Goal: Task Accomplishment & Management: Manage account settings

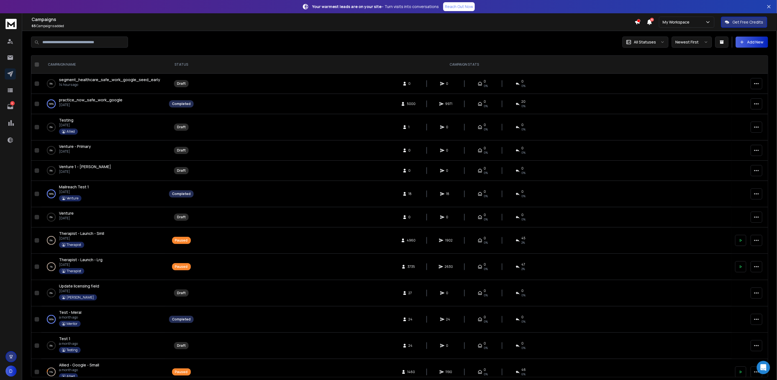
click at [103, 80] on span "segment_healthcare_safe_work_google_seed_early" at bounding box center [109, 79] width 101 height 5
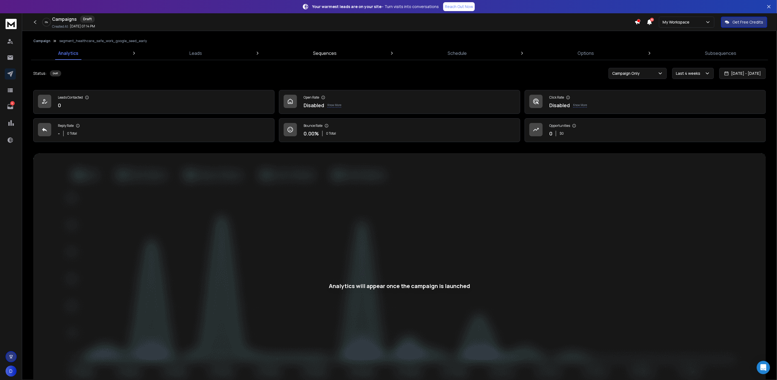
click at [327, 53] on p "Sequences" at bounding box center [325, 53] width 24 height 7
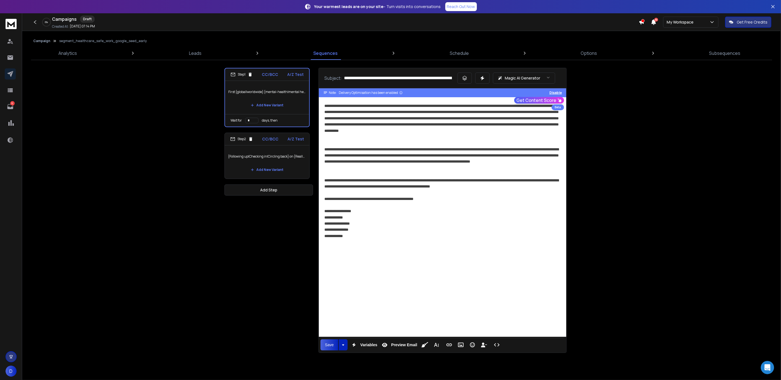
click at [402, 291] on div "**********" at bounding box center [443, 217] width 248 height 240
click at [195, 53] on p "Leads" at bounding box center [195, 53] width 12 height 7
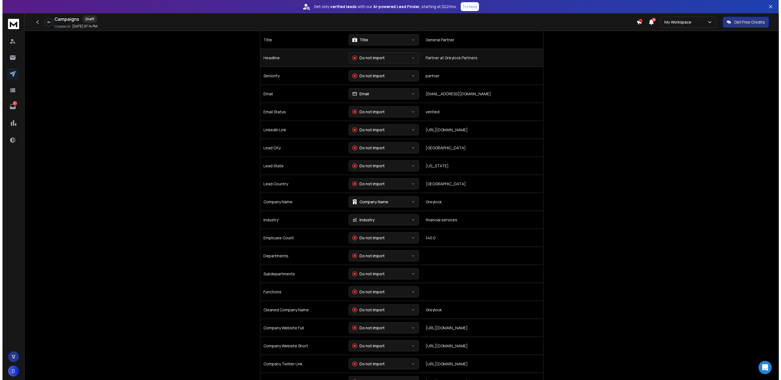
scroll to position [160, 0]
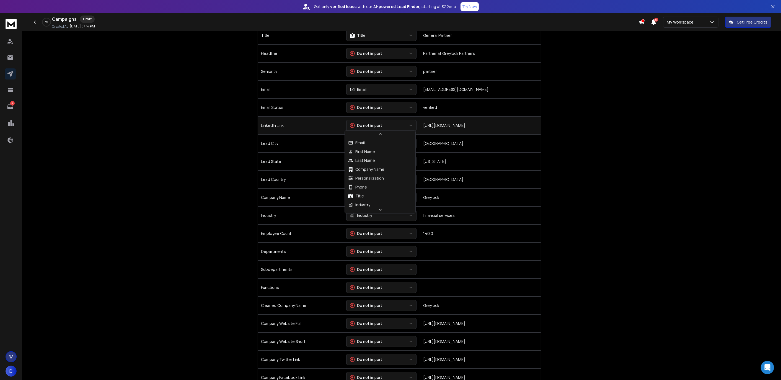
click at [405, 125] on button "Do not import" at bounding box center [381, 125] width 70 height 11
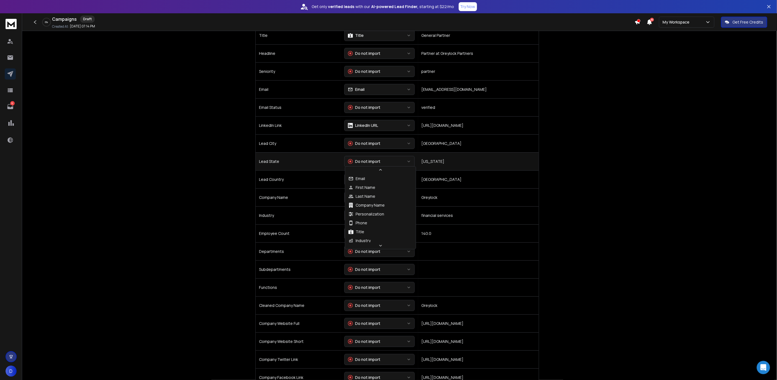
click at [405, 158] on button "Do not import" at bounding box center [379, 161] width 70 height 11
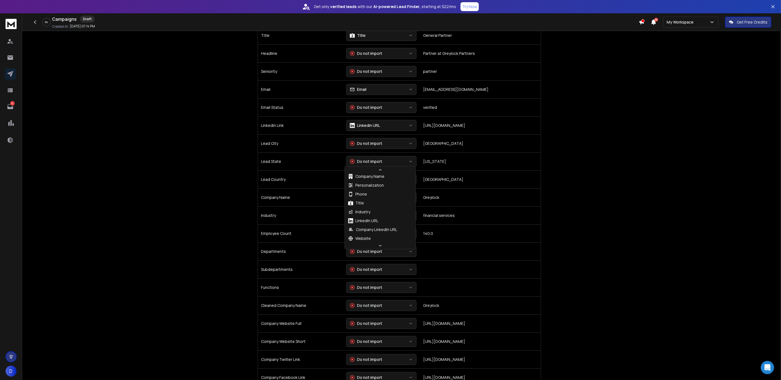
scroll to position [50, 0]
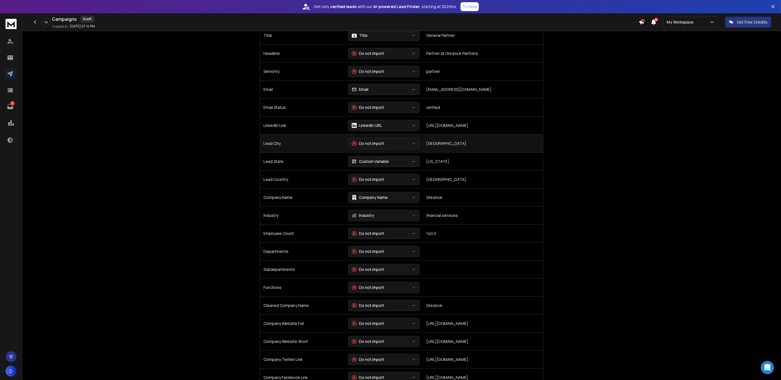
click at [411, 144] on button "Do not import" at bounding box center [383, 143] width 71 height 11
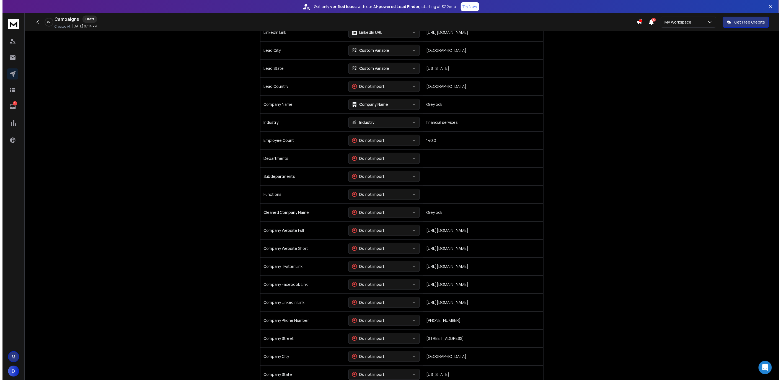
scroll to position [253, 0]
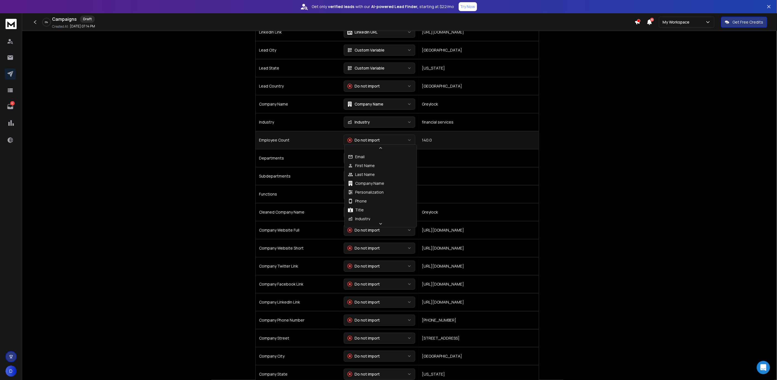
click at [409, 138] on icon "button" at bounding box center [409, 140] width 4 height 4
click at [410, 138] on icon "button" at bounding box center [412, 140] width 4 height 4
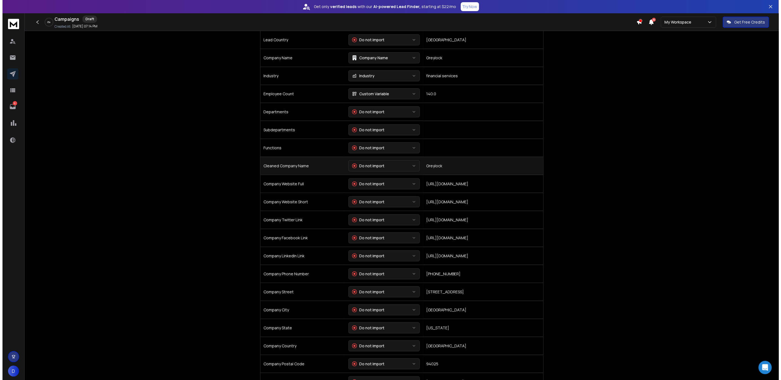
scroll to position [300, 0]
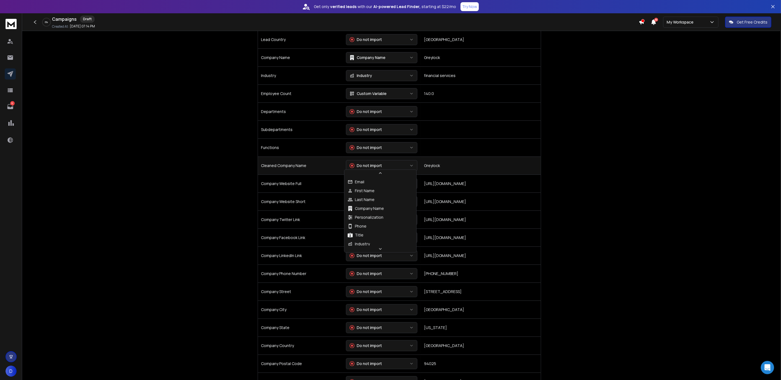
click at [412, 163] on icon "button" at bounding box center [412, 165] width 4 height 4
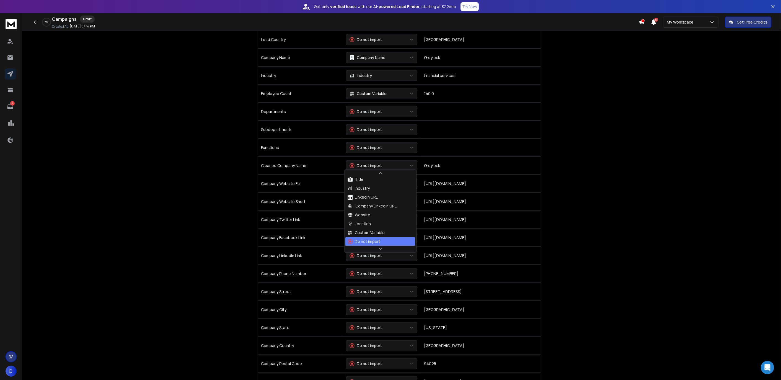
scroll to position [50, 0]
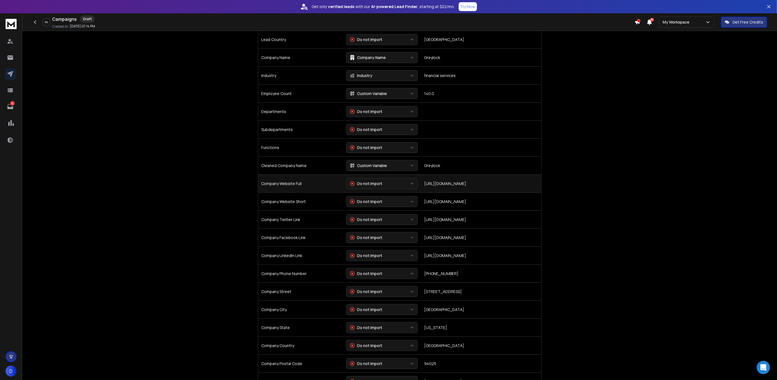
click at [406, 179] on button "Do not import" at bounding box center [381, 183] width 71 height 11
click at [410, 181] on icon "button" at bounding box center [412, 183] width 4 height 4
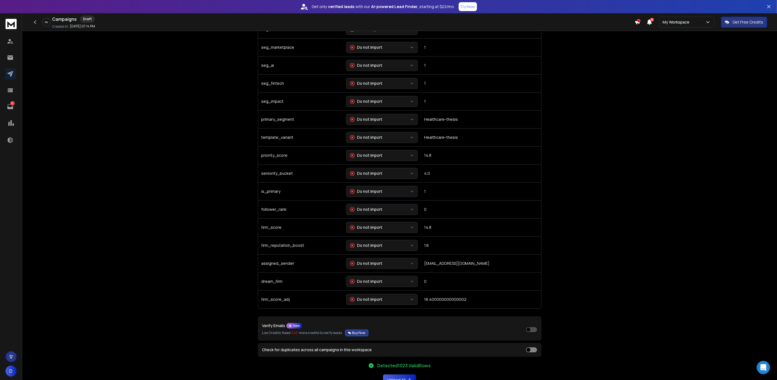
scroll to position [982, 0]
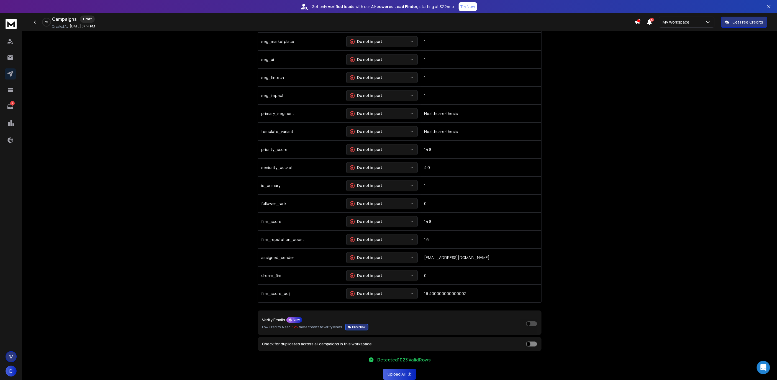
click at [396, 369] on button "Upload All" at bounding box center [399, 374] width 33 height 11
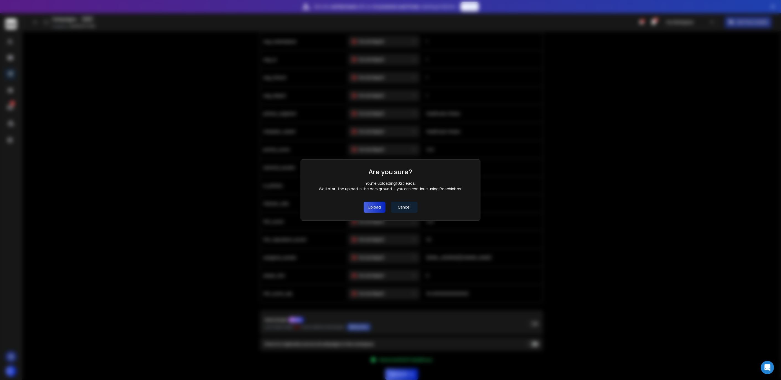
click at [370, 207] on button "Upload" at bounding box center [375, 207] width 22 height 11
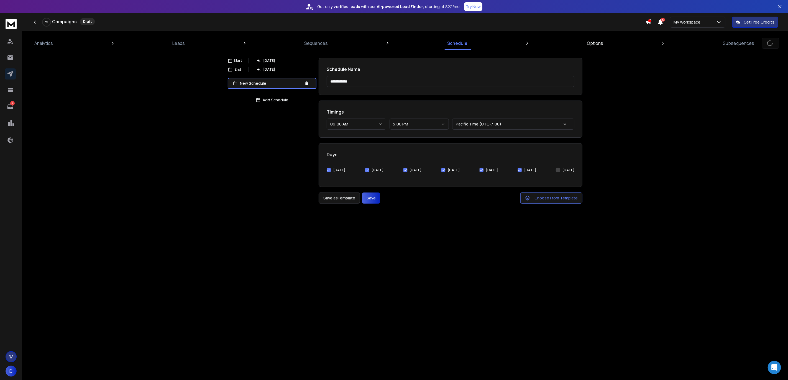
click at [598, 44] on p "Options" at bounding box center [595, 43] width 16 height 7
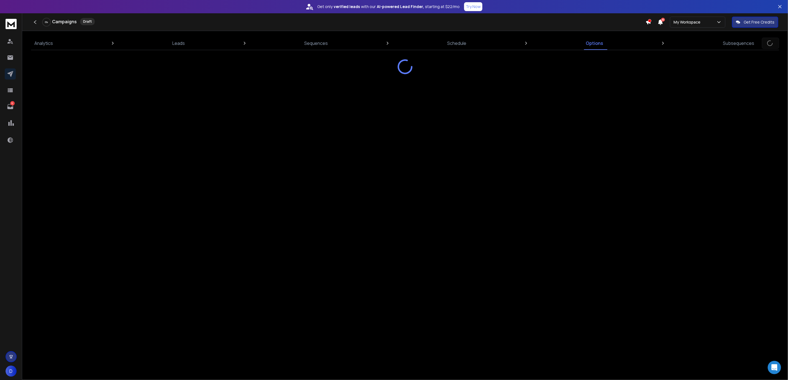
select select "*"
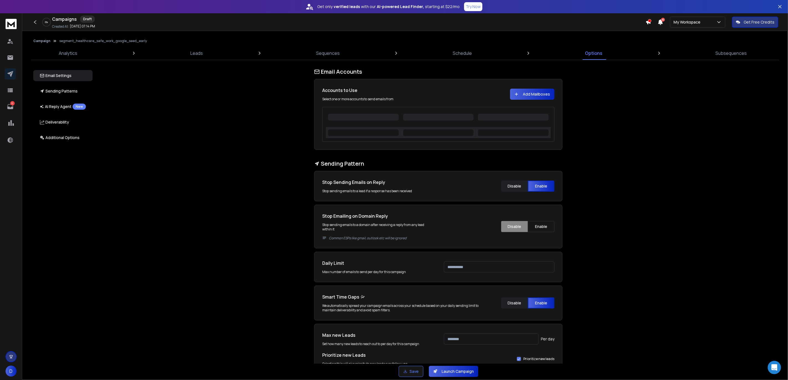
click at [452, 111] on th at bounding box center [438, 116] width 75 height 13
click at [450, 123] on table at bounding box center [437, 124] width 231 height 34
click at [525, 94] on button "Add Mailboxes" at bounding box center [532, 94] width 44 height 11
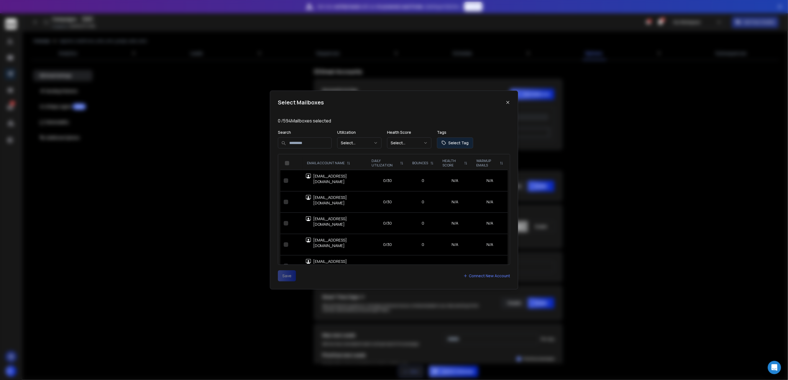
click at [455, 141] on button "Select Tag" at bounding box center [455, 142] width 36 height 11
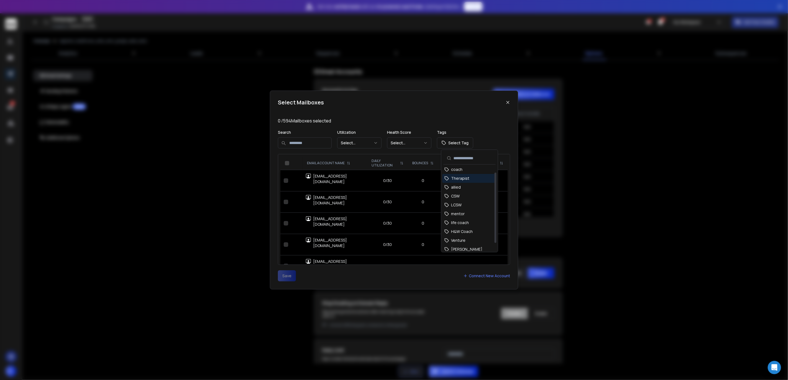
scroll to position [14, 0]
click at [461, 234] on div "Venture" at bounding box center [469, 237] width 54 height 9
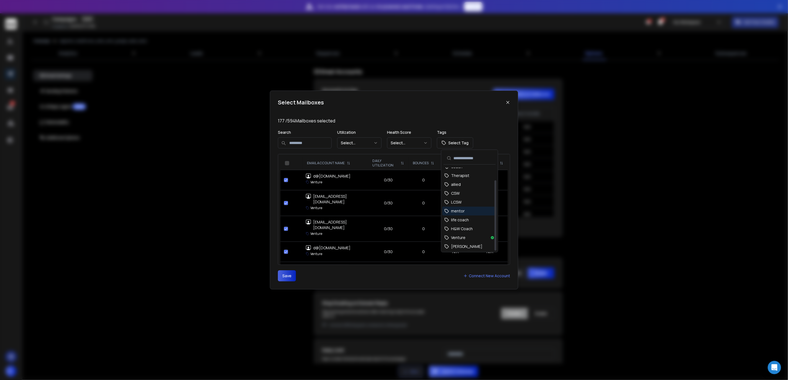
click at [464, 212] on div "mentor" at bounding box center [469, 211] width 50 height 6
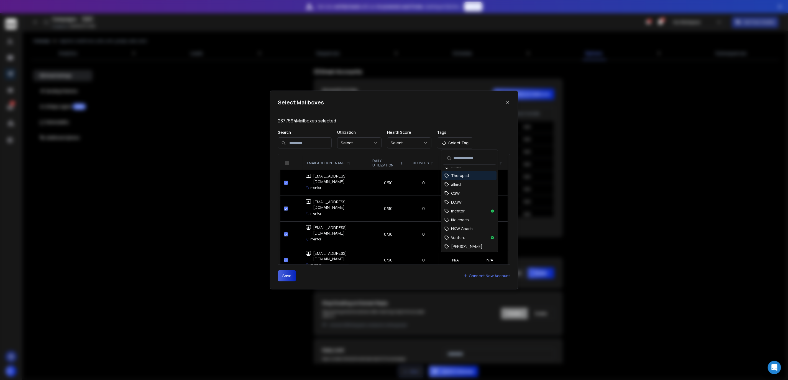
click at [454, 114] on div "Select Mailboxes" at bounding box center [394, 108] width 232 height 19
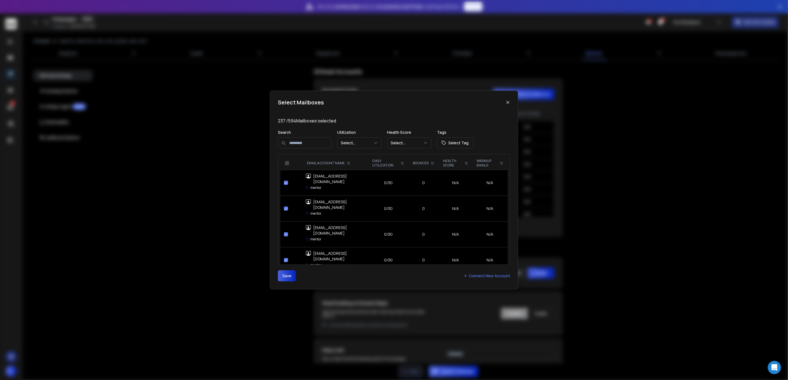
click at [284, 276] on button "Save" at bounding box center [287, 275] width 18 height 11
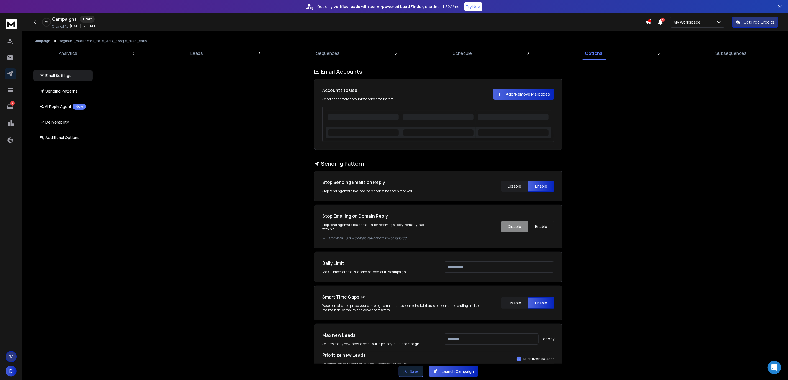
click at [410, 370] on button "Save" at bounding box center [410, 371] width 25 height 11
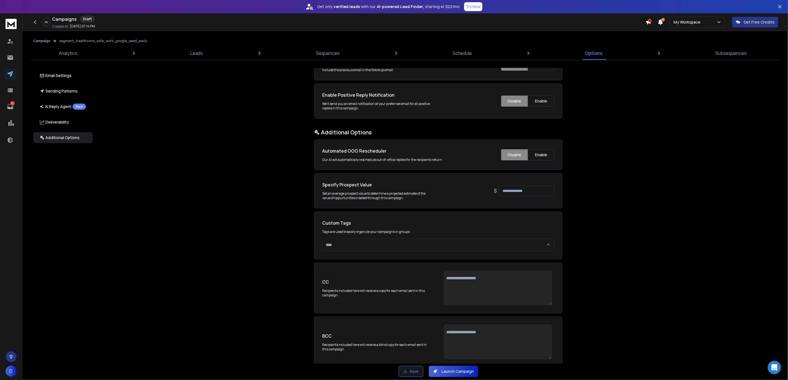
scroll to position [930, 0]
click at [406, 371] on icon "submit" at bounding box center [405, 371] width 4 height 4
click at [460, 55] on p "Schedule" at bounding box center [461, 53] width 19 height 7
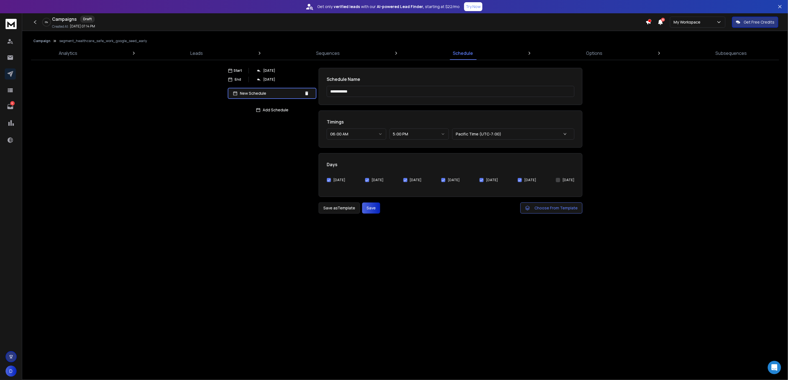
click at [519, 179] on button "Saturday" at bounding box center [519, 180] width 4 height 4
click at [371, 205] on button "Save" at bounding box center [371, 207] width 18 height 11
click at [331, 54] on p "Sequences" at bounding box center [328, 53] width 24 height 7
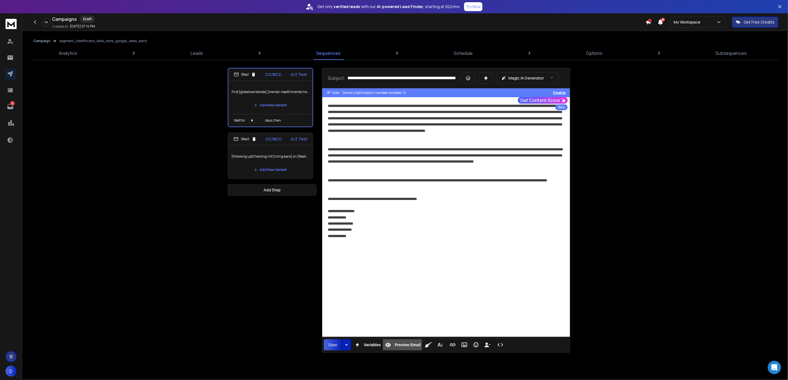
click at [403, 344] on span "Preview Email" at bounding box center [407, 345] width 28 height 5
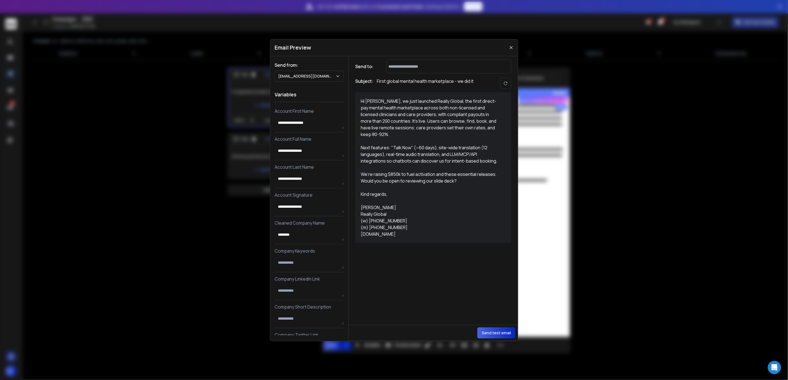
click at [438, 64] on input at bounding box center [448, 66] width 121 height 10
click at [444, 65] on input at bounding box center [448, 66] width 121 height 10
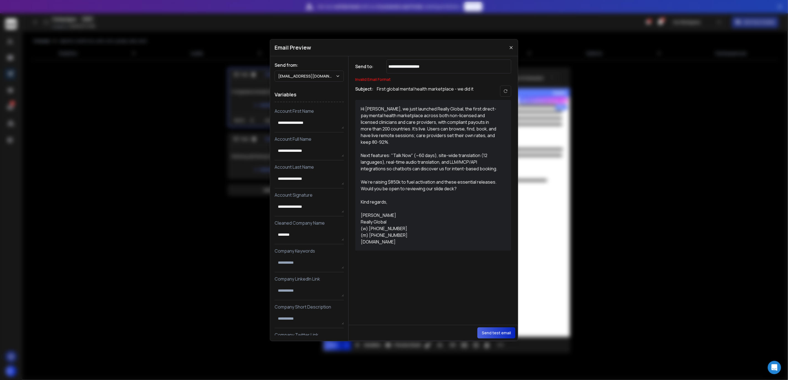
type input "**********"
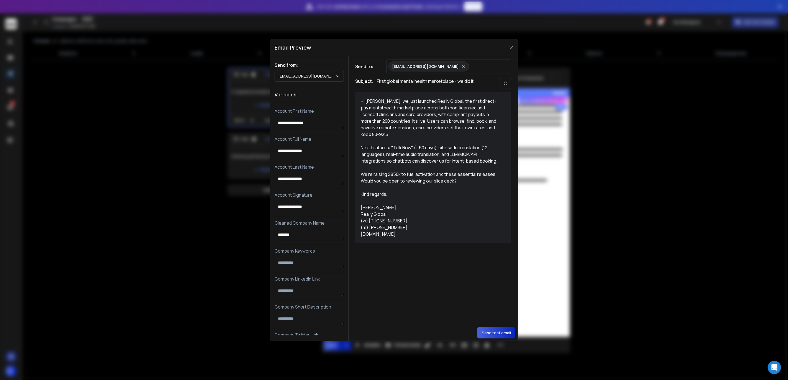
click at [492, 335] on button "Send test email" at bounding box center [496, 332] width 38 height 11
click at [512, 48] on icon at bounding box center [511, 47] width 4 height 4
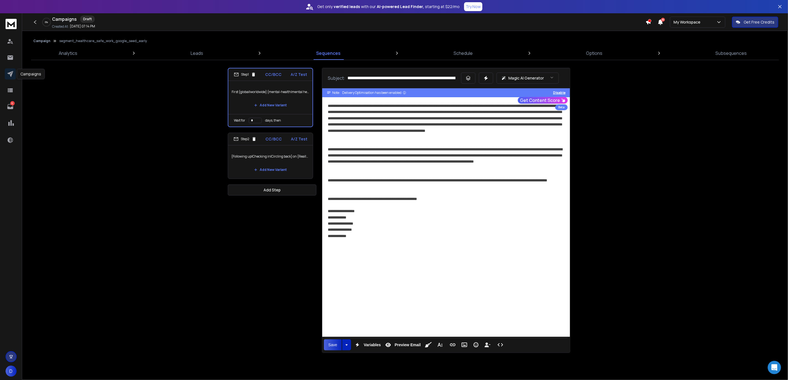
click at [11, 72] on icon at bounding box center [10, 74] width 6 height 6
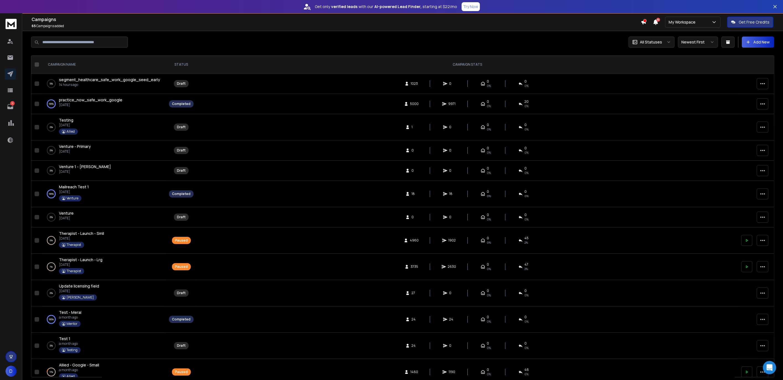
click at [760, 83] on icon "button" at bounding box center [763, 84] width 6 height 6
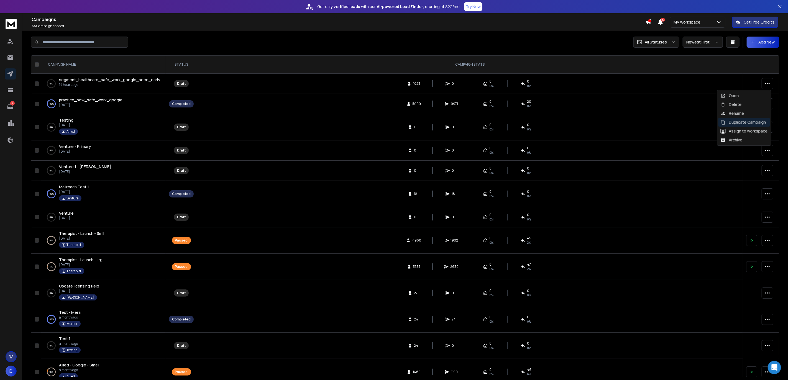
click at [737, 121] on div "Duplicate Campaign" at bounding box center [742, 122] width 45 height 6
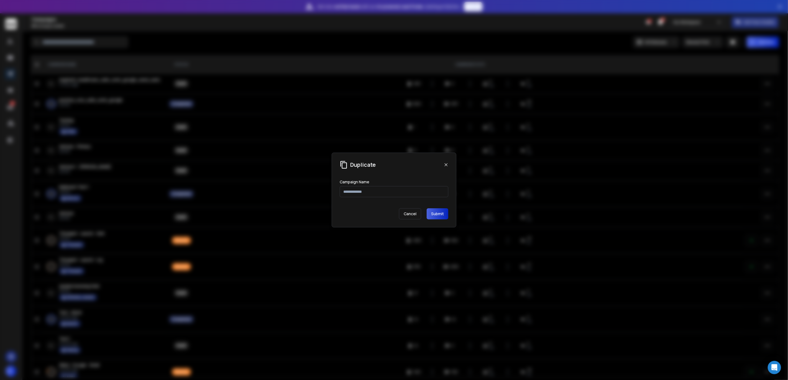
click at [385, 195] on input "text" at bounding box center [393, 191] width 109 height 11
type input "****"
click at [396, 179] on div "Duplicate" at bounding box center [393, 170] width 109 height 19
click at [439, 213] on button "Submit" at bounding box center [437, 213] width 22 height 11
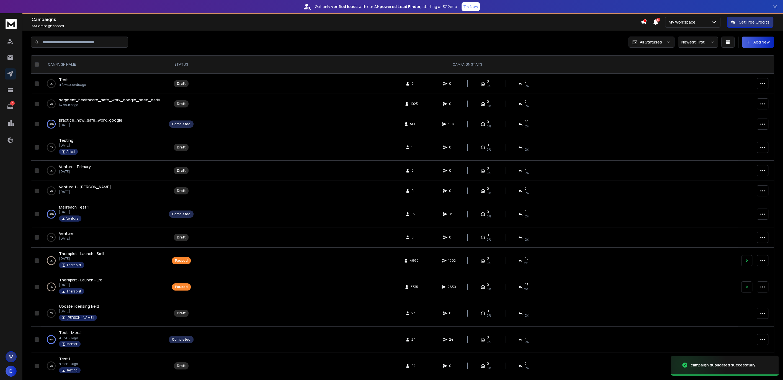
click at [68, 80] on h1 "Test" at bounding box center [72, 80] width 27 height 6
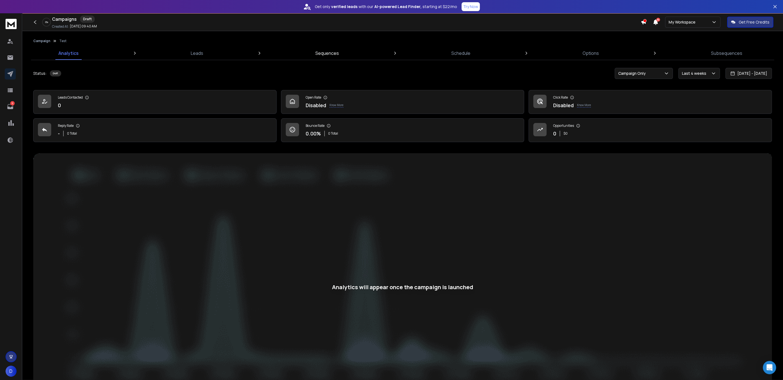
click at [330, 54] on p "Sequences" at bounding box center [327, 53] width 24 height 7
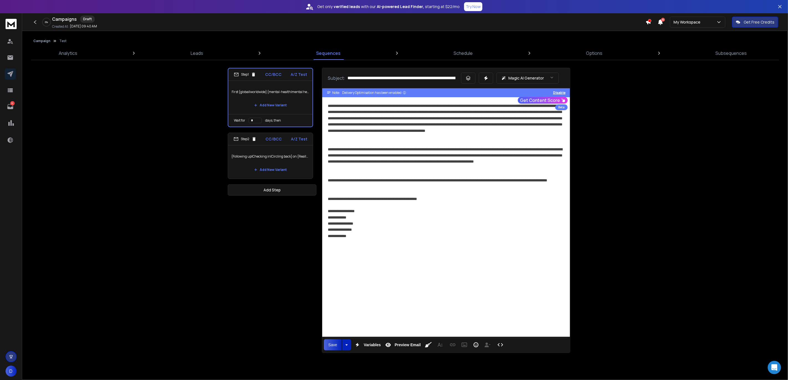
click at [374, 267] on div "**********" at bounding box center [446, 217] width 248 height 240
click at [200, 53] on p "Leads" at bounding box center [197, 53] width 12 height 7
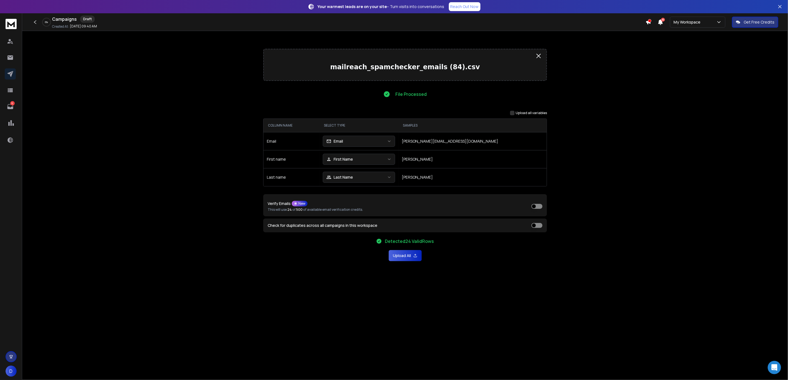
click at [400, 255] on button "Upload All" at bounding box center [404, 255] width 33 height 11
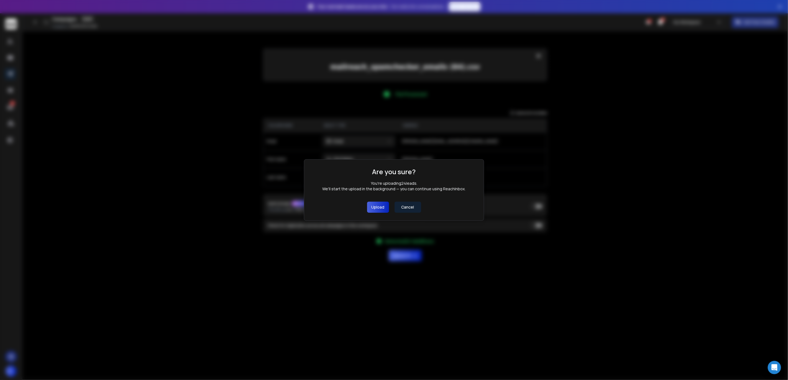
click at [379, 208] on button "Upload" at bounding box center [378, 207] width 22 height 11
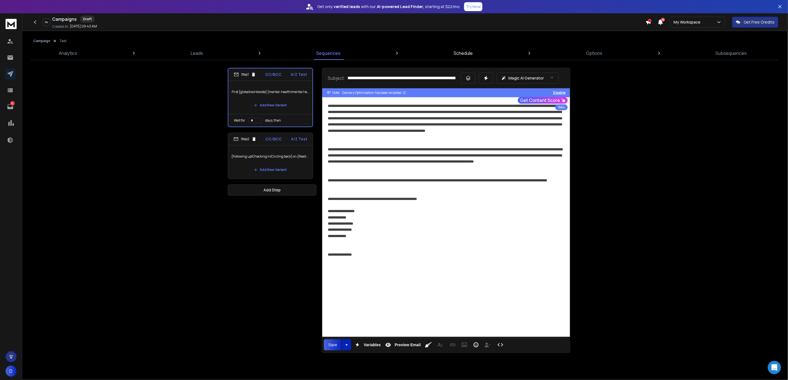
click at [467, 52] on p "Schedule" at bounding box center [463, 53] width 19 height 7
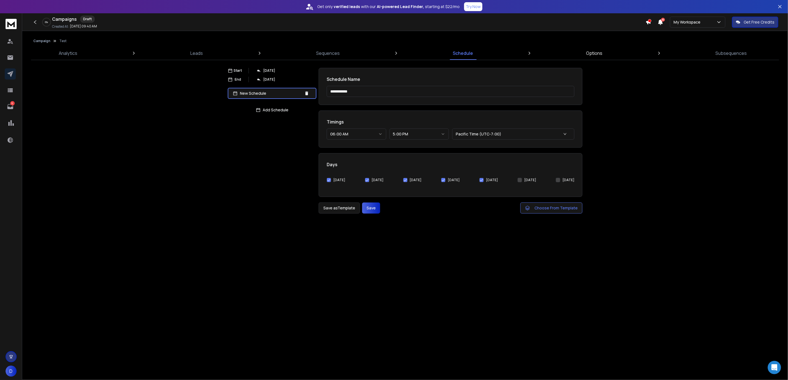
click at [591, 51] on p "Options" at bounding box center [594, 53] width 16 height 7
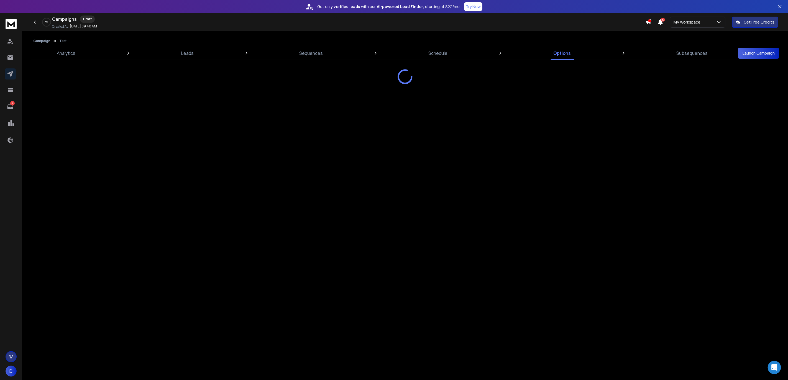
select select "*"
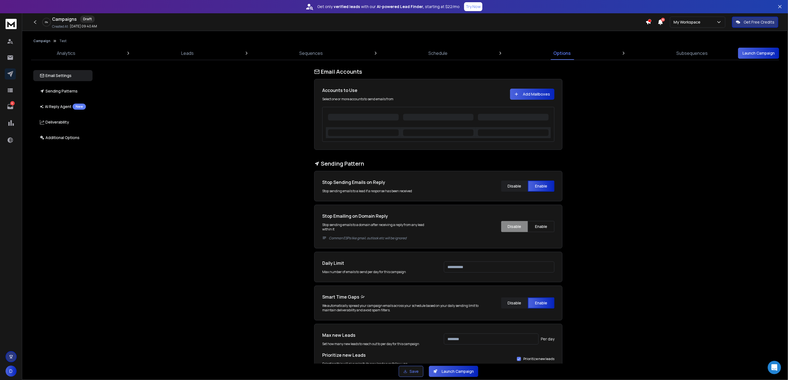
click at [415, 90] on h1 "Accounts to Use" at bounding box center [377, 90] width 110 height 7
click at [529, 94] on button "Add Mailboxes" at bounding box center [532, 94] width 44 height 11
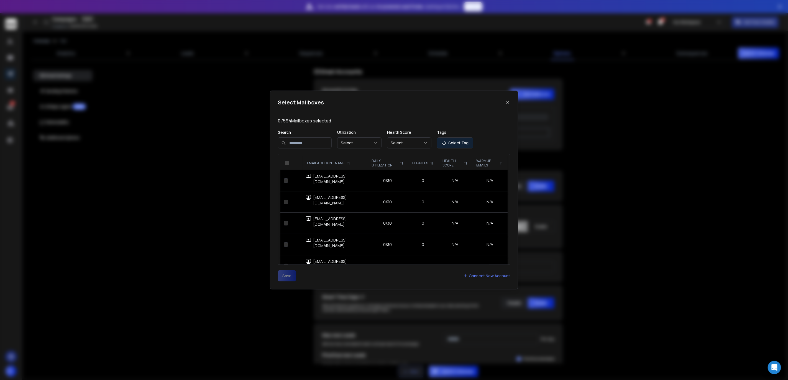
click at [468, 144] on button "Select Tag" at bounding box center [455, 142] width 36 height 11
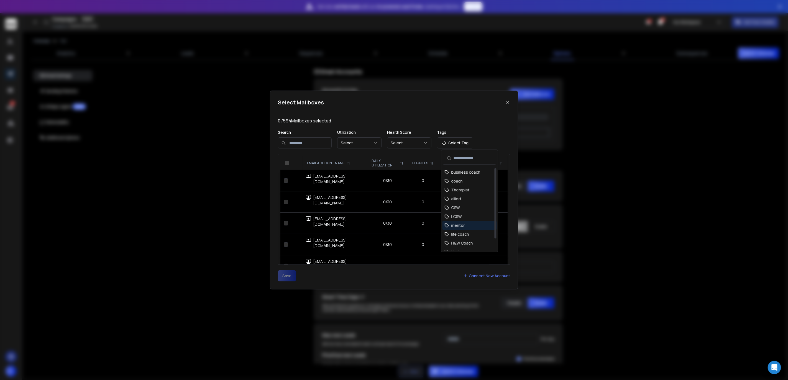
click at [466, 223] on div "mentor" at bounding box center [469, 226] width 50 height 6
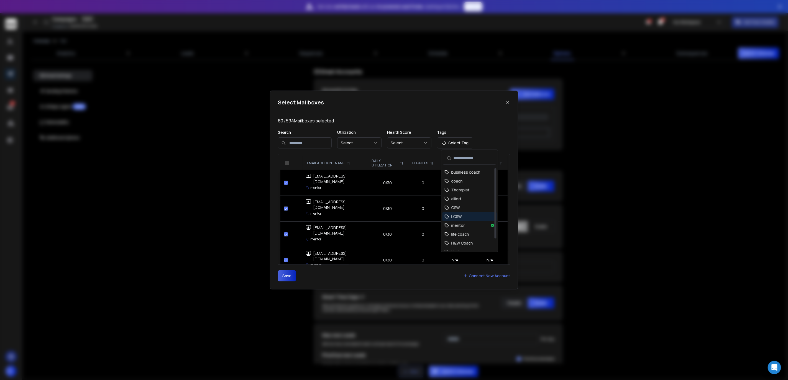
scroll to position [14, 0]
click at [471, 235] on div "Venture" at bounding box center [469, 238] width 50 height 6
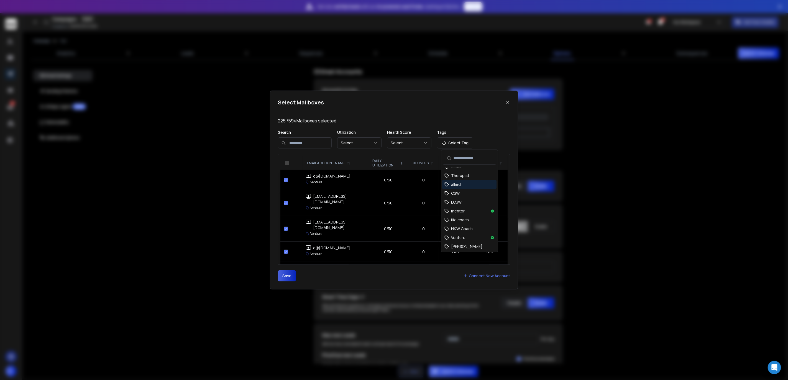
click at [282, 278] on button "Save" at bounding box center [287, 275] width 18 height 11
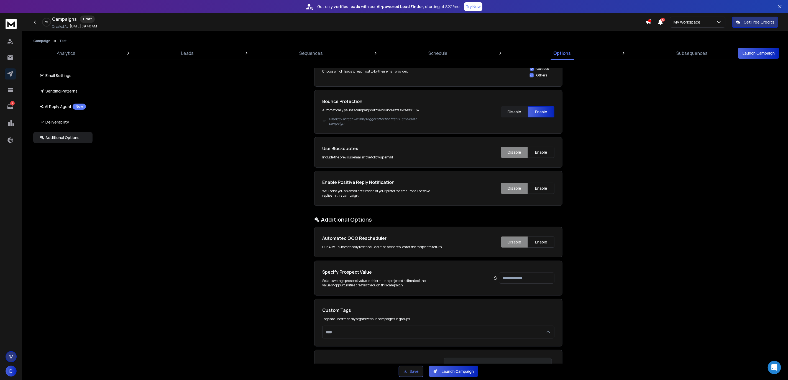
scroll to position [930, 0]
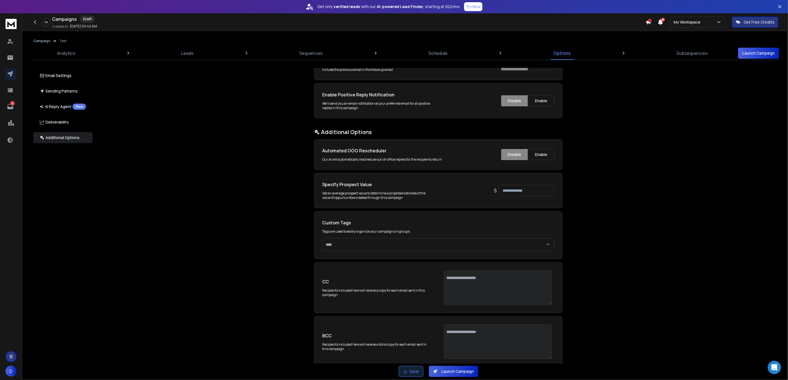
click at [406, 376] on button "Save" at bounding box center [410, 371] width 25 height 11
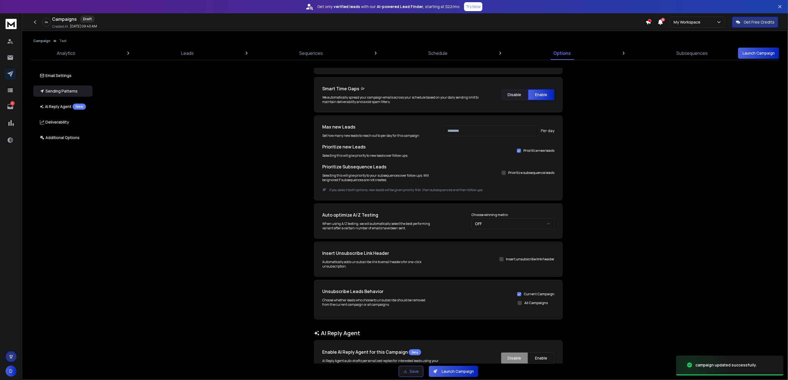
scroll to position [0, 0]
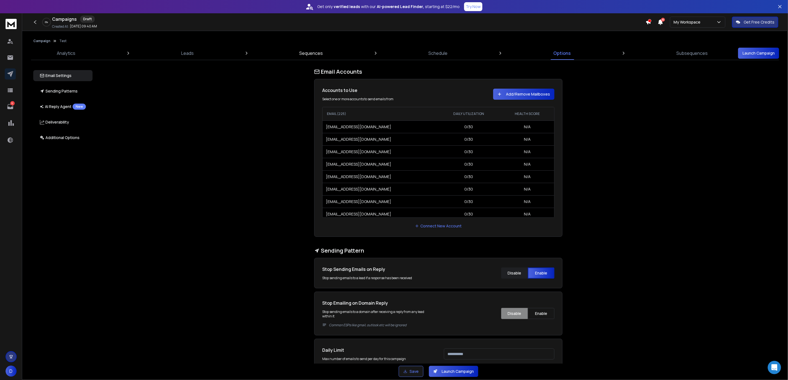
click at [310, 54] on p "Sequences" at bounding box center [311, 53] width 24 height 7
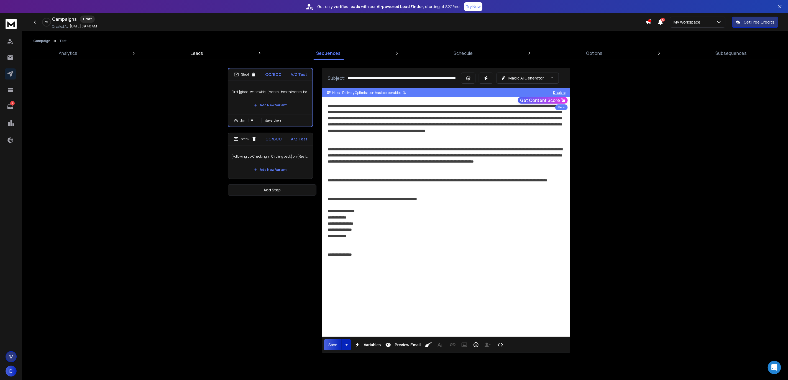
click at [194, 54] on p "Leads" at bounding box center [197, 53] width 12 height 7
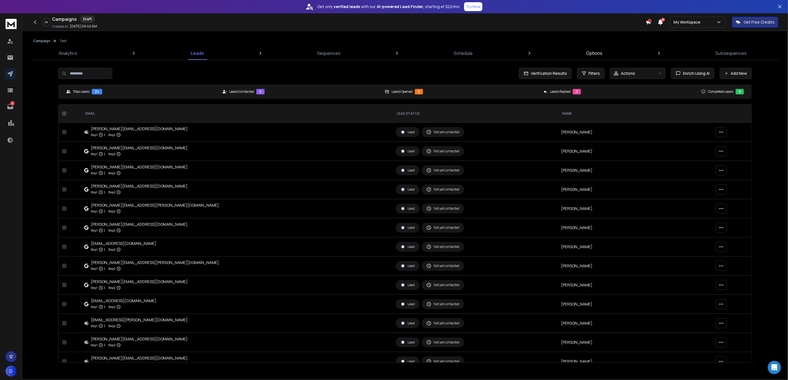
click at [591, 52] on p "Options" at bounding box center [594, 53] width 16 height 7
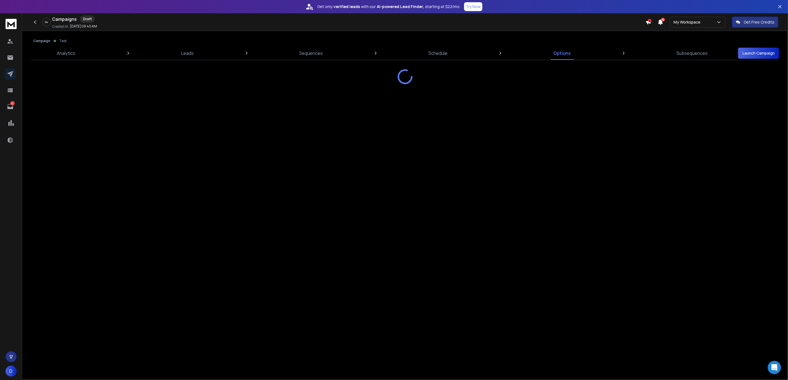
select select "*"
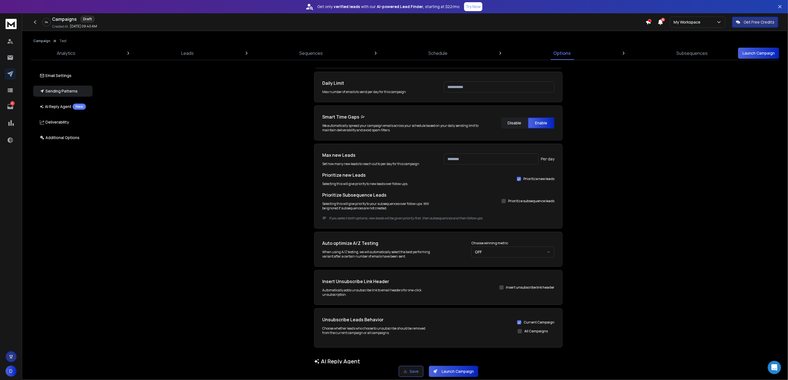
scroll to position [202, 0]
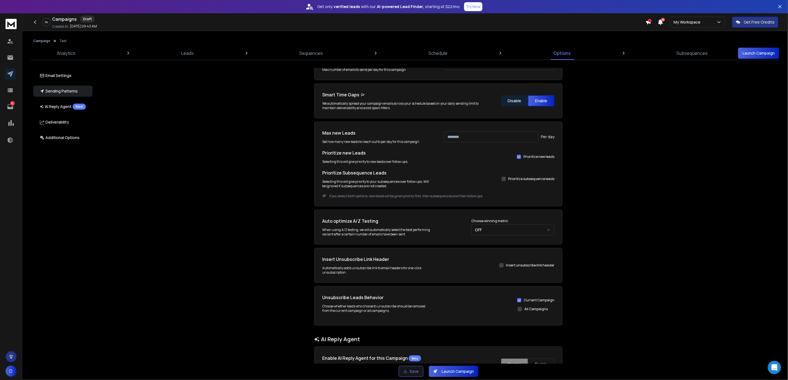
click at [516, 98] on button "Disable" at bounding box center [514, 100] width 27 height 11
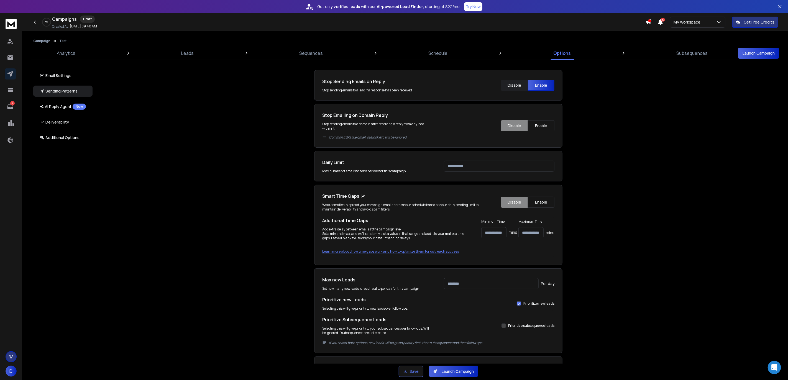
scroll to position [188, 0]
drag, startPoint x: 475, startPoint y: 232, endPoint x: 465, endPoint y: 231, distance: 10.9
click at [469, 231] on div "Additional Time Gaps Add extra delay between emails at the campaign level. Set …" at bounding box center [438, 228] width 232 height 23
type input "*"
drag, startPoint x: 535, startPoint y: 233, endPoint x: 504, endPoint y: 232, distance: 30.5
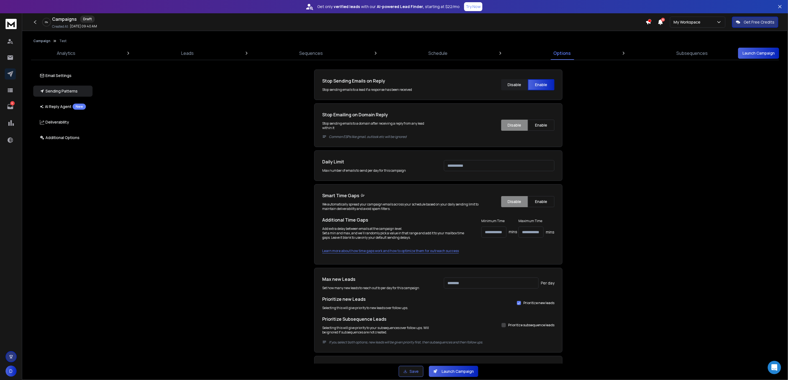
click at [504, 232] on div "Minimum Time * mins Maximum Time ** mins" at bounding box center [517, 228] width 73 height 19
type input "*"
click at [401, 371] on button "Save" at bounding box center [410, 371] width 25 height 11
click at [449, 372] on button "Launch Campaign" at bounding box center [453, 371] width 49 height 11
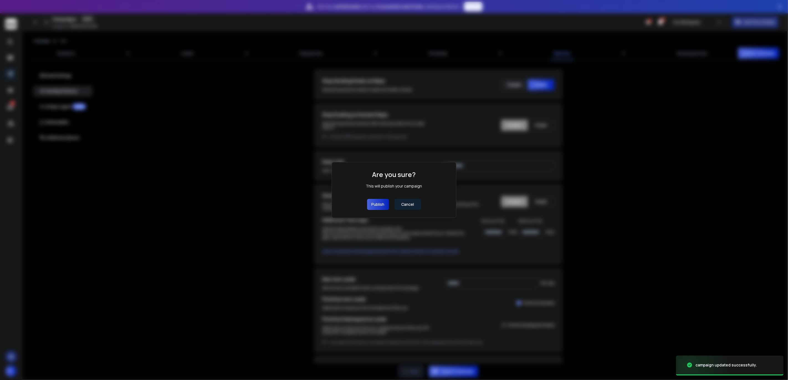
click at [379, 204] on button "Publish" at bounding box center [378, 204] width 22 height 11
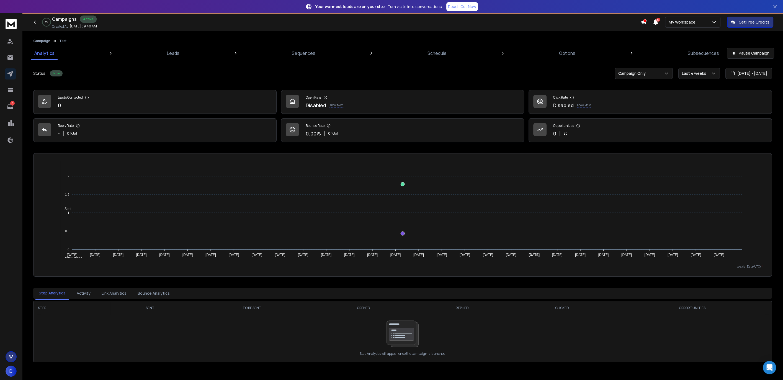
click at [48, 53] on p "Analytics" at bounding box center [44, 53] width 20 height 7
click at [10, 74] on icon at bounding box center [10, 74] width 6 height 6
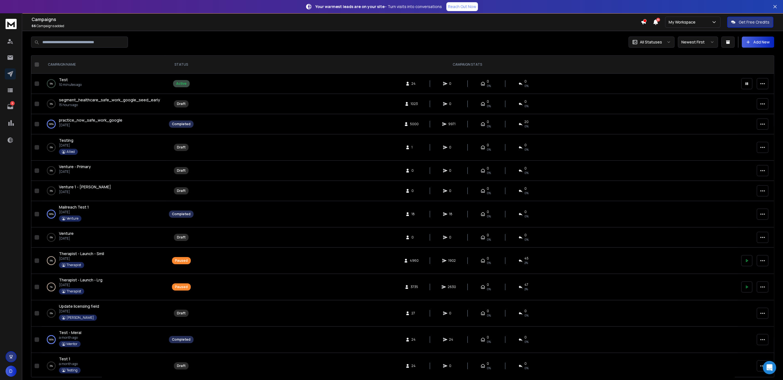
click at [80, 83] on p "10 minutes ago" at bounding box center [70, 85] width 23 height 4
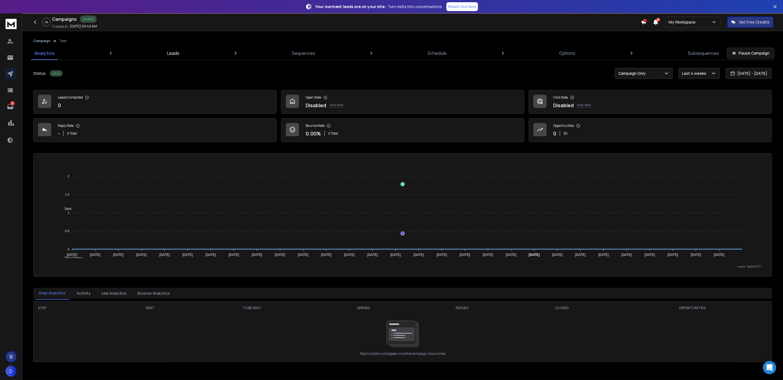
click at [181, 52] on link "Leads" at bounding box center [173, 53] width 19 height 13
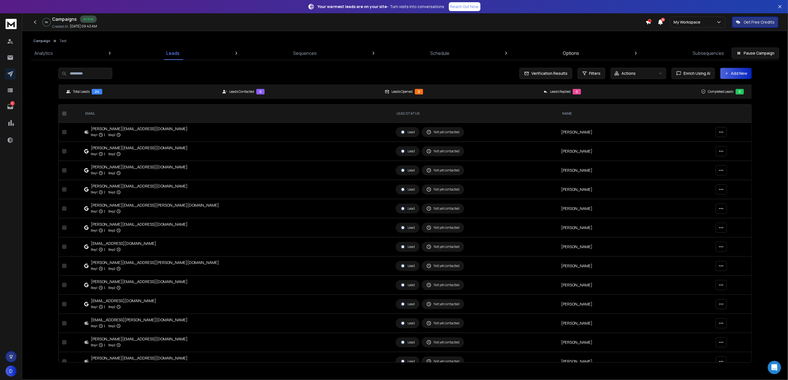
click at [568, 52] on p "Options" at bounding box center [570, 53] width 16 height 7
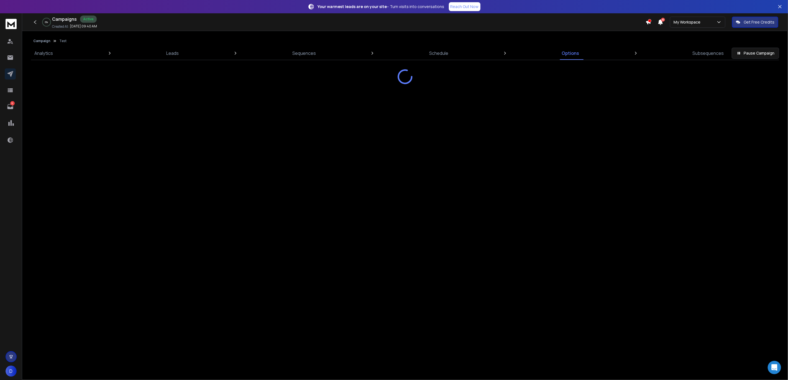
select select "*"
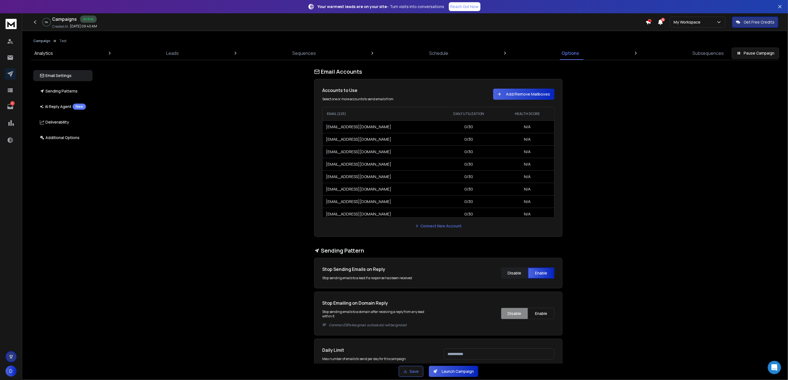
click at [50, 52] on p "Analytics" at bounding box center [43, 53] width 19 height 7
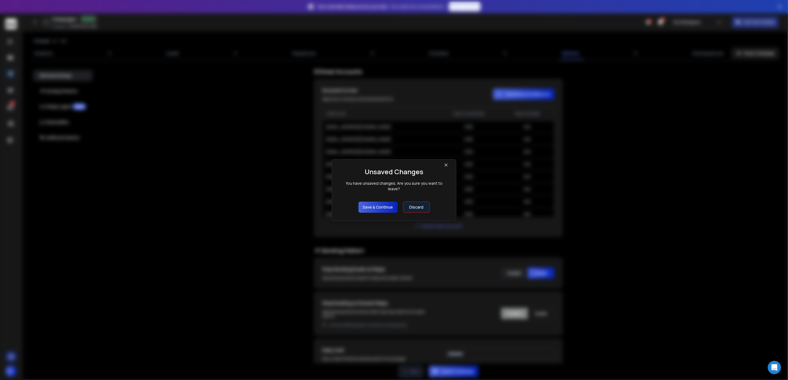
click at [422, 204] on button "Discard" at bounding box center [416, 207] width 27 height 11
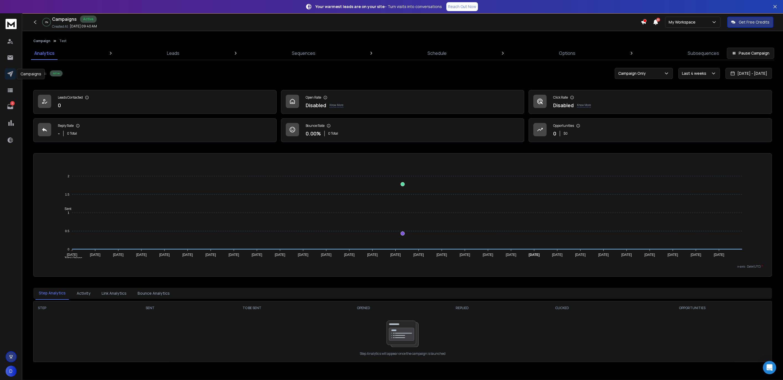
click at [11, 72] on icon at bounding box center [10, 74] width 6 height 6
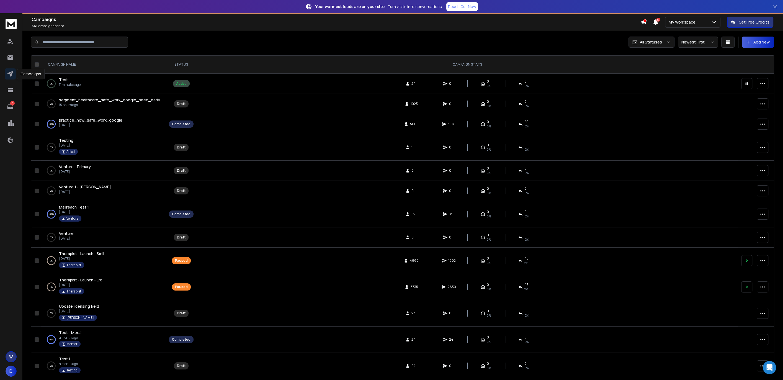
click at [761, 83] on button "button" at bounding box center [763, 83] width 12 height 11
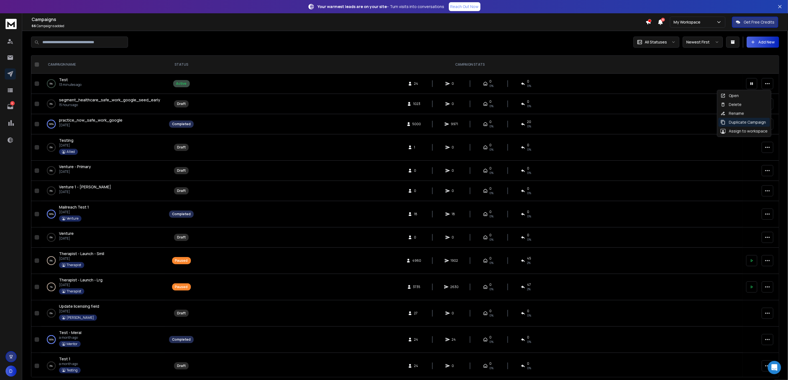
click at [743, 121] on div "Duplicate Campaign" at bounding box center [742, 122] width 45 height 6
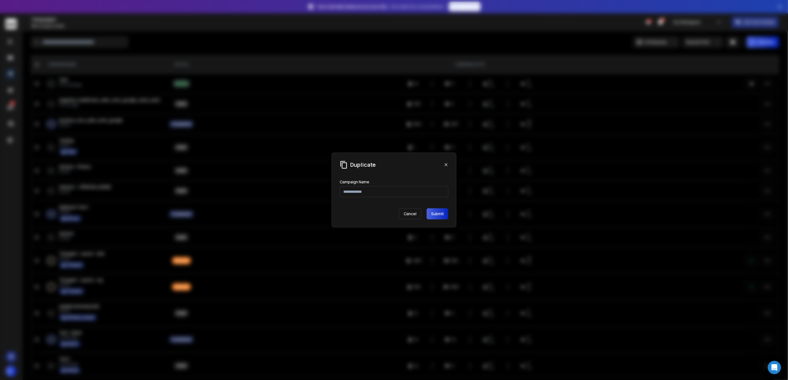
click at [425, 191] on input "text" at bounding box center [393, 191] width 109 height 11
click at [367, 195] on input "text" at bounding box center [393, 191] width 109 height 11
paste input "**********"
click at [367, 195] on input "**********" at bounding box center [393, 191] width 109 height 11
type input "**********"
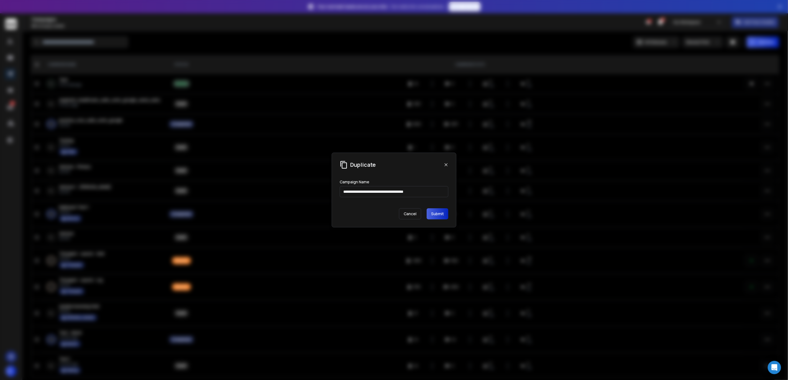
click at [440, 213] on button "Submit" at bounding box center [437, 213] width 22 height 11
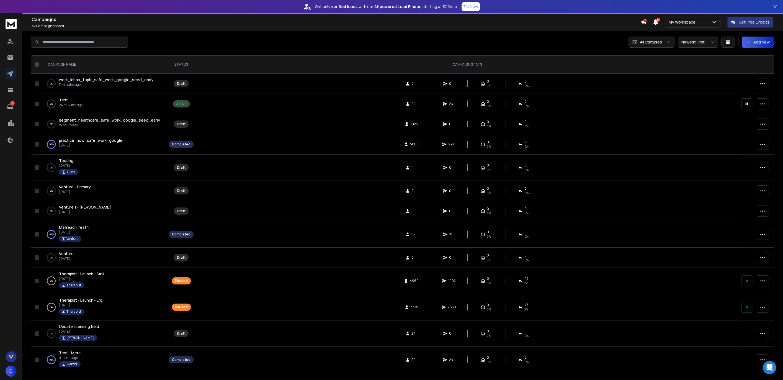
click at [267, 41] on div at bounding box center [217, 42] width 372 height 11
click at [262, 41] on div at bounding box center [217, 42] width 372 height 11
click at [760, 104] on icon "button" at bounding box center [763, 104] width 6 height 6
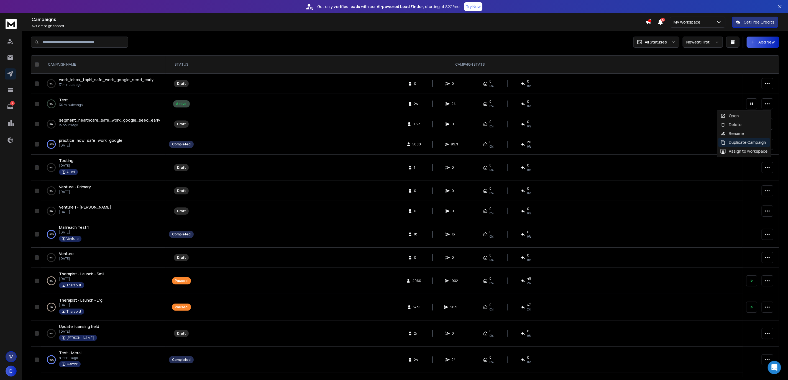
click at [734, 141] on div "Duplicate Campaign" at bounding box center [742, 143] width 45 height 6
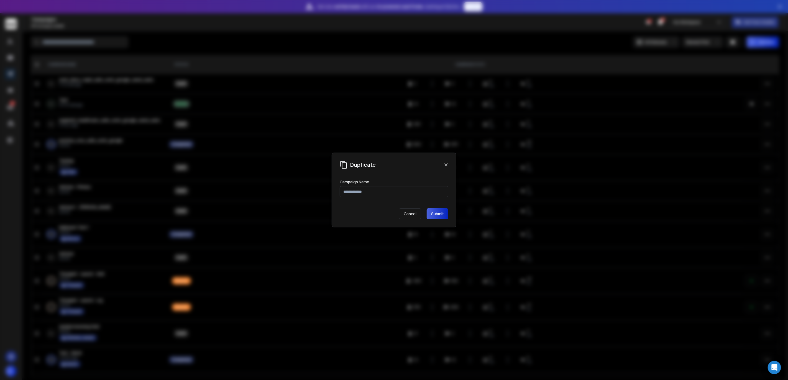
click at [395, 191] on input "text" at bounding box center [393, 191] width 109 height 11
type input "**********"
click at [413, 171] on div "Duplicate" at bounding box center [393, 170] width 109 height 19
click at [436, 212] on button "Submit" at bounding box center [437, 213] width 22 height 11
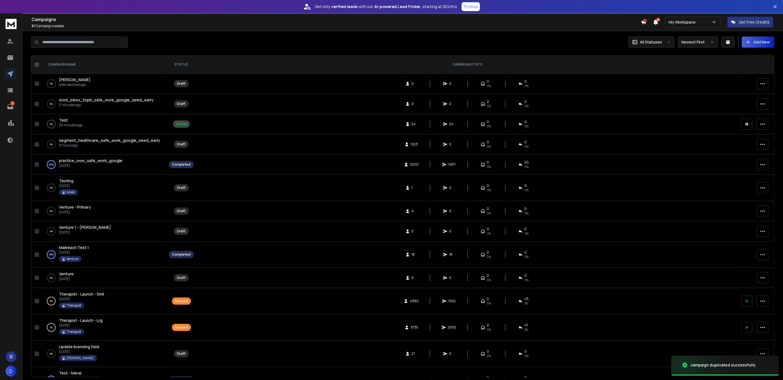
click at [176, 49] on div "Campaigns 67 Campaigns Added All Statuses Newest First Add New CAMPAIGN NAME ST…" at bounding box center [402, 227] width 743 height 380
click at [83, 82] on span "[PERSON_NAME]" at bounding box center [75, 79] width 32 height 5
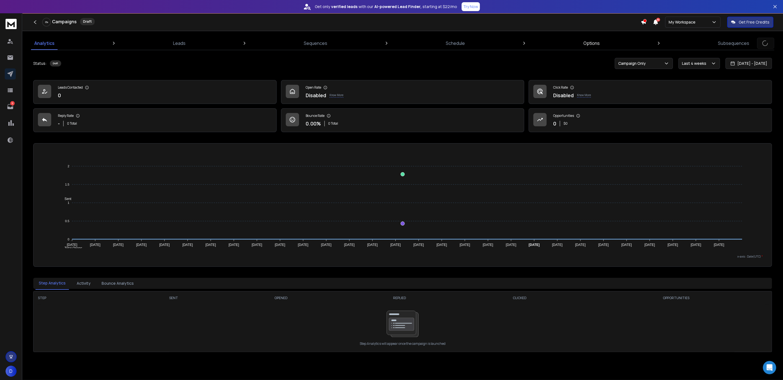
click at [588, 42] on p "Options" at bounding box center [591, 43] width 16 height 7
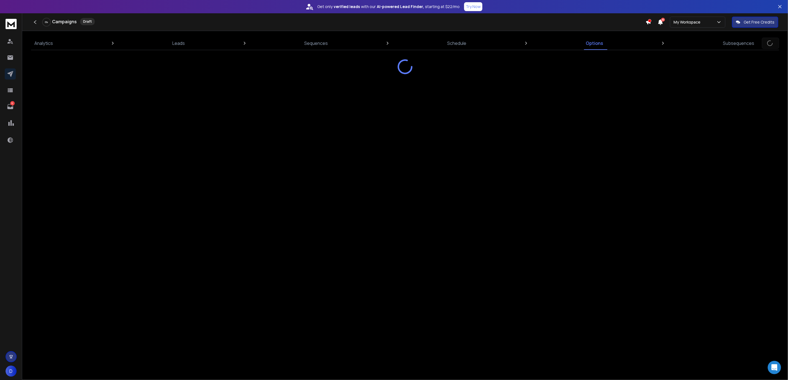
select select "*"
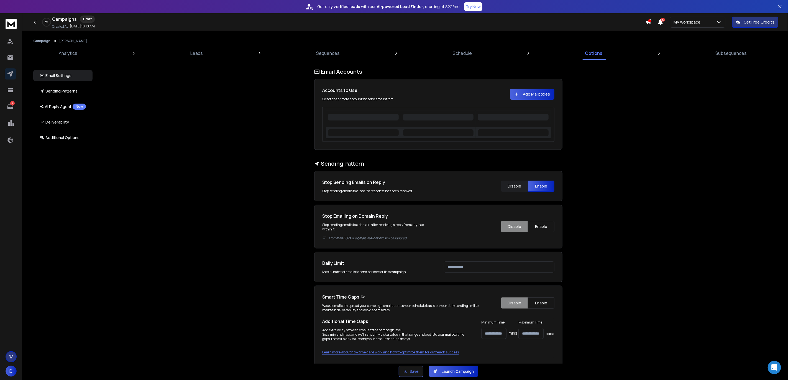
click at [529, 92] on button "Add Mailboxes" at bounding box center [532, 94] width 44 height 11
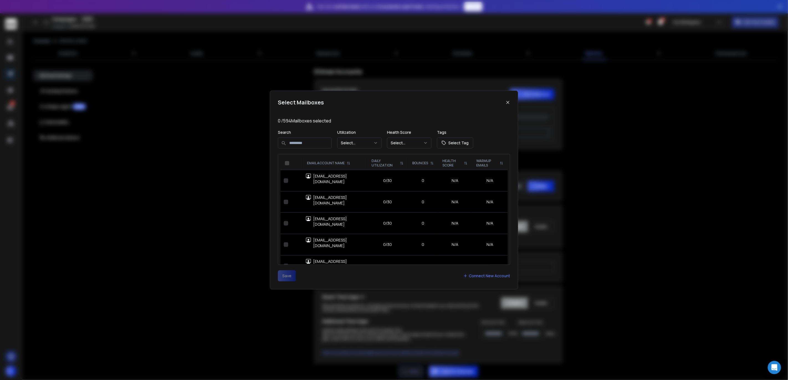
click at [311, 140] on input at bounding box center [305, 142] width 54 height 11
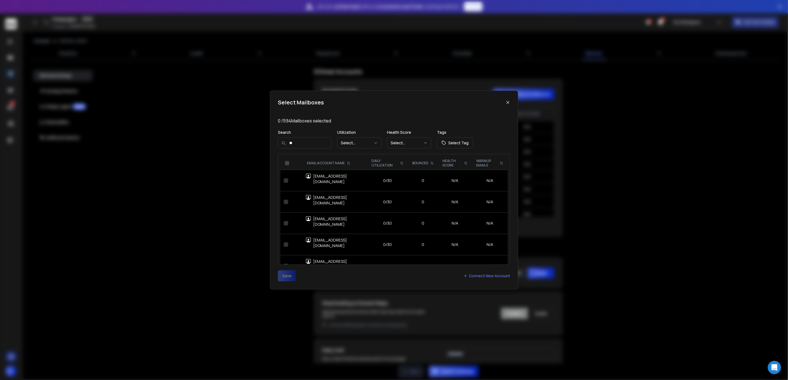
type input "*"
click at [466, 143] on button "Select Tag" at bounding box center [455, 142] width 36 height 11
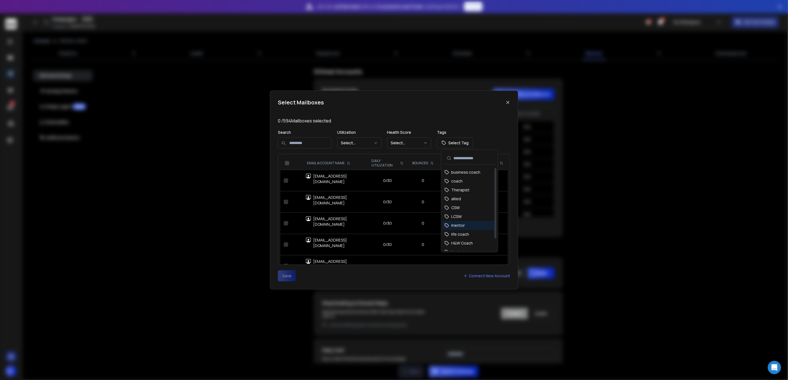
scroll to position [14, 0]
click at [469, 246] on span "[PERSON_NAME]" at bounding box center [466, 247] width 31 height 6
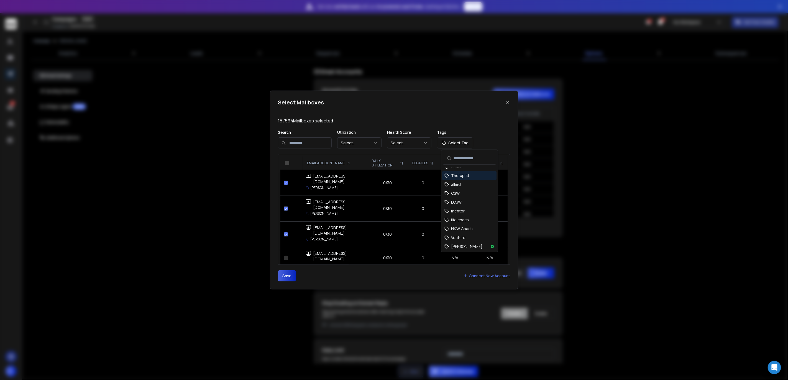
click at [437, 102] on div "Select Mailboxes" at bounding box center [394, 103] width 232 height 8
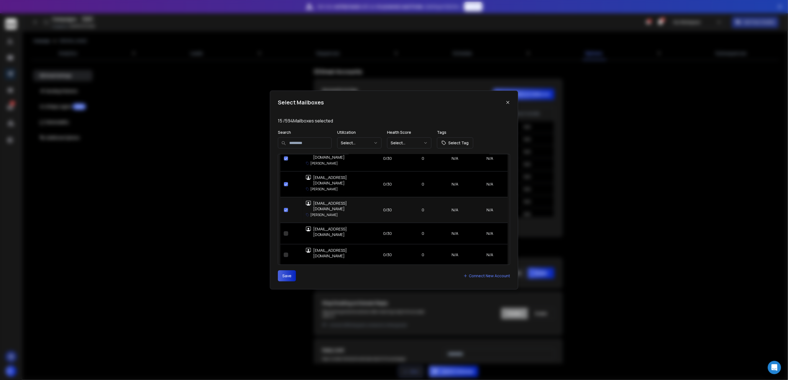
scroll to position [0, 0]
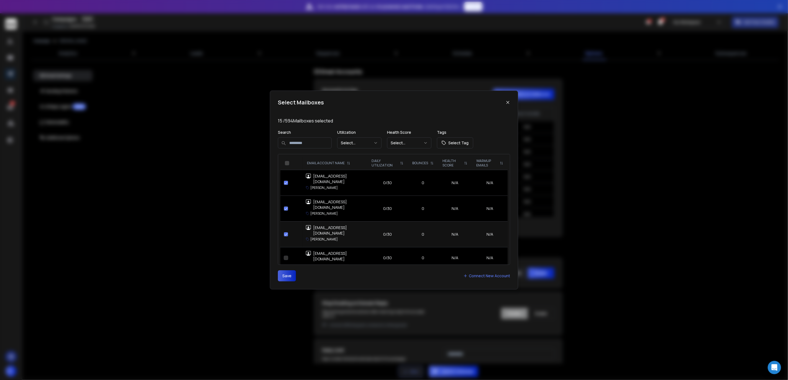
click at [285, 232] on button "button" at bounding box center [286, 234] width 4 height 4
click at [286, 232] on button "button" at bounding box center [286, 234] width 4 height 4
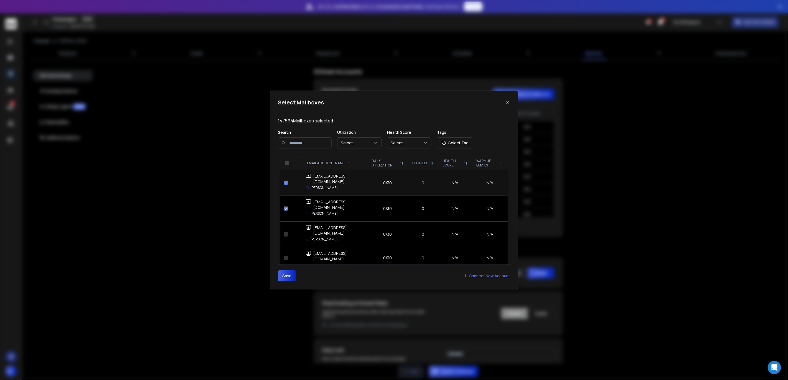
click at [285, 181] on button "button" at bounding box center [286, 183] width 4 height 4
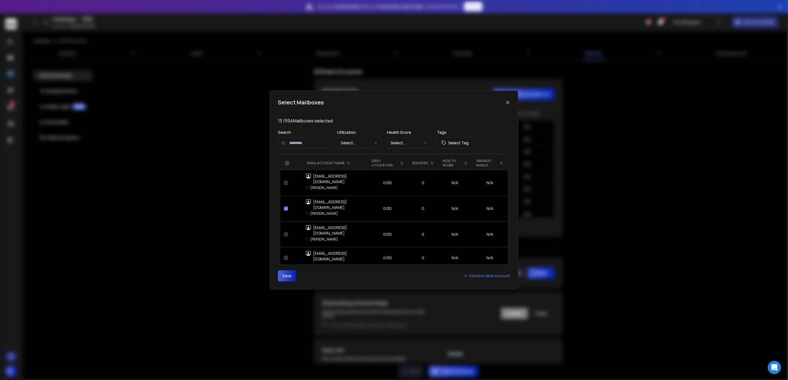
click at [287, 279] on button "Save" at bounding box center [287, 275] width 18 height 11
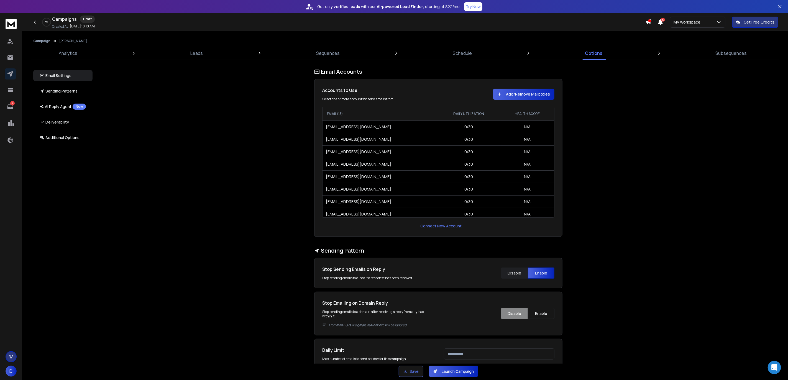
click at [537, 91] on button "Add/Remove Mailboxes" at bounding box center [523, 94] width 61 height 11
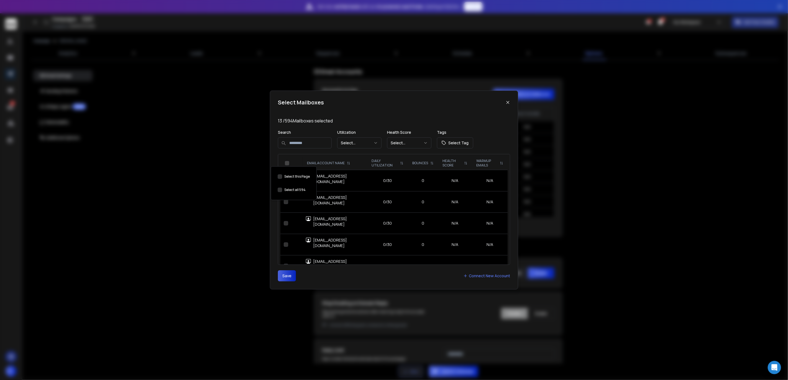
click at [287, 163] on button "Select this Page" at bounding box center [287, 163] width 4 height 4
click at [280, 189] on button "Select this Page" at bounding box center [279, 190] width 4 height 4
click at [280, 188] on button "Select this Page" at bounding box center [279, 190] width 4 height 4
click at [467, 143] on button "Select Tag" at bounding box center [455, 142] width 36 height 11
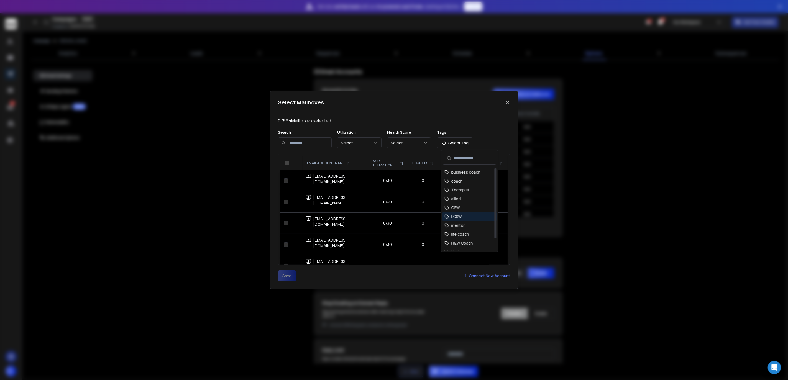
scroll to position [14, 0]
click at [465, 249] on div "DavidPaul Doyle" at bounding box center [469, 246] width 54 height 9
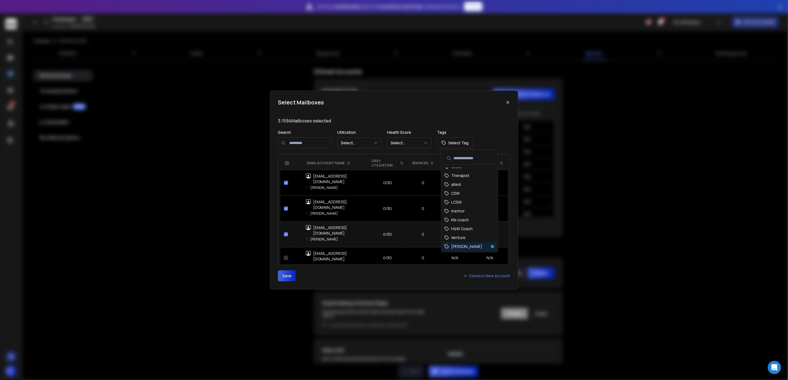
click at [284, 232] on button "button" at bounding box center [286, 234] width 4 height 4
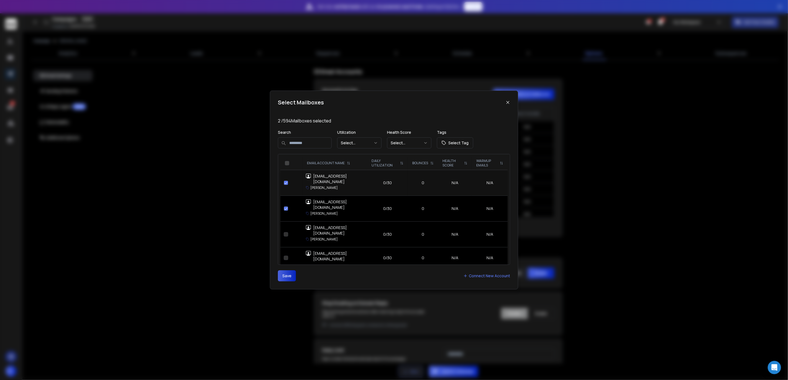
click at [285, 181] on button "button" at bounding box center [286, 183] width 4 height 4
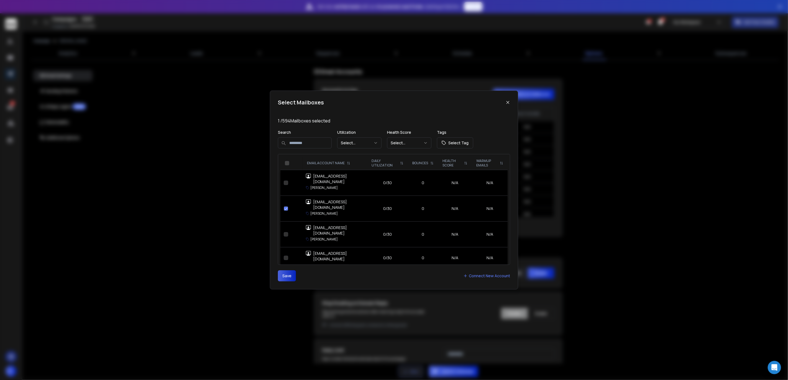
click at [285, 279] on button "Save" at bounding box center [287, 275] width 18 height 11
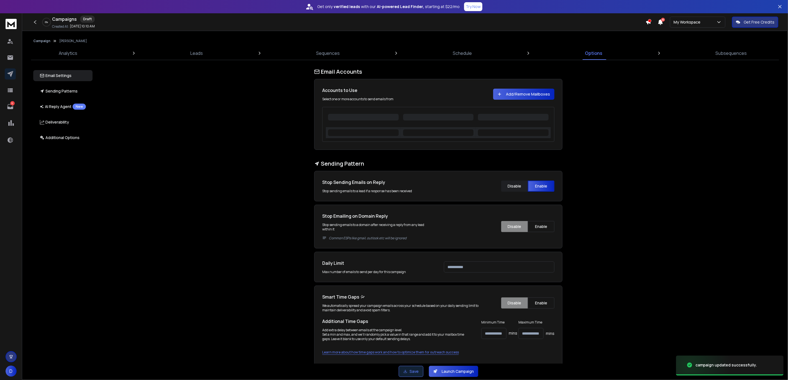
click at [417, 370] on button "Save" at bounding box center [410, 371] width 25 height 11
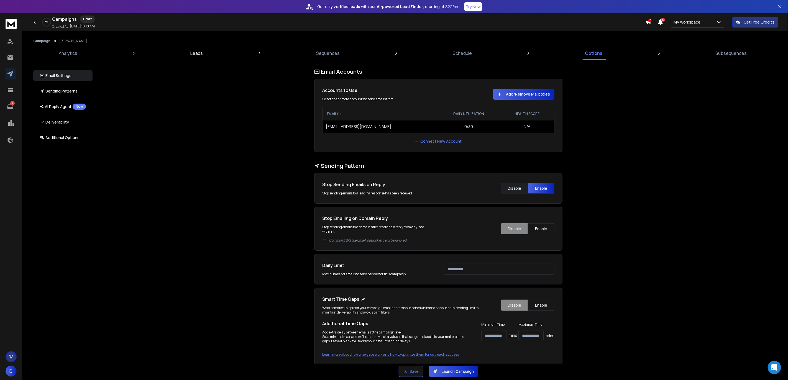
click at [196, 52] on p "Leads" at bounding box center [196, 53] width 12 height 7
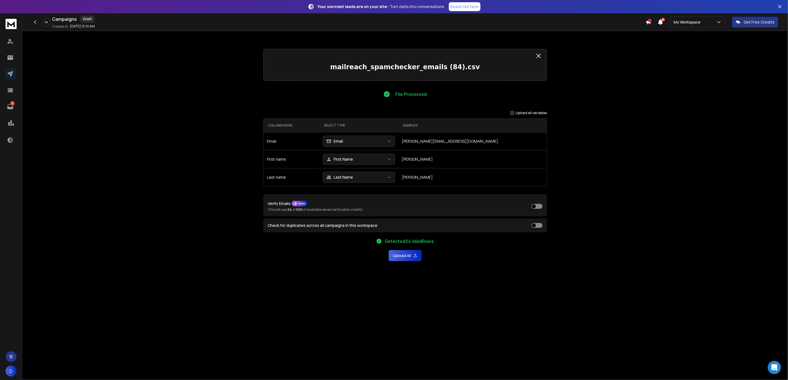
click at [538, 55] on icon at bounding box center [538, 56] width 4 height 4
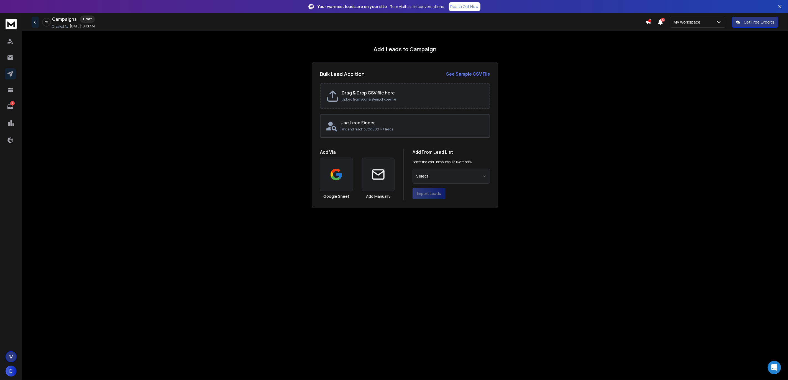
click at [35, 21] on icon at bounding box center [35, 22] width 2 height 4
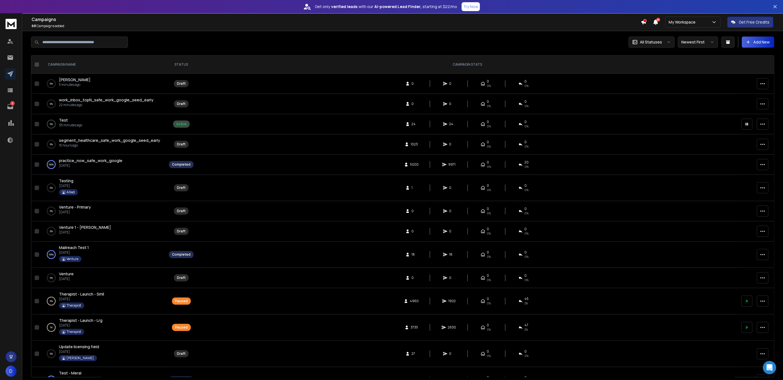
click at [71, 117] on h1 "Test" at bounding box center [70, 120] width 23 height 6
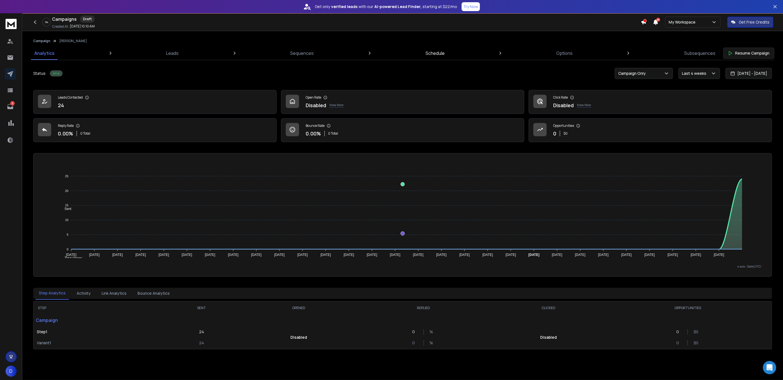
click at [438, 53] on p "Schedule" at bounding box center [435, 53] width 19 height 7
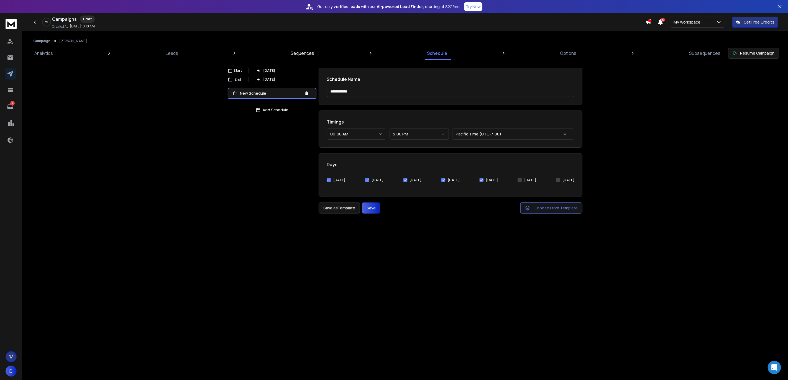
click at [291, 54] on link "Sequences" at bounding box center [302, 53] width 30 height 13
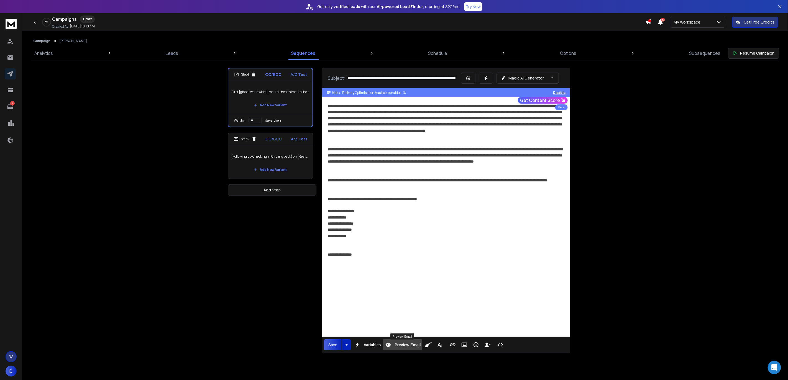
click at [410, 341] on div "Preview Email" at bounding box center [402, 344] width 39 height 9
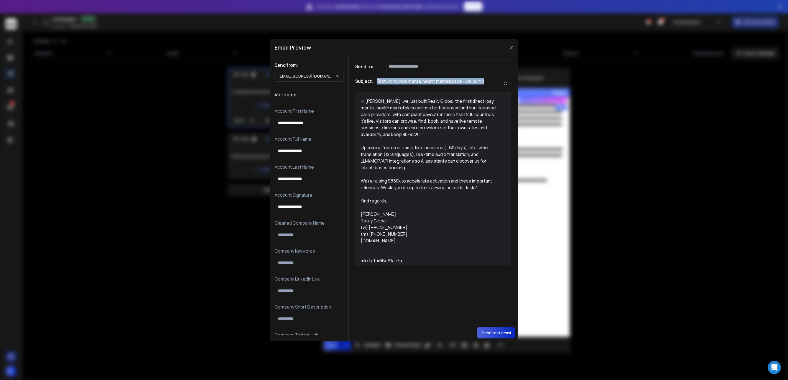
drag, startPoint x: 378, startPoint y: 81, endPoint x: 490, endPoint y: 78, distance: 112.5
click at [490, 78] on div "Subject: First worldwide mental health marketplace - we built it" at bounding box center [425, 83] width 141 height 11
copy p "First worldwide mental health marketplace - we built it"
click at [389, 80] on p "First worldwide mental health marketplace - we built it" at bounding box center [430, 83] width 107 height 11
drag, startPoint x: 378, startPoint y: 80, endPoint x: 493, endPoint y: 80, distance: 114.4
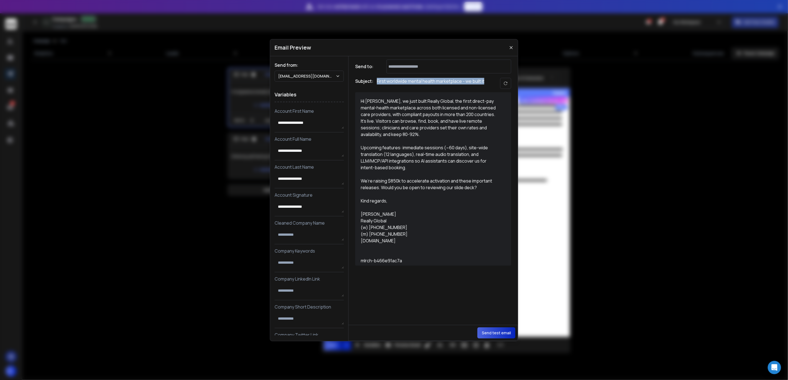
click at [493, 80] on div "Subject: First worldwide mental health marketplace - we built it" at bounding box center [425, 83] width 141 height 11
copy p "First worldwide mental health marketplace - we built it"
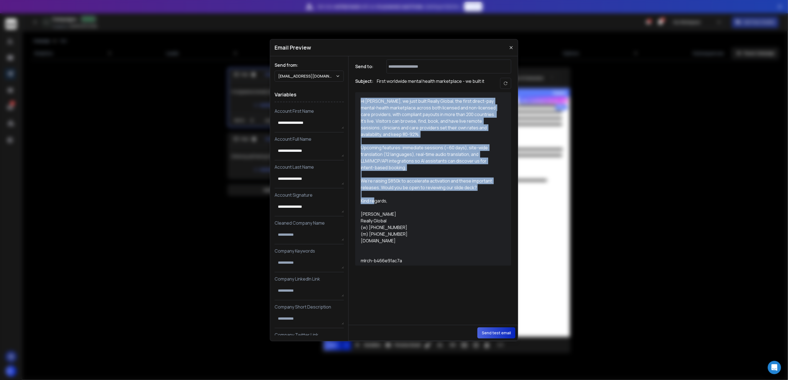
drag, startPoint x: 362, startPoint y: 101, endPoint x: 419, endPoint y: 199, distance: 113.6
click at [419, 199] on div "Hi Vincent, we just built Really Global, the first direct-pay mental-health mar…" at bounding box center [430, 179] width 138 height 162
copy div "Hi Vincent, we just built Really Global, the first direct-pay mental-health mar…"
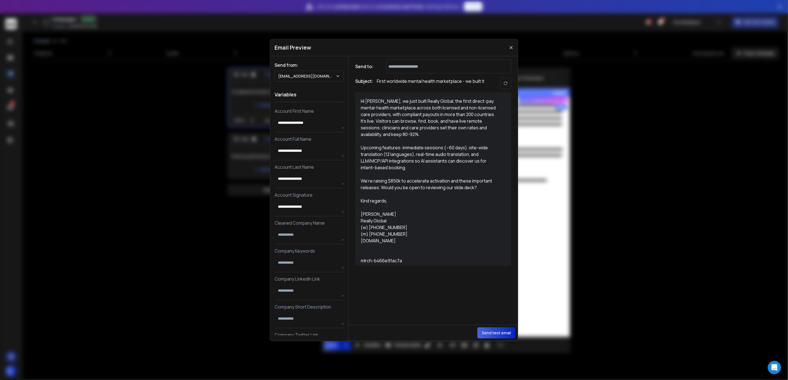
click at [434, 217] on div "Hi Vincent, we just built Really Global, the first direct-pay mental-health mar…" at bounding box center [430, 179] width 138 height 162
click at [506, 81] on icon at bounding box center [505, 82] width 3 height 3
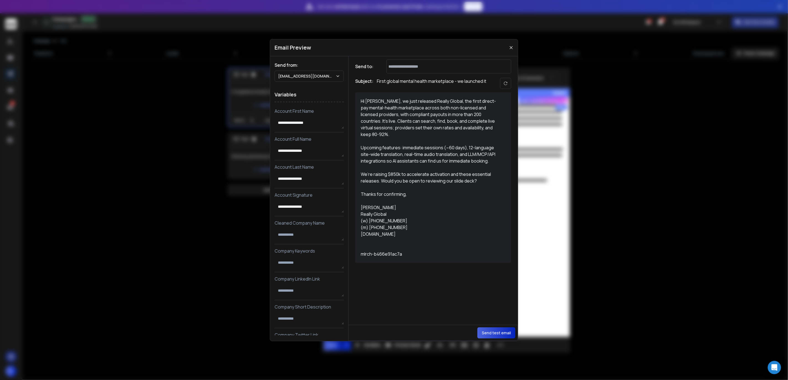
click at [435, 79] on p "First global mental health marketplace - we launched it" at bounding box center [431, 83] width 109 height 11
click at [433, 119] on div "Hi Maeva, we just released Really Global, the first direct-pay mental-health ma…" at bounding box center [430, 177] width 138 height 159
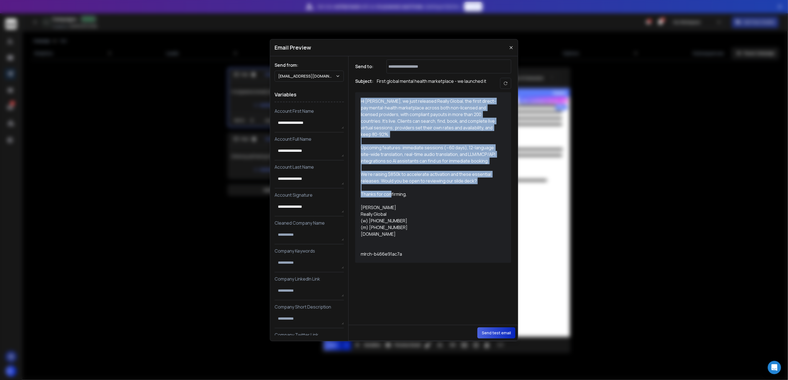
drag, startPoint x: 362, startPoint y: 100, endPoint x: 462, endPoint y: 196, distance: 138.8
click at [462, 196] on div "Hi Maeva, we just released Really Global, the first direct-pay mental-health ma…" at bounding box center [430, 177] width 138 height 159
copy div "Hi Maeva, we just released Really Global, the first direct-pay mental-health ma…"
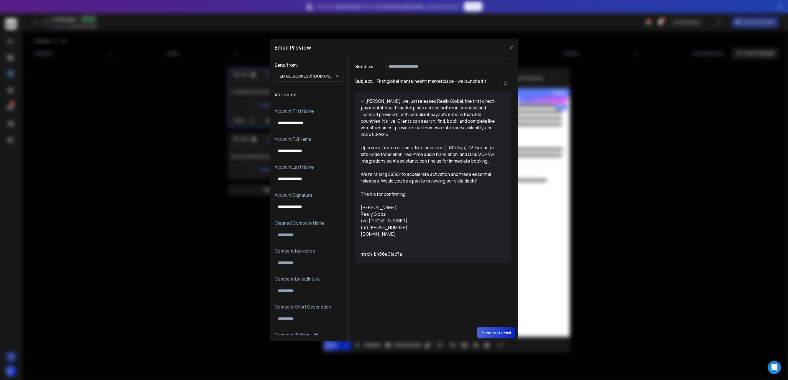
click at [510, 46] on icon at bounding box center [511, 47] width 4 height 4
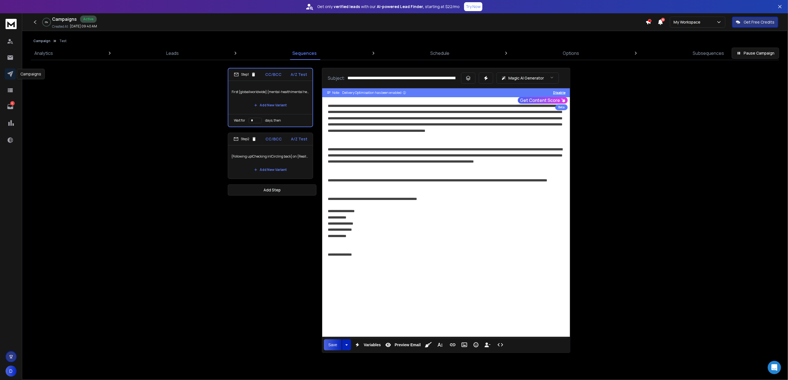
click at [9, 72] on icon at bounding box center [10, 74] width 7 height 7
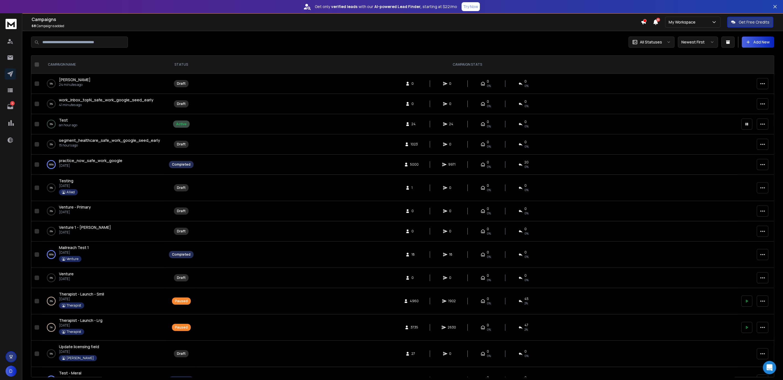
click at [760, 81] on icon "button" at bounding box center [763, 84] width 6 height 6
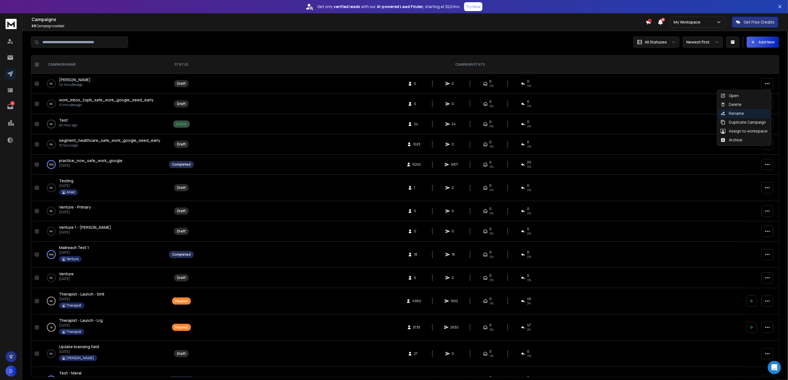
click at [735, 115] on div "Rename" at bounding box center [732, 113] width 24 height 6
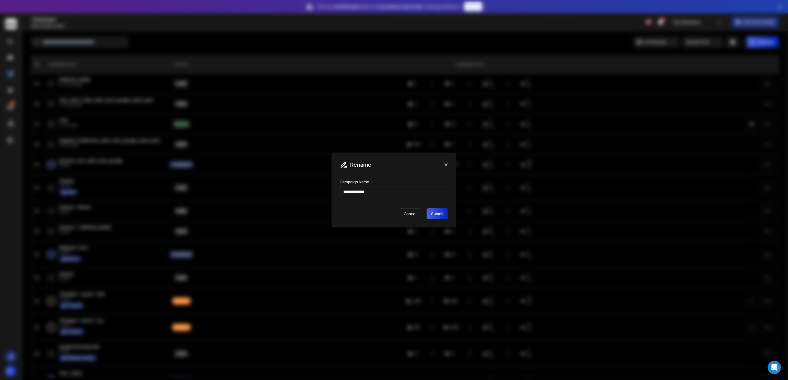
drag, startPoint x: 382, startPoint y: 191, endPoint x: 264, endPoint y: 179, distance: 119.2
click at [264, 179] on div "**********" at bounding box center [394, 190] width 788 height 86
click at [426, 208] on button "Submit" at bounding box center [437, 213] width 22 height 11
type input "*"
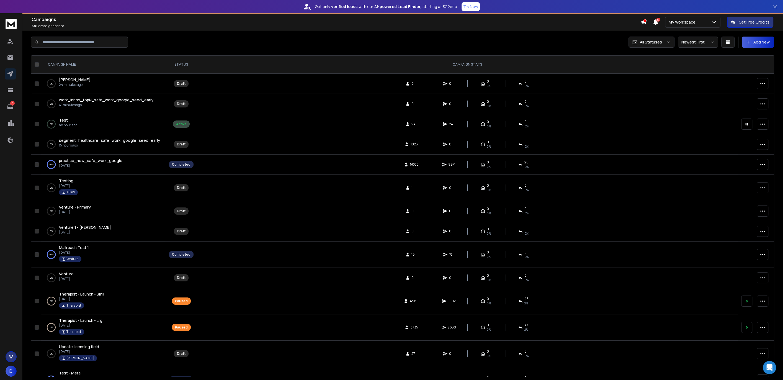
click at [760, 82] on icon "button" at bounding box center [763, 84] width 6 height 6
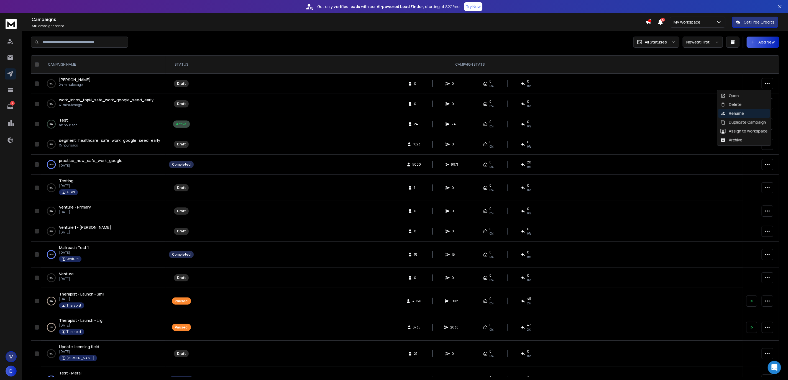
click at [735, 112] on div "Rename" at bounding box center [732, 113] width 24 height 6
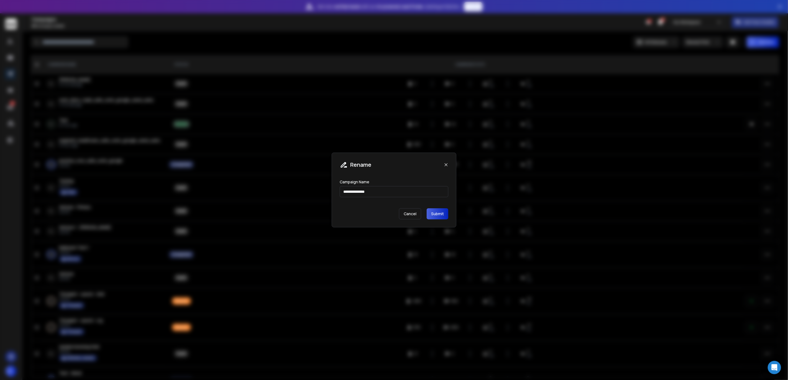
drag, startPoint x: 379, startPoint y: 193, endPoint x: 299, endPoint y: 186, distance: 79.5
click at [299, 186] on div "**********" at bounding box center [394, 190] width 788 height 86
type input "**********"
click at [394, 159] on div "**********" at bounding box center [393, 190] width 125 height 75
click at [437, 213] on button "Submit" at bounding box center [437, 213] width 22 height 11
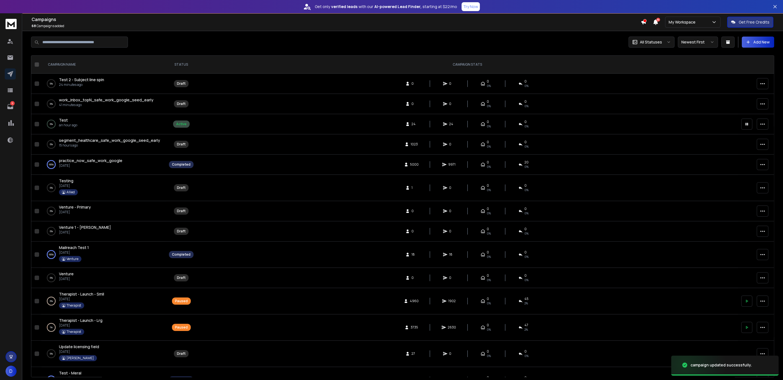
click at [90, 81] on span "Test 2 - Subject line spin" at bounding box center [81, 79] width 45 height 5
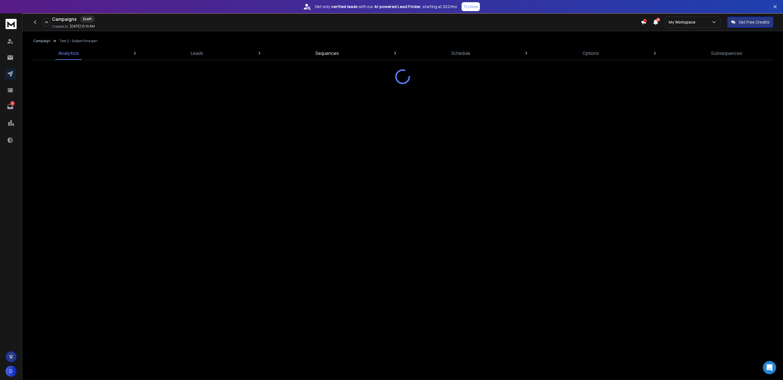
click at [303, 53] on div "Analytics Leads Sequences Schedule Options Subsequences" at bounding box center [400, 53] width 739 height 13
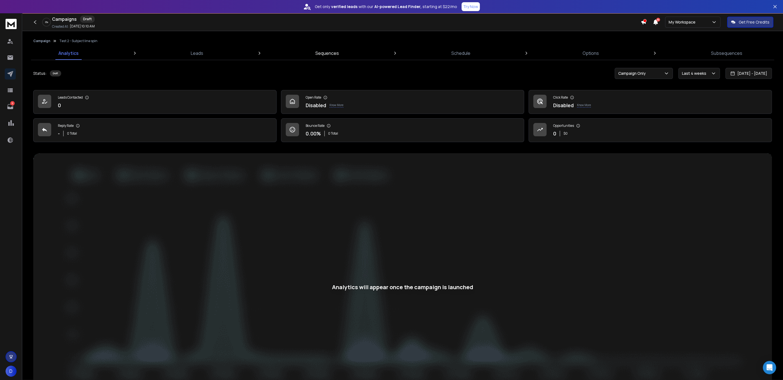
click at [336, 53] on p "Sequences" at bounding box center [327, 53] width 24 height 7
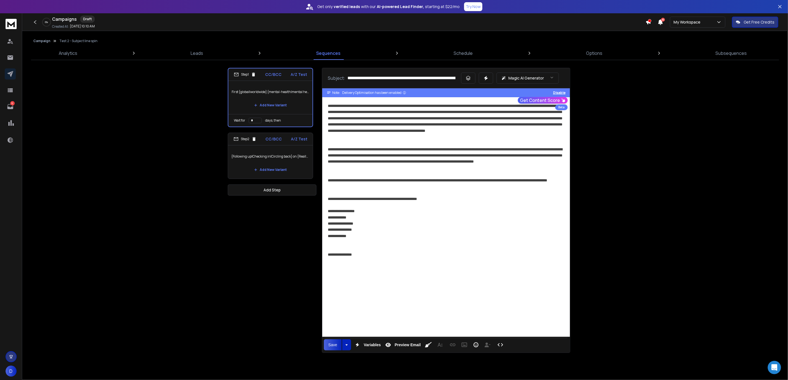
click at [375, 76] on input "**********" at bounding box center [401, 78] width 108 height 7
paste input "**********"
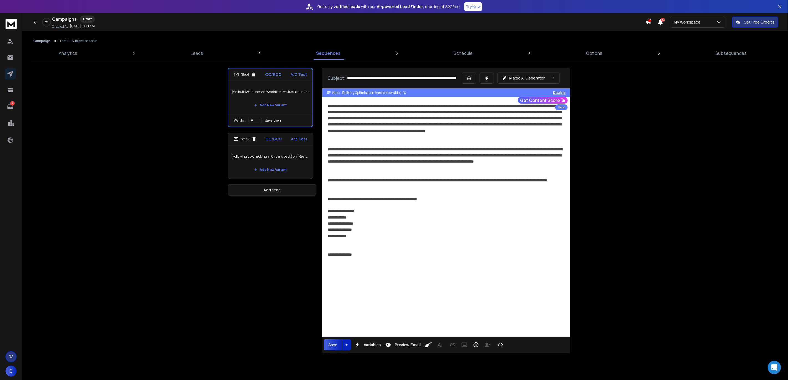
type input "**********"
click at [414, 226] on div "**********" at bounding box center [446, 226] width 237 height 12
drag, startPoint x: 354, startPoint y: 217, endPoint x: 322, endPoint y: 217, distance: 32.7
click at [321, 217] on div "**********" at bounding box center [405, 210] width 354 height 285
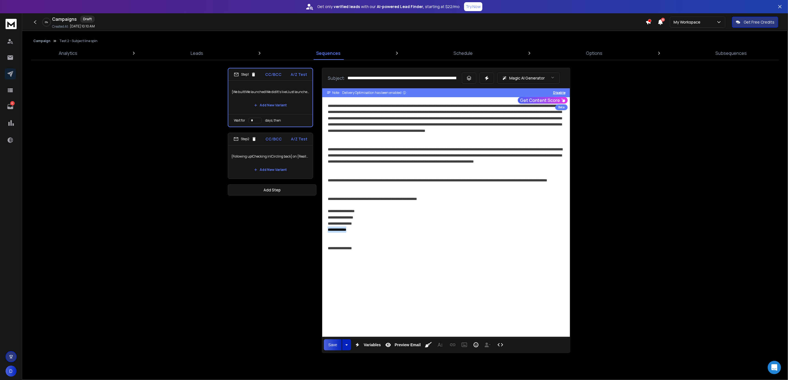
drag, startPoint x: 382, startPoint y: 230, endPoint x: 319, endPoint y: 230, distance: 62.9
click at [319, 230] on div "**********" at bounding box center [405, 210] width 354 height 285
drag, startPoint x: 366, startPoint y: 241, endPoint x: 312, endPoint y: 240, distance: 54.0
click at [312, 240] on div "**********" at bounding box center [405, 210] width 354 height 285
click at [460, 104] on div "**********" at bounding box center [446, 121] width 237 height 37
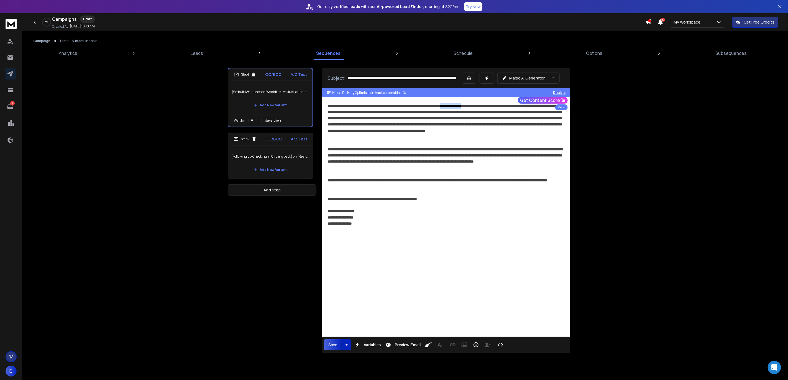
drag, startPoint x: 460, startPoint y: 106, endPoint x: 484, endPoint y: 106, distance: 24.4
click at [484, 106] on div "**********" at bounding box center [446, 121] width 237 height 37
click at [354, 228] on div at bounding box center [446, 230] width 236 height 6
drag, startPoint x: 373, startPoint y: 223, endPoint x: 313, endPoint y: 216, distance: 60.5
click at [313, 216] on div "**********" at bounding box center [405, 210] width 354 height 285
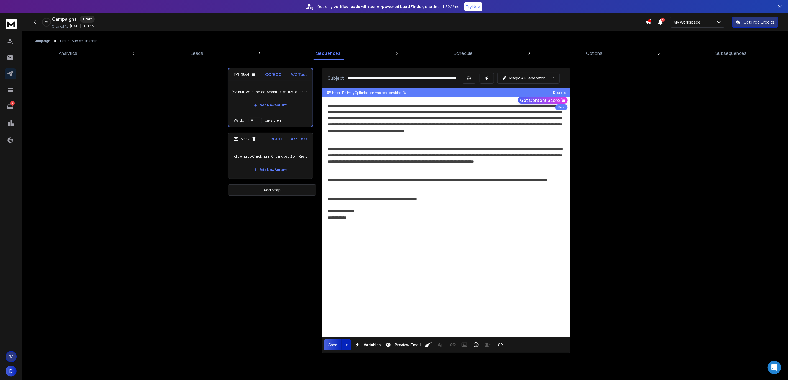
click at [369, 232] on div "**********" at bounding box center [446, 217] width 248 height 240
click at [200, 51] on p "Leads" at bounding box center [197, 53] width 12 height 7
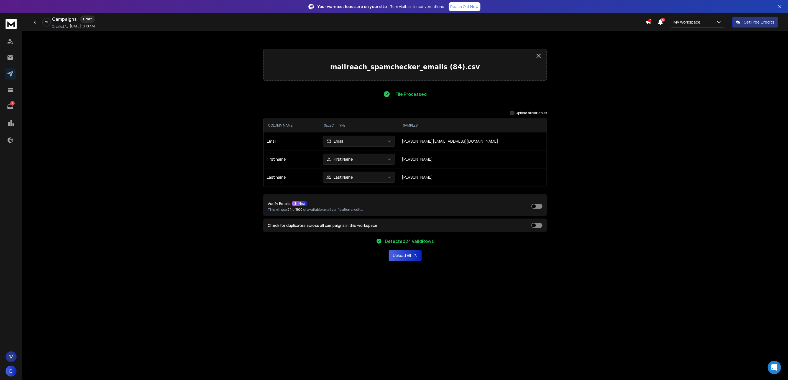
click at [403, 252] on button "Upload All" at bounding box center [404, 255] width 33 height 11
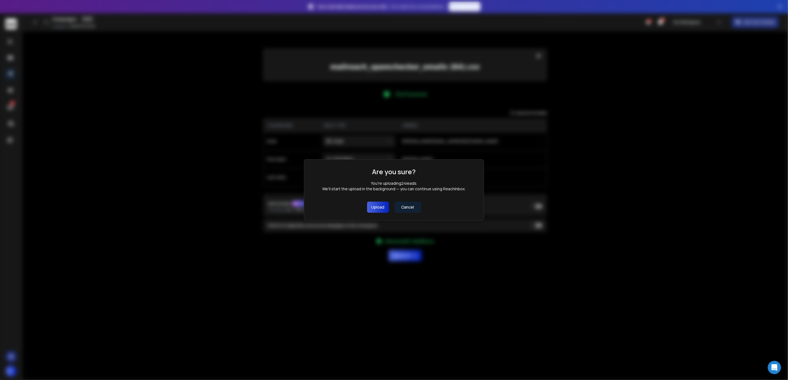
click at [375, 207] on button "Upload" at bounding box center [378, 207] width 22 height 11
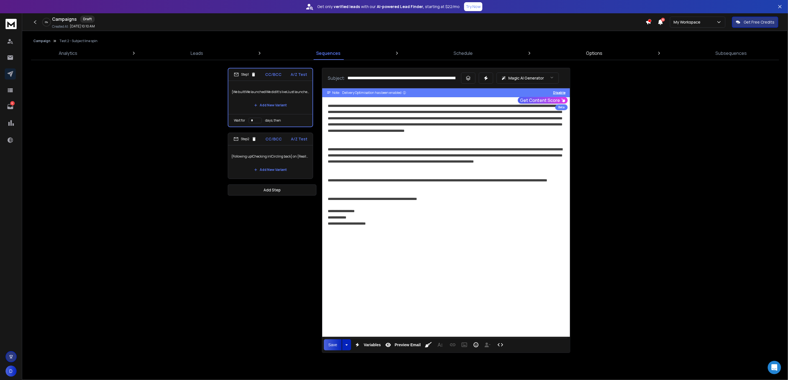
click at [598, 53] on p "Options" at bounding box center [594, 53] width 16 height 7
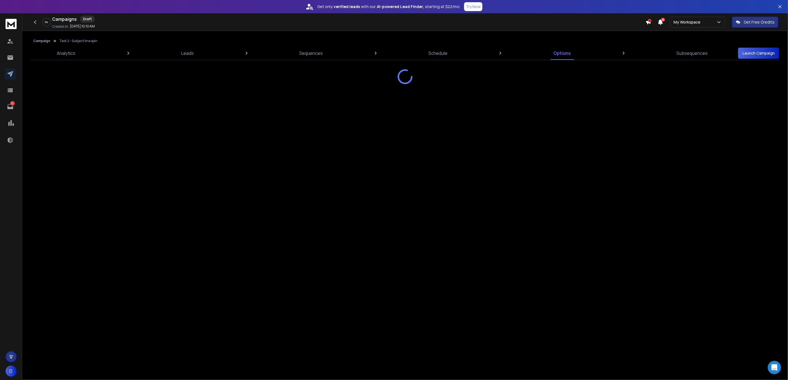
select select "*"
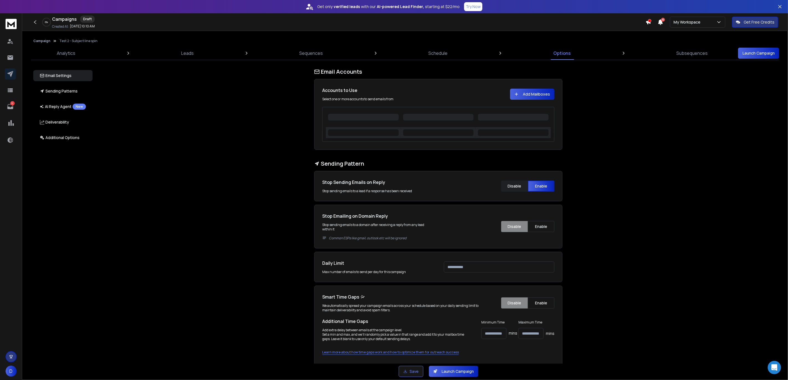
click at [531, 91] on button "Add Mailboxes" at bounding box center [532, 94] width 44 height 11
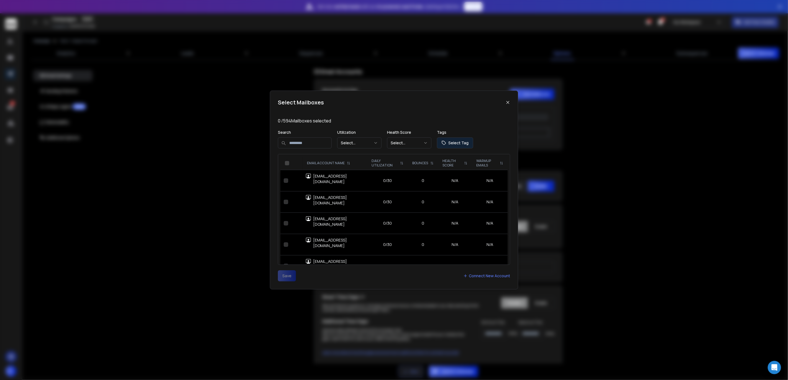
click at [465, 141] on button "Select Tag" at bounding box center [455, 142] width 36 height 11
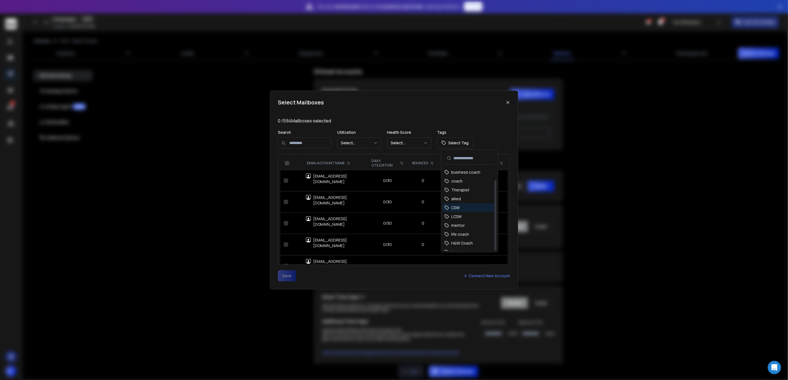
scroll to position [14, 0]
click at [459, 208] on span "mentor" at bounding box center [458, 211] width 14 height 6
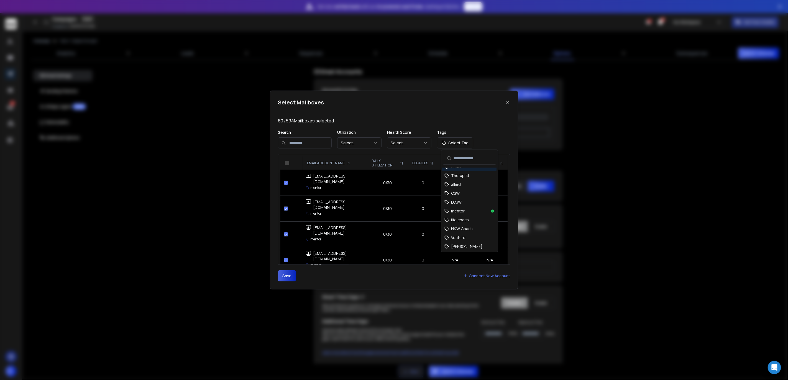
click at [475, 112] on div "Select Mailboxes" at bounding box center [394, 108] width 232 height 19
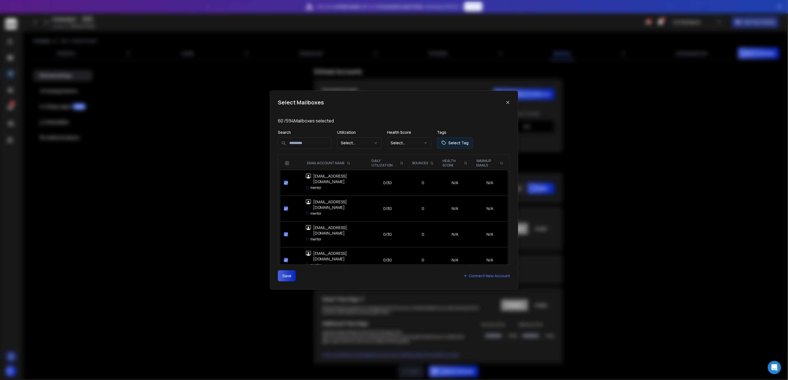
click at [454, 144] on button "Select Tag" at bounding box center [455, 142] width 36 height 11
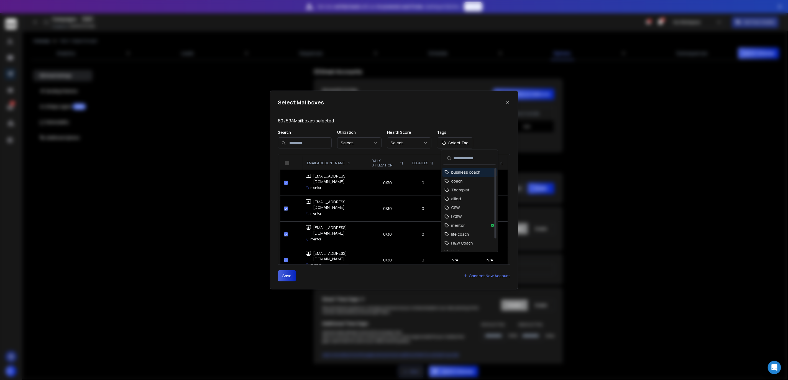
click at [456, 111] on div "Select Mailboxes" at bounding box center [394, 108] width 232 height 19
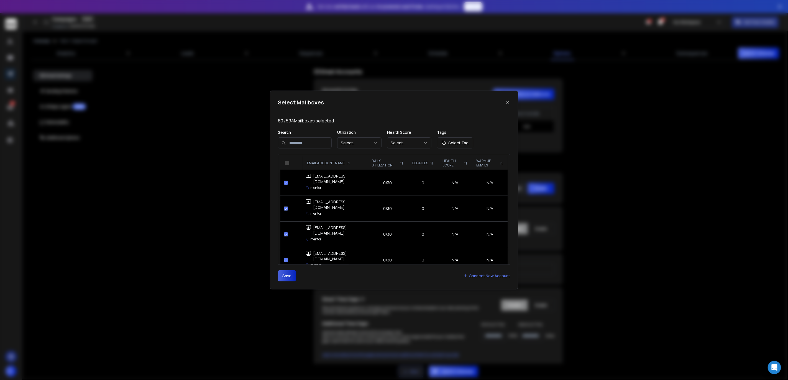
click at [283, 275] on button "Save" at bounding box center [287, 275] width 18 height 11
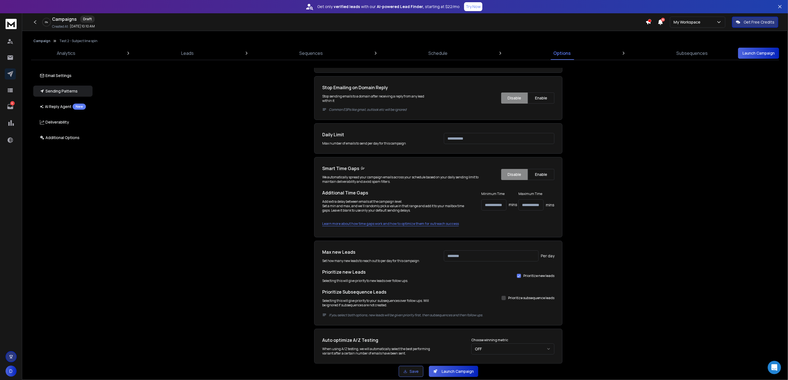
scroll to position [225, 0]
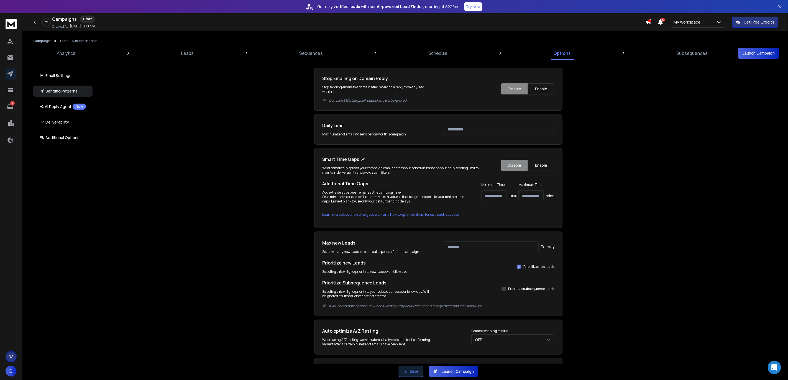
click at [406, 370] on icon "submit" at bounding box center [405, 371] width 4 height 4
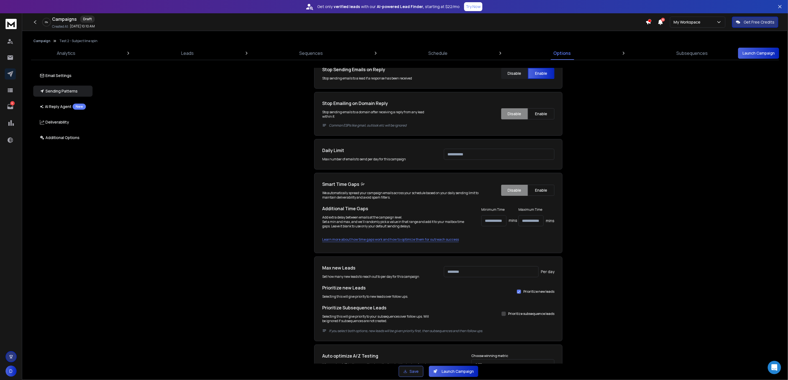
scroll to position [0, 0]
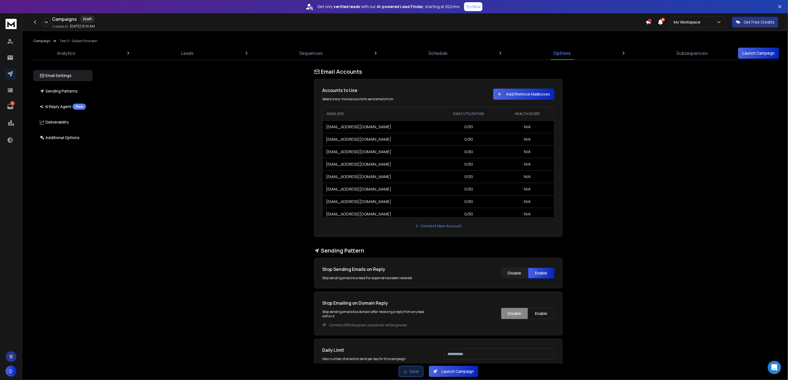
click at [408, 370] on button "Save" at bounding box center [410, 371] width 25 height 11
click at [318, 53] on p "Sequences" at bounding box center [311, 53] width 24 height 7
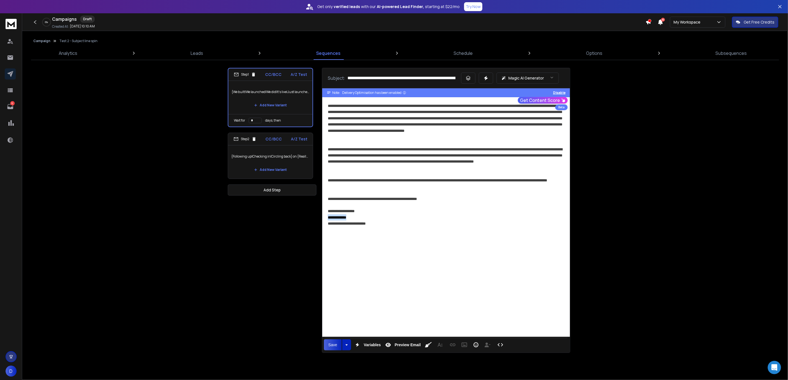
drag, startPoint x: 365, startPoint y: 218, endPoint x: 315, endPoint y: 217, distance: 49.6
click at [315, 217] on div "**********" at bounding box center [405, 210] width 354 height 285
click at [456, 53] on p "Schedule" at bounding box center [463, 53] width 19 height 7
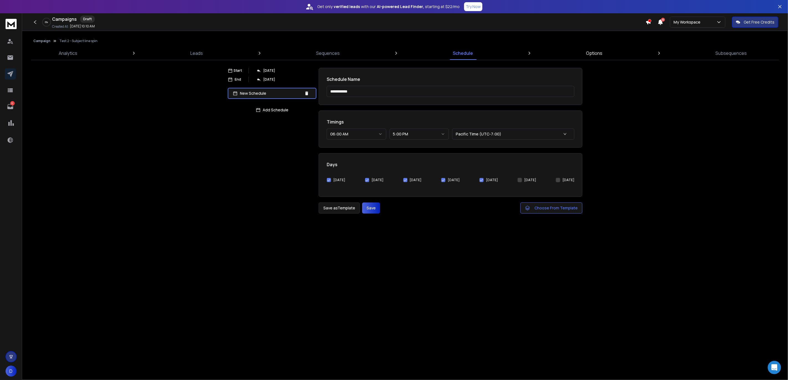
click at [593, 55] on p "Options" at bounding box center [594, 53] width 16 height 7
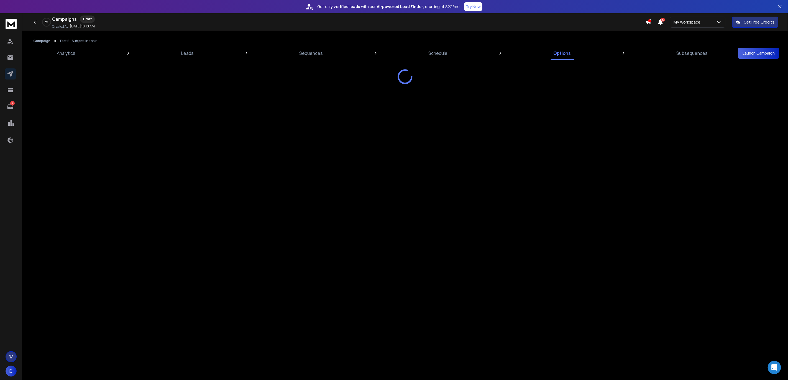
select select "*"
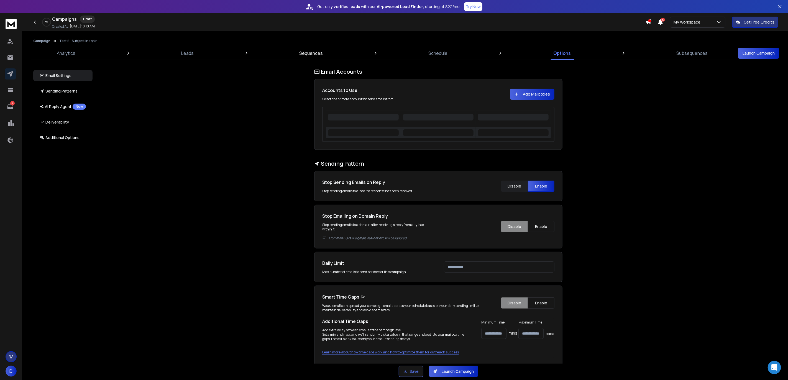
click at [314, 51] on p "Sequences" at bounding box center [311, 53] width 24 height 7
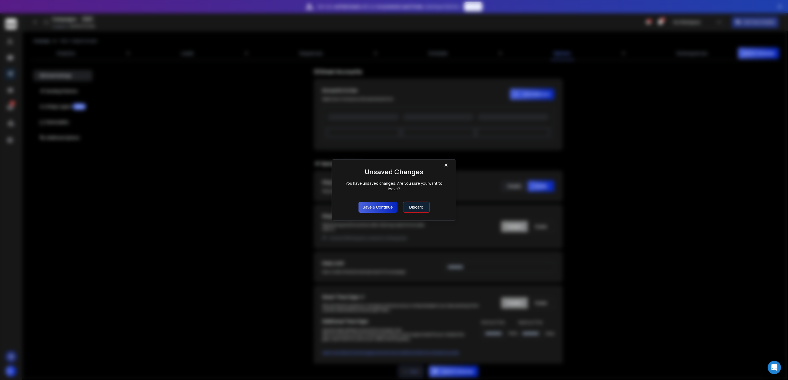
click at [384, 205] on button "Save & Continue" at bounding box center [377, 207] width 39 height 11
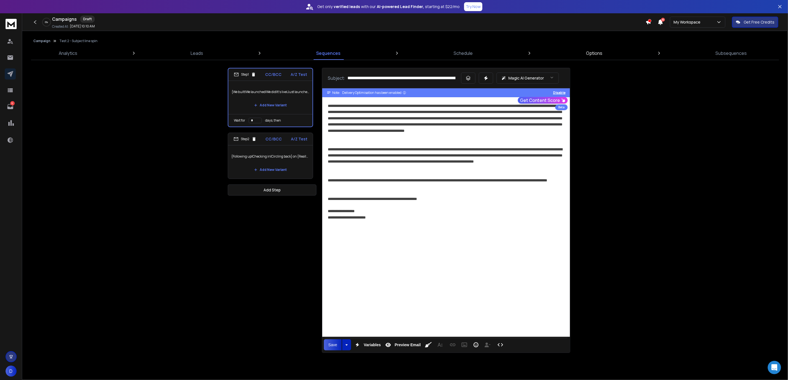
click at [591, 54] on p "Options" at bounding box center [594, 53] width 16 height 7
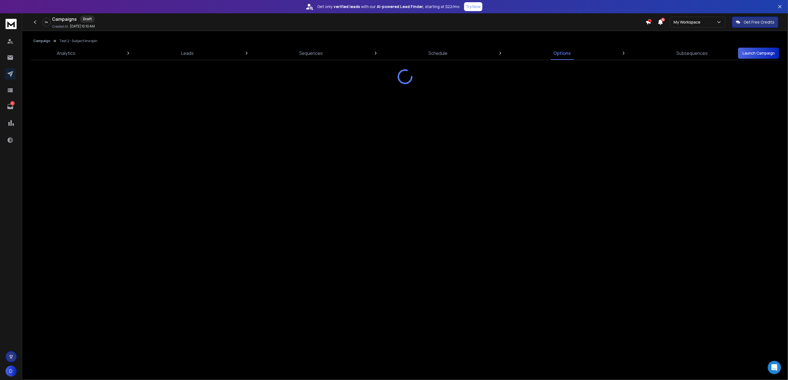
select select "*"
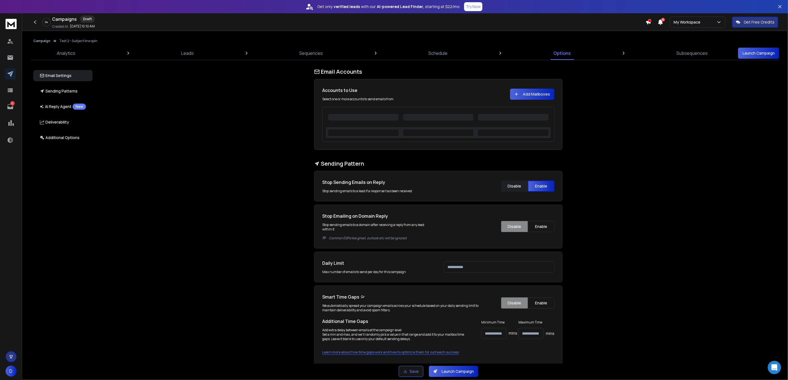
click at [759, 54] on button "Launch Campaign" at bounding box center [758, 53] width 41 height 11
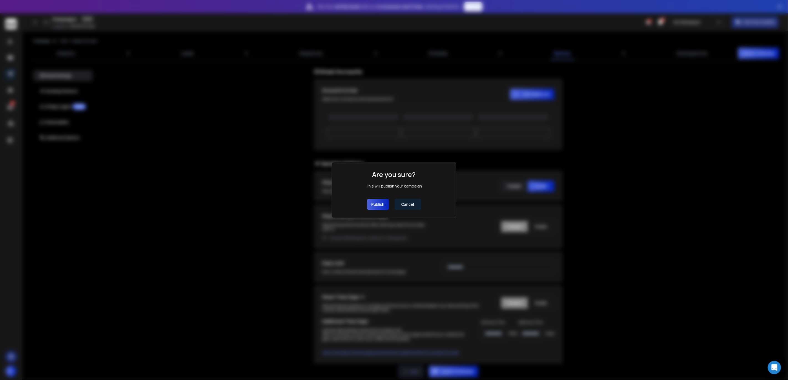
click at [372, 201] on button "Publish" at bounding box center [378, 204] width 22 height 11
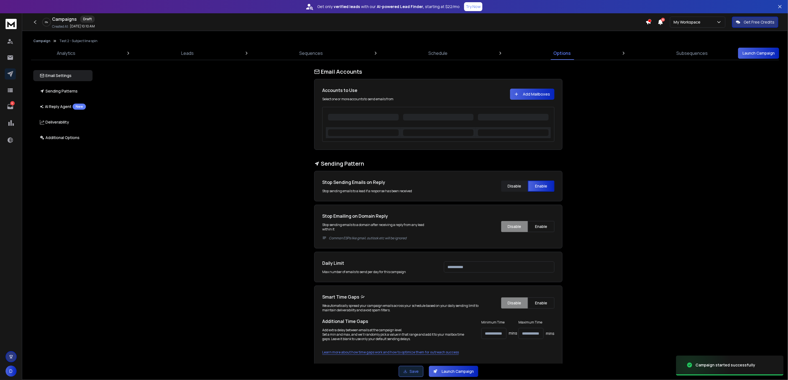
click at [409, 374] on button "Save" at bounding box center [410, 371] width 25 height 11
click at [457, 373] on button "Launch Campaign" at bounding box center [453, 371] width 49 height 11
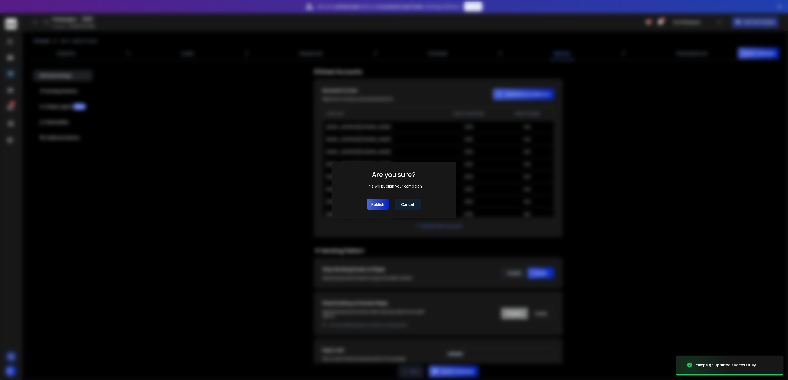
click at [378, 204] on button "Publish" at bounding box center [378, 204] width 22 height 11
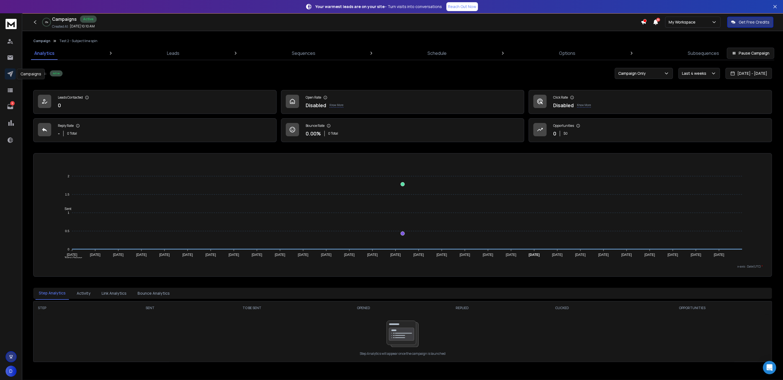
click at [11, 74] on icon at bounding box center [10, 74] width 6 height 6
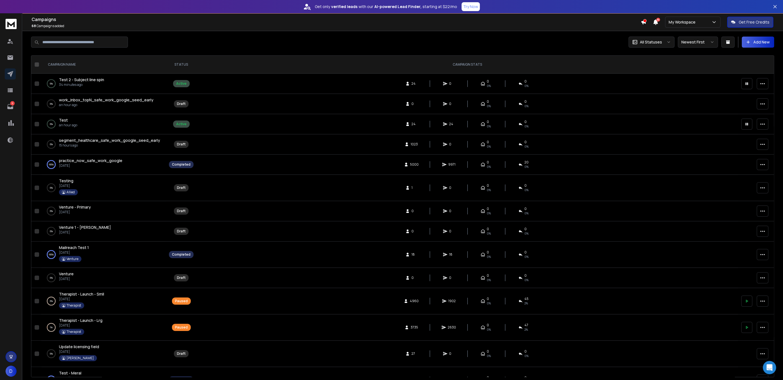
click at [263, 158] on td "5000 9971 0 0% 20 0 %" at bounding box center [467, 165] width 541 height 20
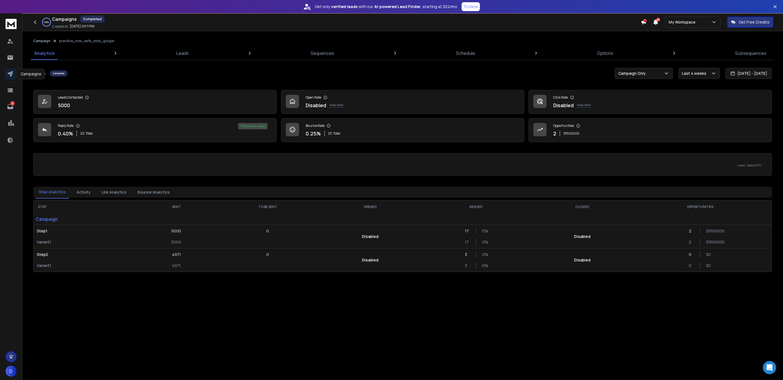
click at [10, 72] on icon at bounding box center [10, 74] width 6 height 6
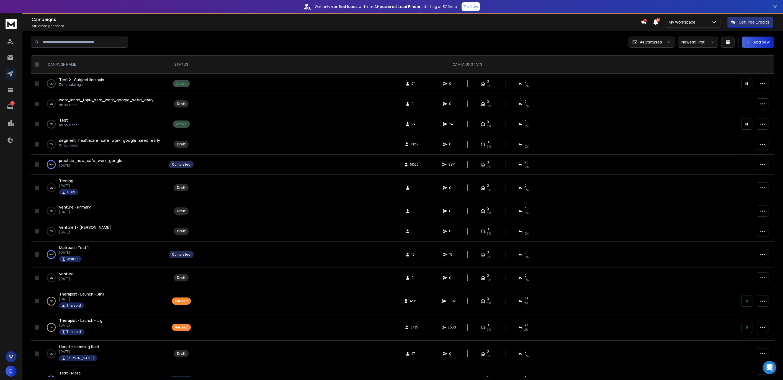
click at [577, 25] on p "68 Campaigns added" at bounding box center [336, 26] width 609 height 4
click at [774, 7] on icon at bounding box center [775, 6] width 5 height 5
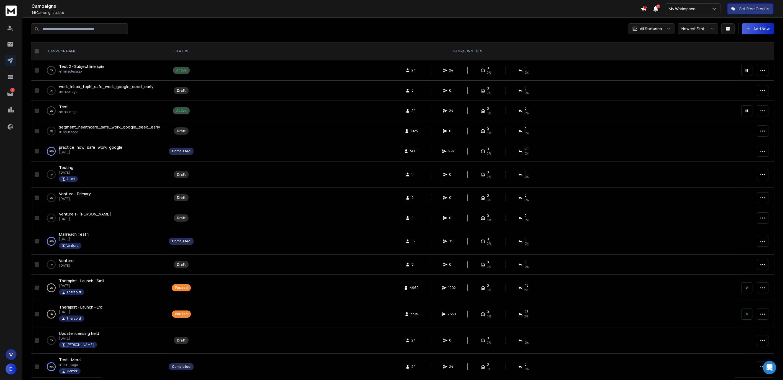
click at [81, 68] on span "Test 2 - Subject line spin" at bounding box center [81, 66] width 45 height 5
click at [84, 67] on span "Test 2 - Subject line spin" at bounding box center [81, 66] width 45 height 5
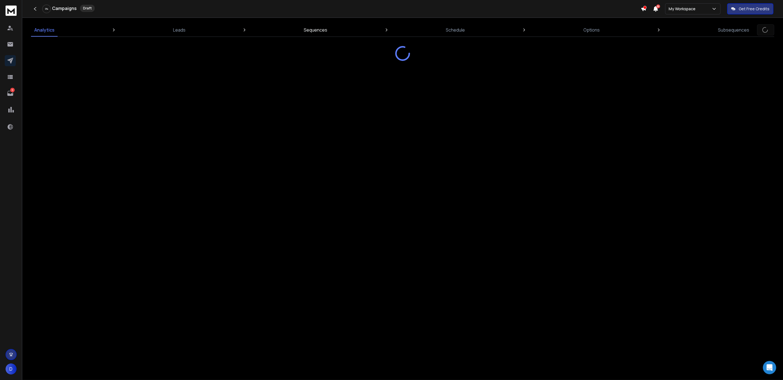
click at [317, 30] on p "Sequences" at bounding box center [316, 30] width 24 height 7
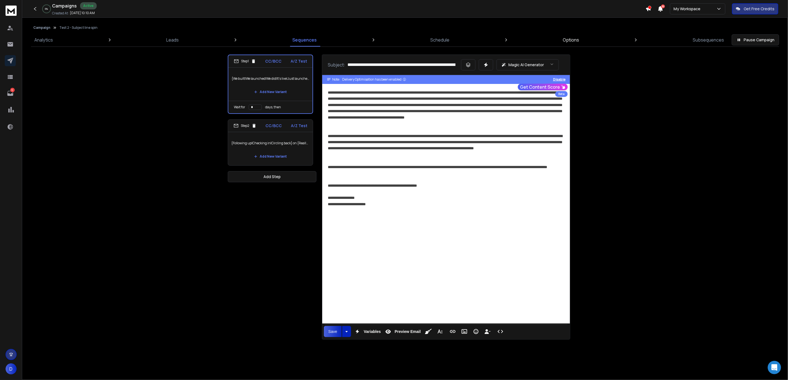
click at [572, 40] on p "Options" at bounding box center [570, 40] width 16 height 7
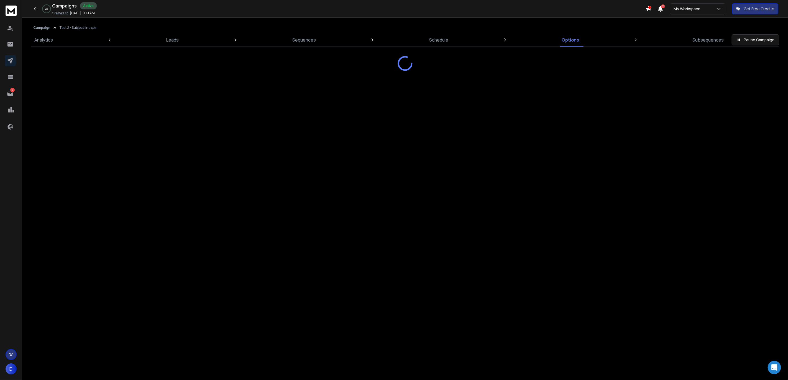
select select "*"
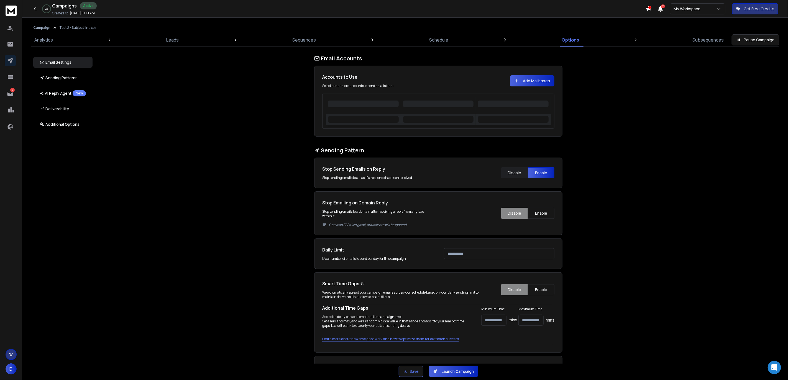
click at [361, 104] on div at bounding box center [363, 104] width 71 height 7
click at [381, 81] on div "Accounts to Use Select one or more accounts to send emails from" at bounding box center [377, 81] width 110 height 14
click at [391, 81] on div "Accounts to Use Select one or more accounts to send emails from" at bounding box center [377, 81] width 110 height 14
click at [389, 102] on div at bounding box center [363, 104] width 71 height 7
click at [380, 123] on td at bounding box center [363, 119] width 75 height 11
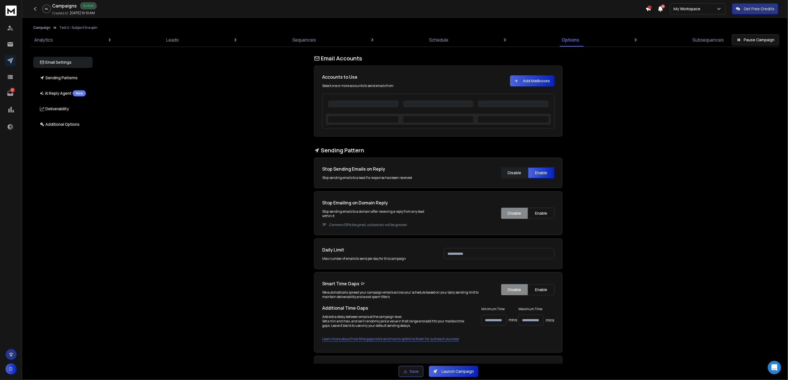
click at [431, 76] on div "Accounts to Use Select one or more accounts to send emails from Add Mailboxes" at bounding box center [438, 81] width 232 height 14
click at [526, 79] on button "Add Mailboxes" at bounding box center [532, 80] width 44 height 11
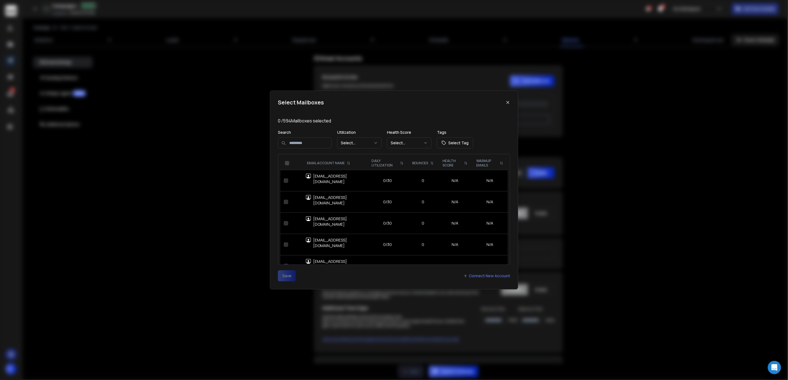
click at [507, 103] on icon at bounding box center [507, 102] width 4 height 4
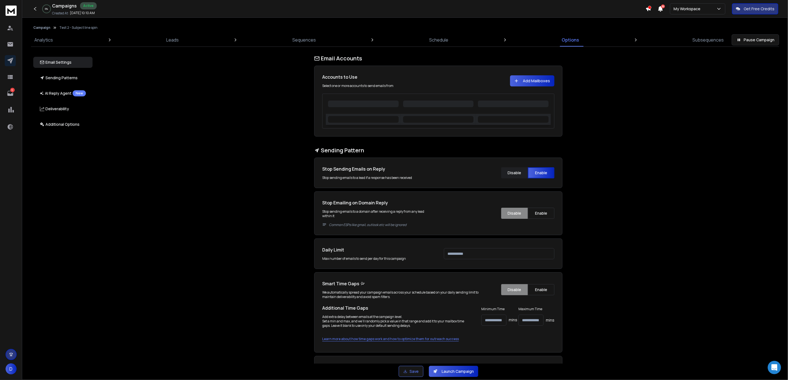
click at [36, 29] on button "Campaign" at bounding box center [41, 27] width 17 height 4
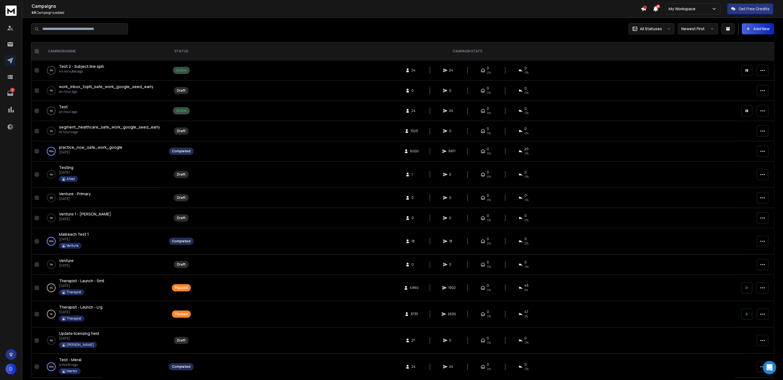
click at [88, 67] on span "Test 2 - Subject line spin" at bounding box center [81, 66] width 45 height 5
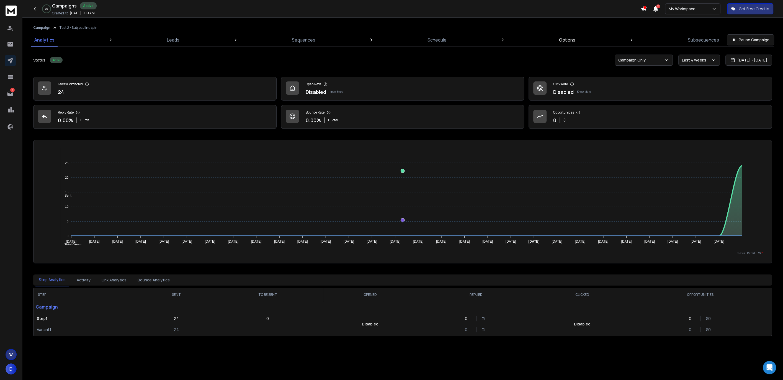
click at [564, 41] on p "Options" at bounding box center [567, 40] width 16 height 7
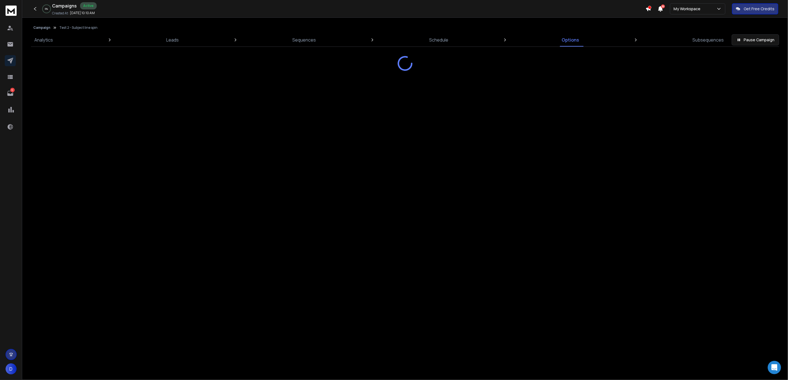
select select "*"
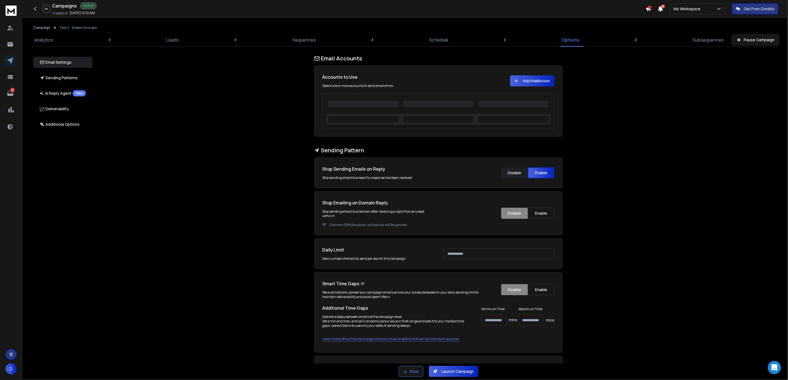
click at [277, 133] on div "Email Accounts Accounts to Use Select one or more accounts to send emails from …" at bounding box center [441, 209] width 680 height 309
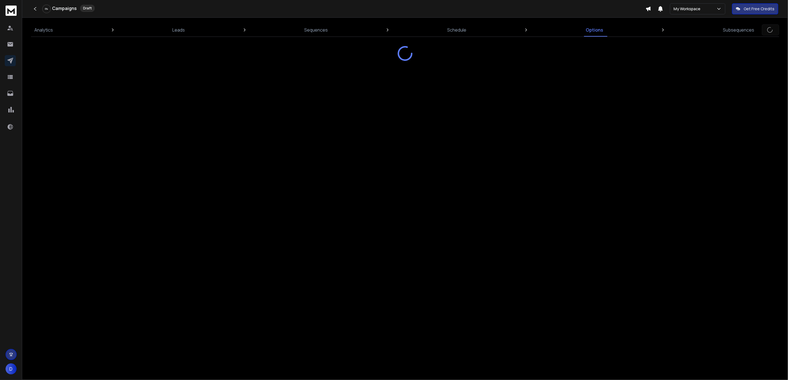
select select "*"
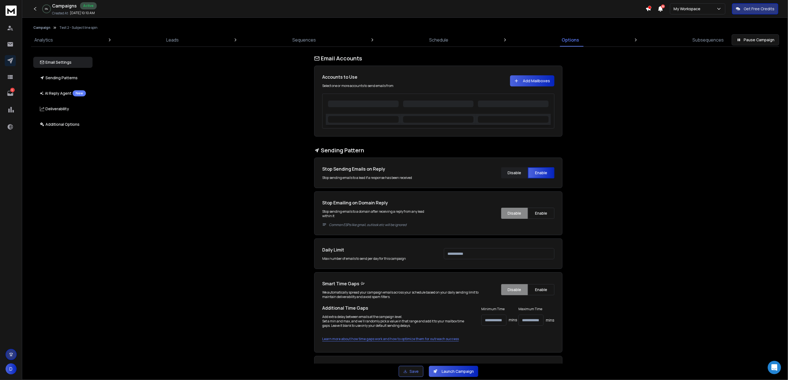
click at [413, 105] on div at bounding box center [438, 104] width 71 height 7
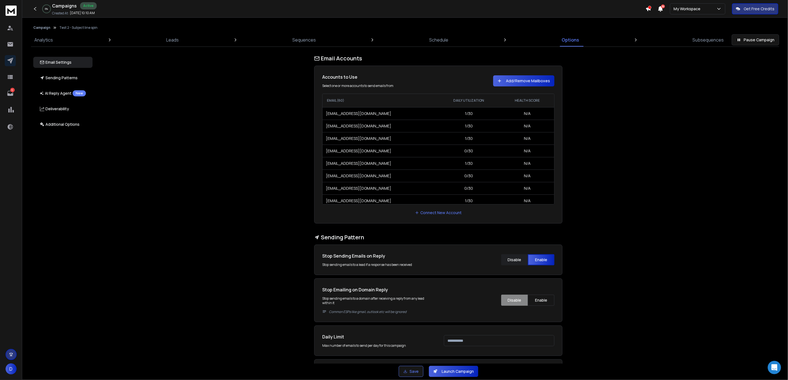
click at [407, 90] on div "Accounts to Use Select one or more accounts to send emails from Add/Remove Mail…" at bounding box center [438, 145] width 232 height 142
click at [519, 83] on button "Add/Remove Mailboxes" at bounding box center [523, 80] width 61 height 11
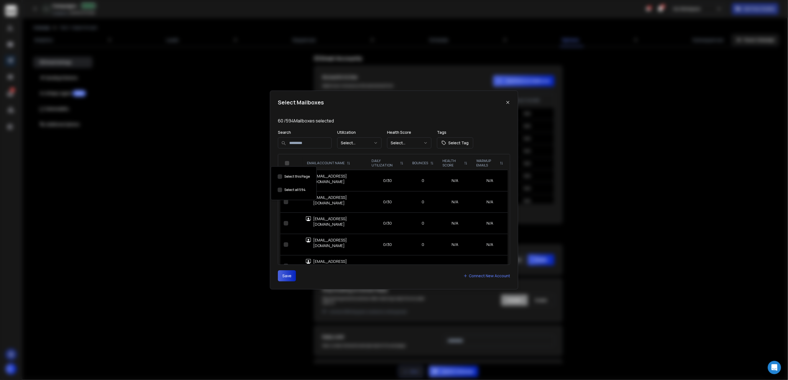
click at [287, 163] on button "Select this Page" at bounding box center [287, 163] width 4 height 4
click at [279, 189] on button "Select this Page" at bounding box center [279, 190] width 4 height 4
click at [288, 163] on button "button" at bounding box center [287, 163] width 4 height 4
click at [280, 191] on button "Select this Page" at bounding box center [279, 190] width 4 height 4
click at [287, 277] on button "Save" at bounding box center [287, 275] width 18 height 11
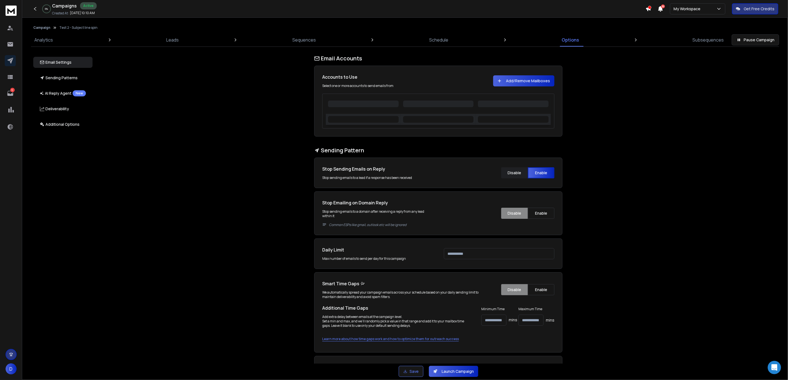
click at [530, 81] on button "Add/Remove Mailboxes" at bounding box center [523, 80] width 61 height 11
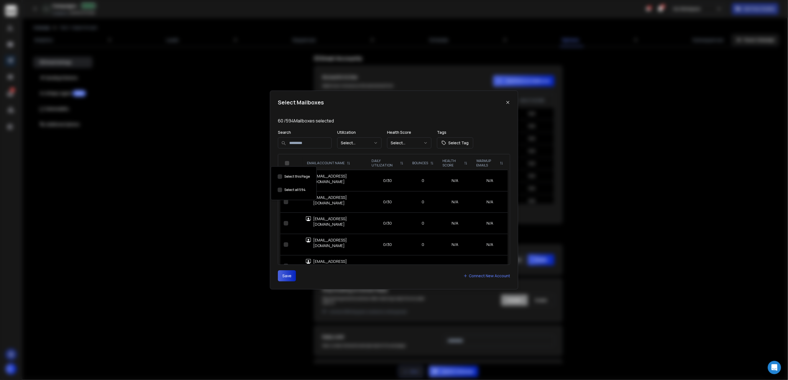
click at [279, 188] on button "Select this Page" at bounding box center [279, 190] width 4 height 4
click at [465, 145] on button "Select Tag" at bounding box center [455, 142] width 36 height 11
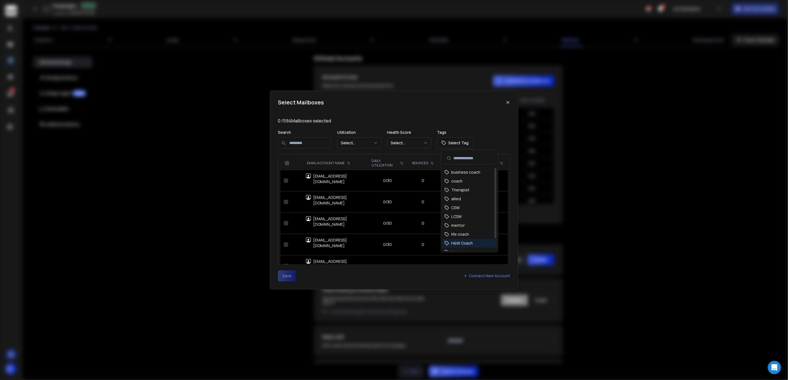
scroll to position [14, 0]
click at [468, 236] on div "Venture" at bounding box center [469, 238] width 50 height 6
click at [282, 275] on button "Save" at bounding box center [287, 275] width 18 height 11
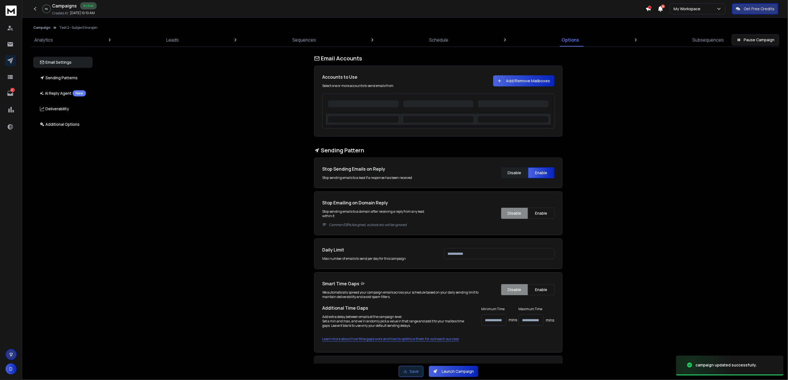
click at [406, 368] on button "Save" at bounding box center [410, 371] width 25 height 11
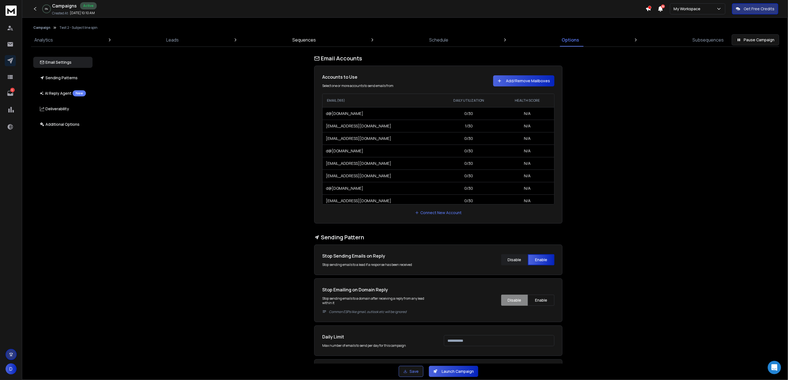
click at [307, 38] on p "Sequences" at bounding box center [304, 40] width 24 height 7
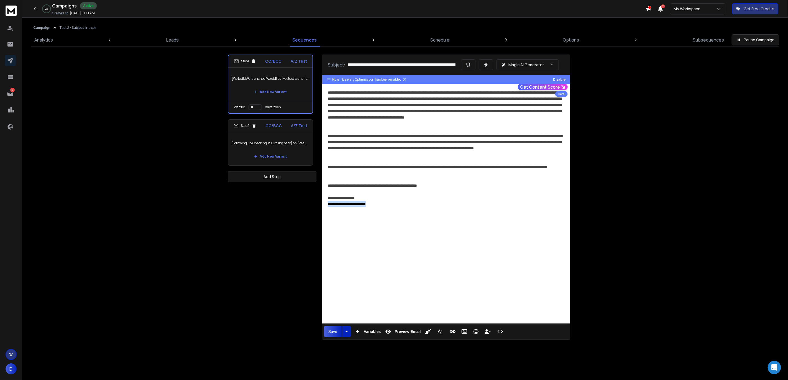
drag, startPoint x: 393, startPoint y: 203, endPoint x: 300, endPoint y: 202, distance: 93.3
click at [299, 203] on div "**********" at bounding box center [405, 197] width 354 height 285
click at [361, 202] on div at bounding box center [446, 204] width 236 height 6
click at [572, 40] on p "Options" at bounding box center [570, 40] width 16 height 7
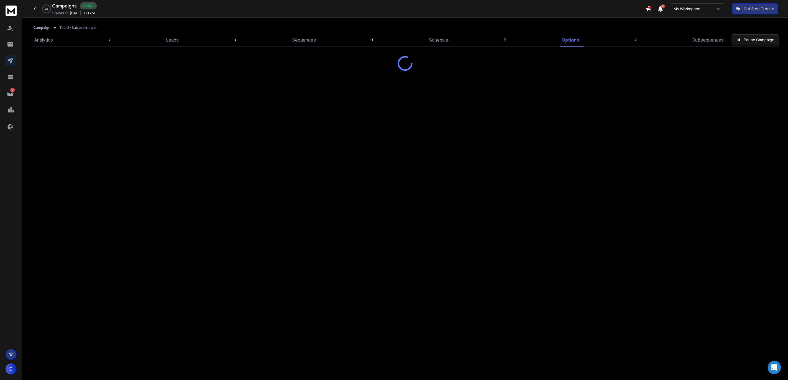
select select "*"
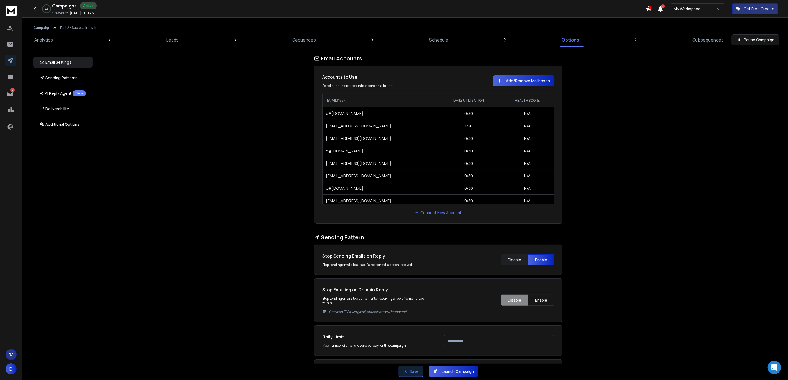
click at [409, 369] on button "Save" at bounding box center [410, 371] width 25 height 11
click at [173, 38] on p "Leads" at bounding box center [172, 40] width 12 height 7
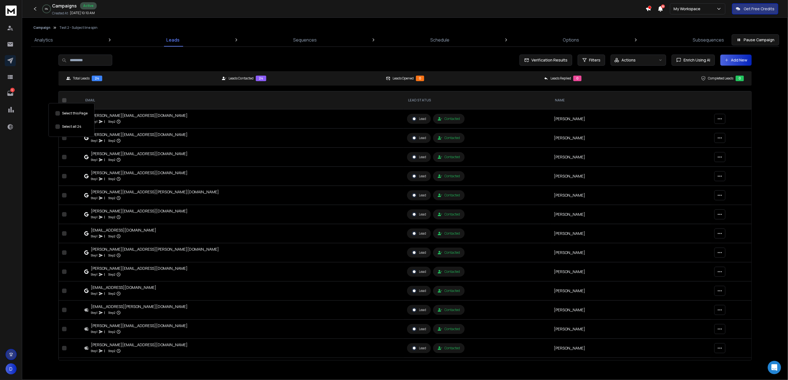
click at [57, 126] on button "Select this Page" at bounding box center [57, 126] width 4 height 4
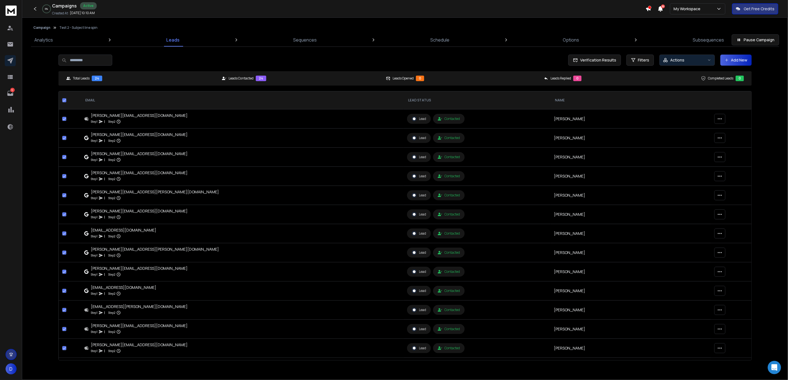
click at [711, 58] on icon "button" at bounding box center [709, 60] width 4 height 4
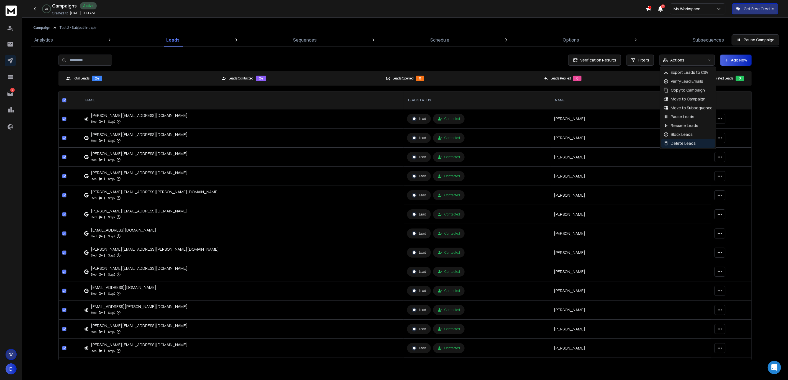
click at [692, 143] on p "Delete Leads" at bounding box center [682, 144] width 25 height 6
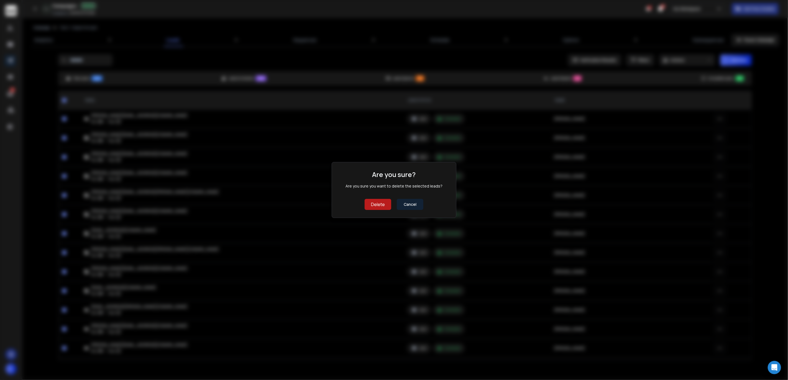
click at [378, 204] on button "Delete" at bounding box center [377, 204] width 27 height 11
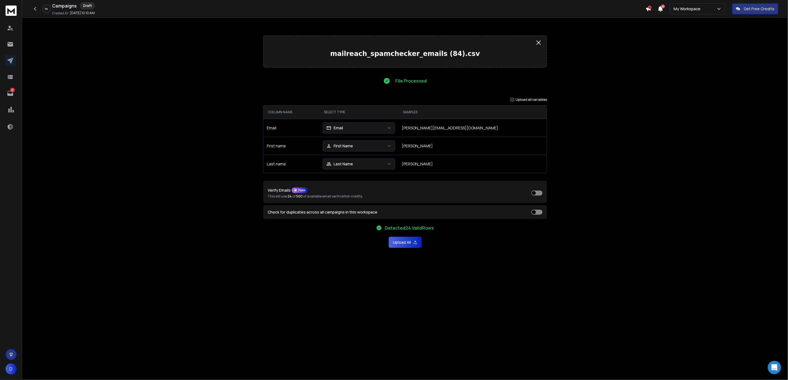
click at [404, 240] on button "Upload All" at bounding box center [404, 242] width 33 height 11
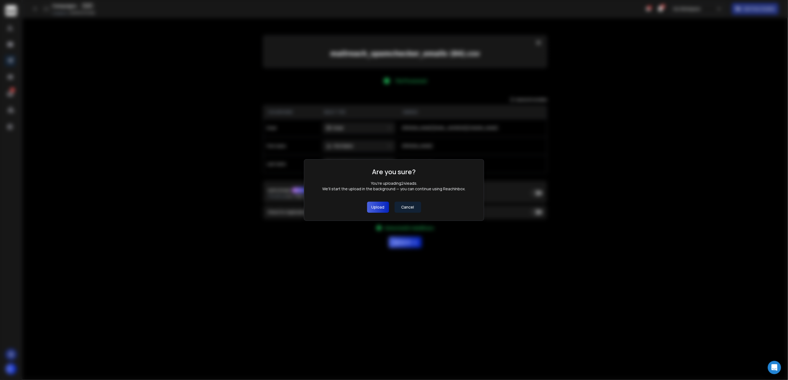
click at [372, 205] on button "Upload" at bounding box center [378, 207] width 22 height 11
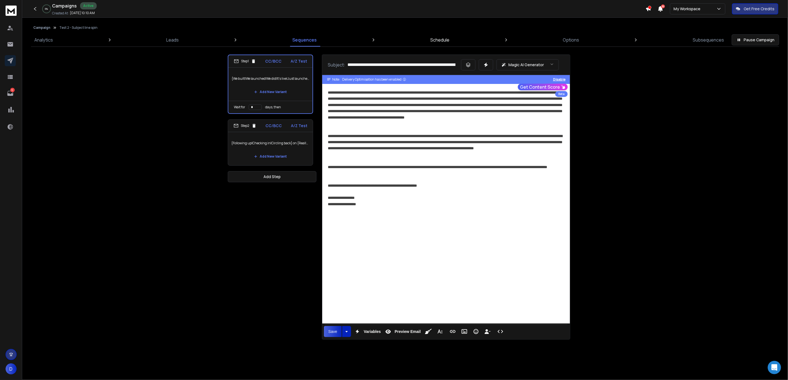
click at [438, 37] on p "Schedule" at bounding box center [439, 40] width 19 height 7
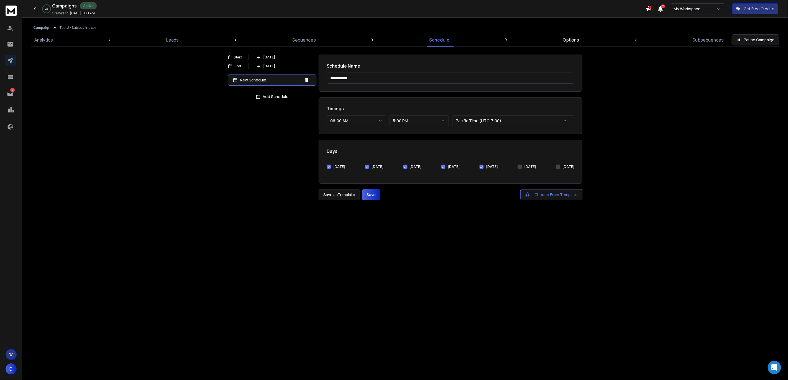
click at [565, 40] on p "Options" at bounding box center [571, 40] width 16 height 7
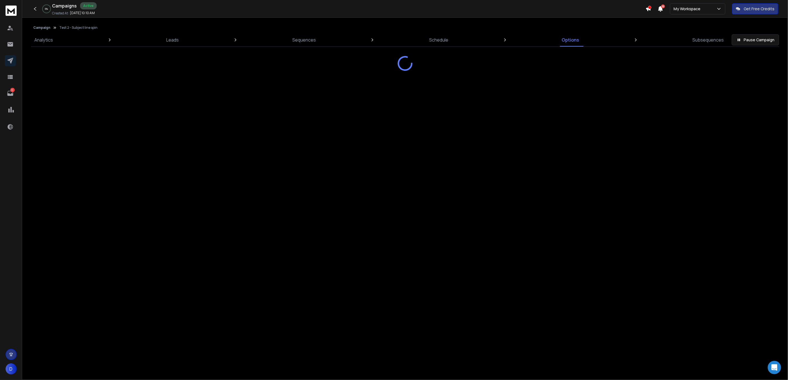
select select "*"
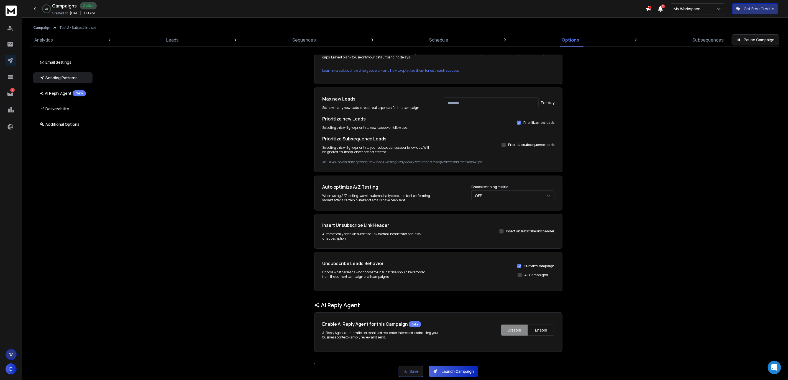
scroll to position [365, 0]
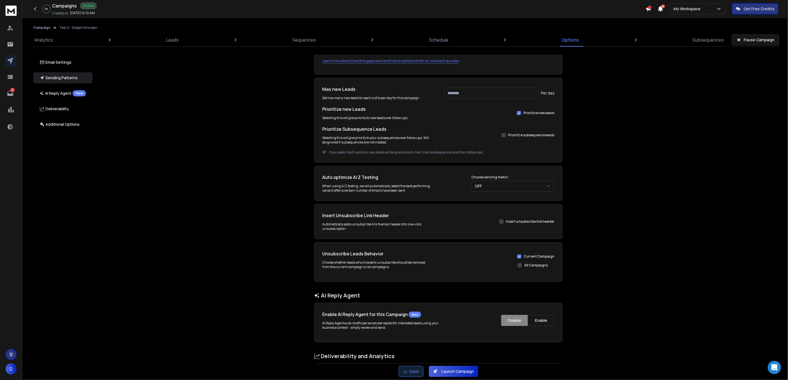
click at [406, 371] on icon "submit" at bounding box center [405, 371] width 4 height 4
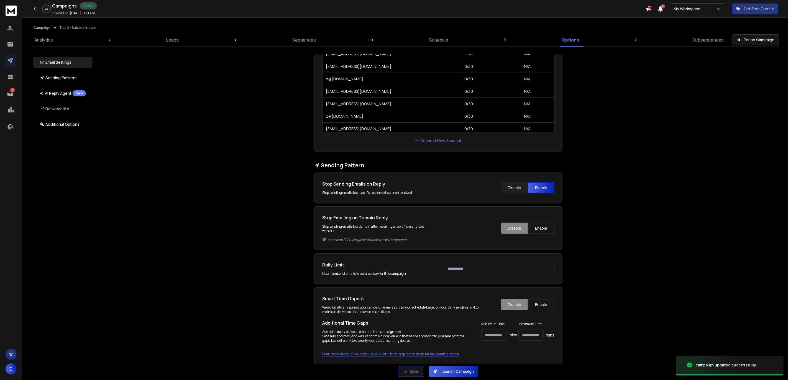
scroll to position [0, 0]
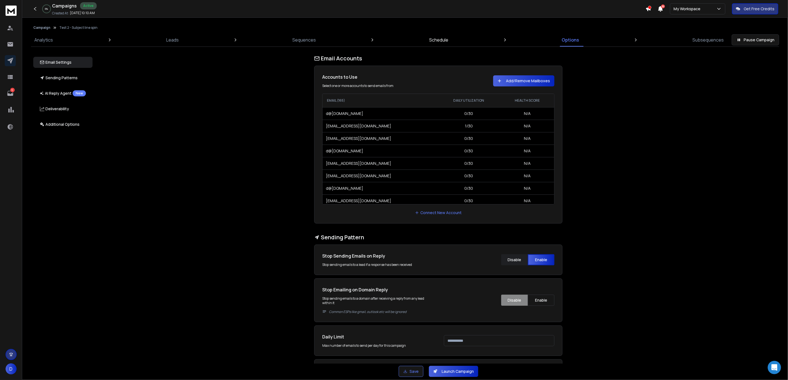
click at [438, 41] on p "Schedule" at bounding box center [438, 40] width 19 height 7
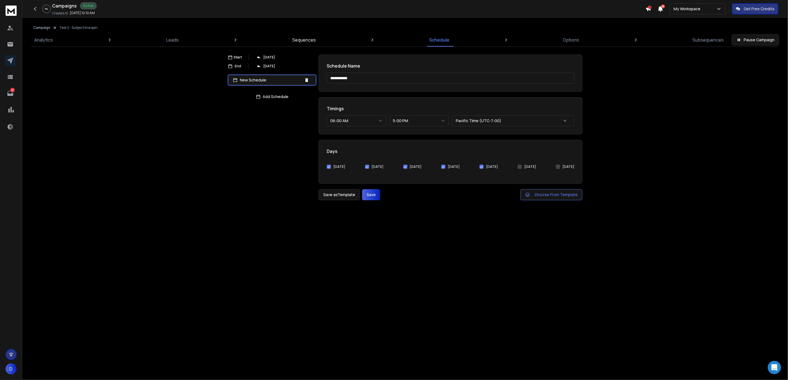
click at [302, 40] on p "Sequences" at bounding box center [304, 40] width 24 height 7
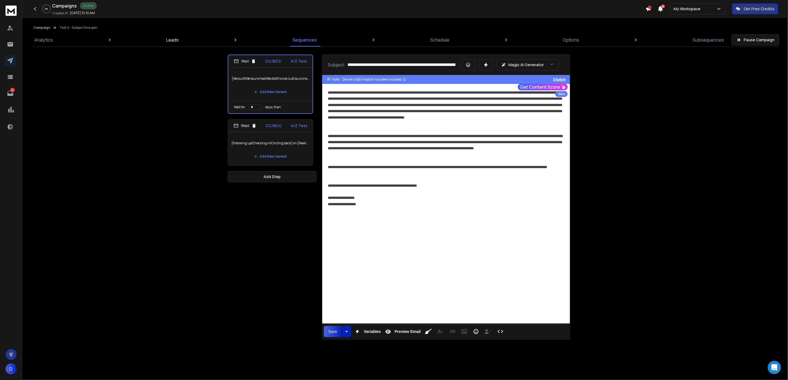
click at [173, 38] on p "Leads" at bounding box center [172, 40] width 12 height 7
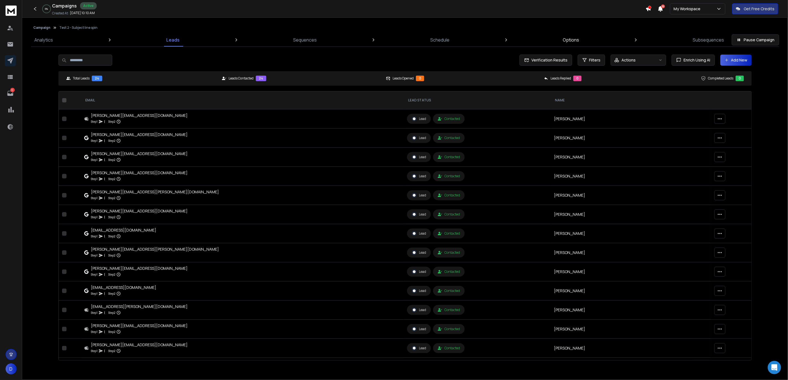
click at [570, 38] on p "Options" at bounding box center [570, 40] width 16 height 7
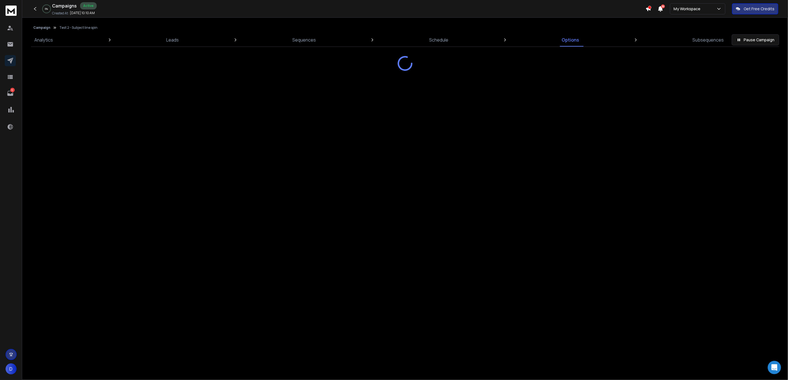
select select "*"
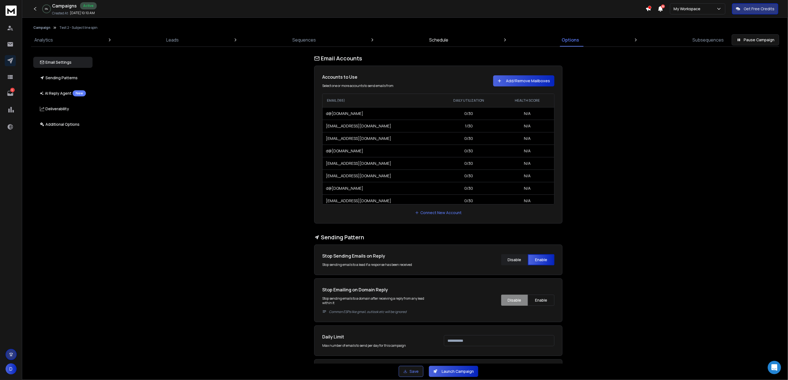
click at [435, 40] on p "Schedule" at bounding box center [438, 40] width 19 height 7
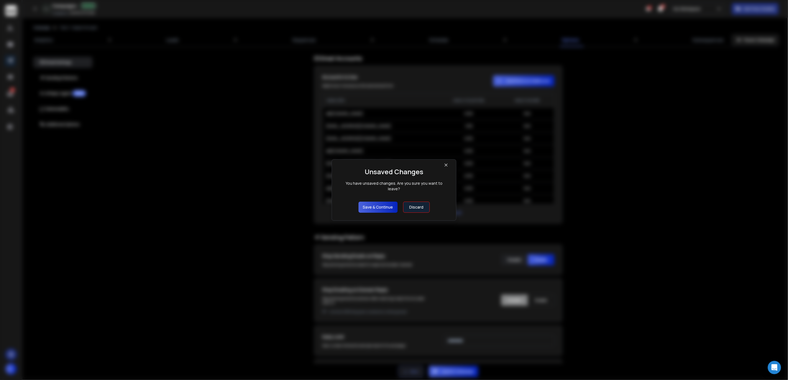
click at [447, 167] on icon at bounding box center [445, 165] width 3 height 3
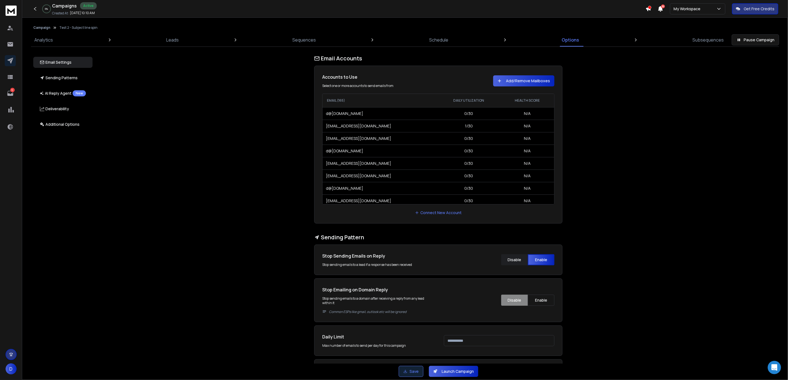
click at [406, 375] on button "Save" at bounding box center [410, 371] width 25 height 11
click at [303, 42] on p "Sequences" at bounding box center [304, 40] width 24 height 7
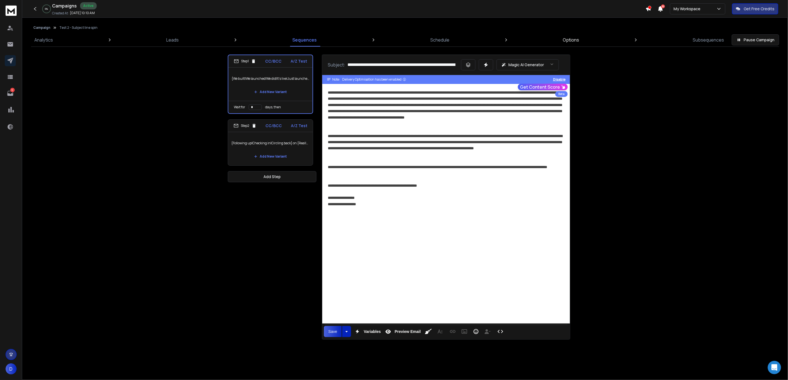
click at [569, 39] on p "Options" at bounding box center [570, 40] width 16 height 7
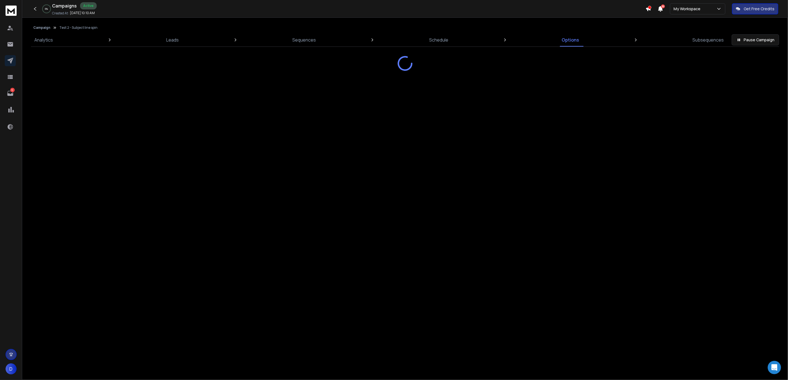
select select "*"
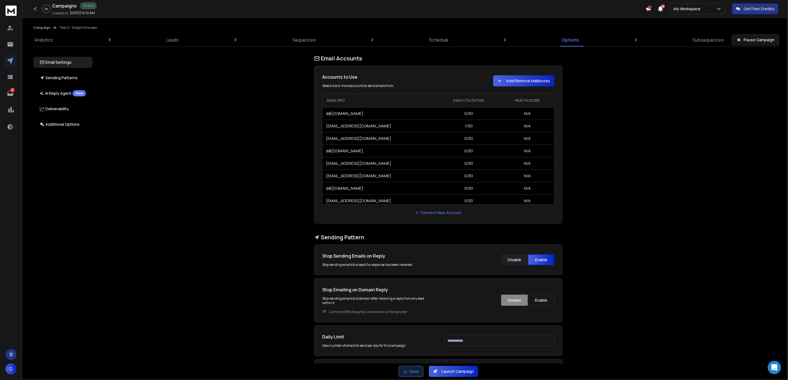
click at [405, 369] on icon "submit" at bounding box center [405, 371] width 4 height 4
click at [442, 39] on p "Schedule" at bounding box center [438, 40] width 19 height 7
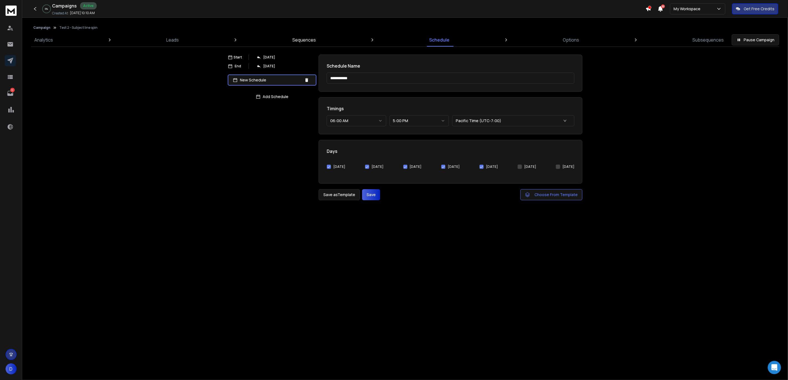
click at [307, 38] on p "Sequences" at bounding box center [304, 40] width 24 height 7
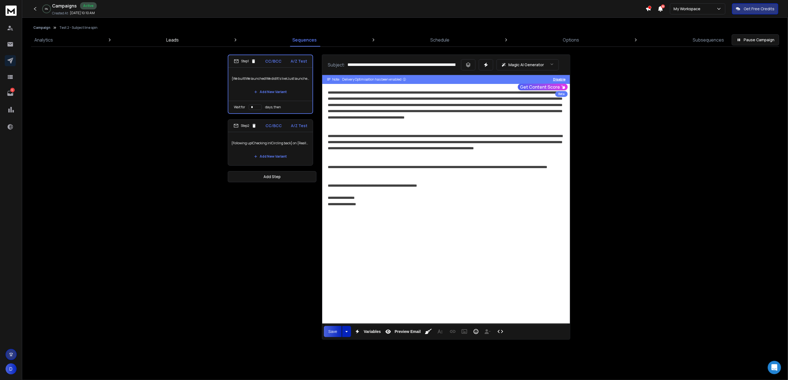
click at [175, 39] on p "Leads" at bounding box center [172, 40] width 12 height 7
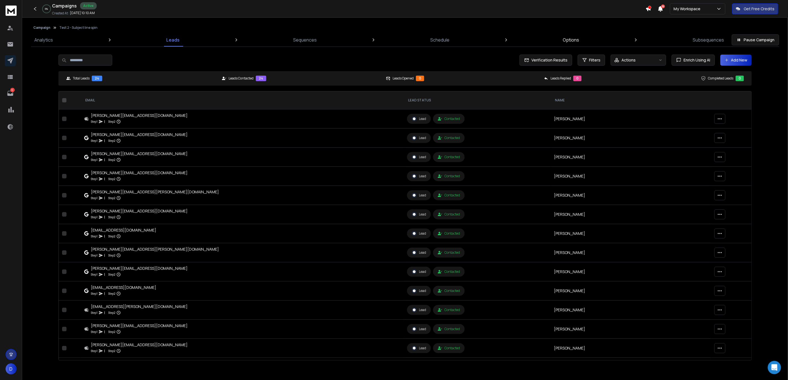
click at [576, 39] on p "Options" at bounding box center [570, 40] width 16 height 7
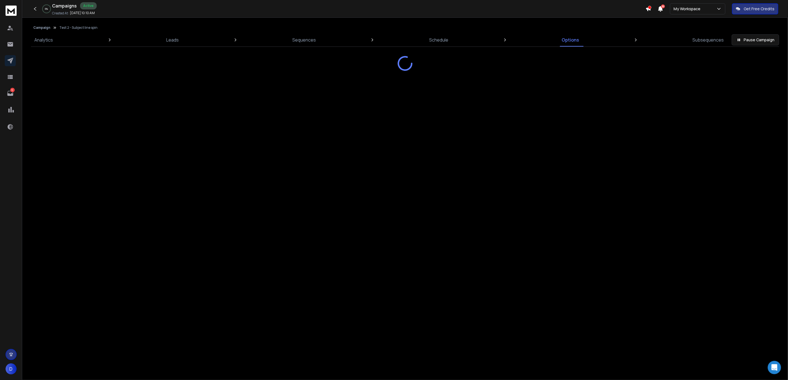
select select "*"
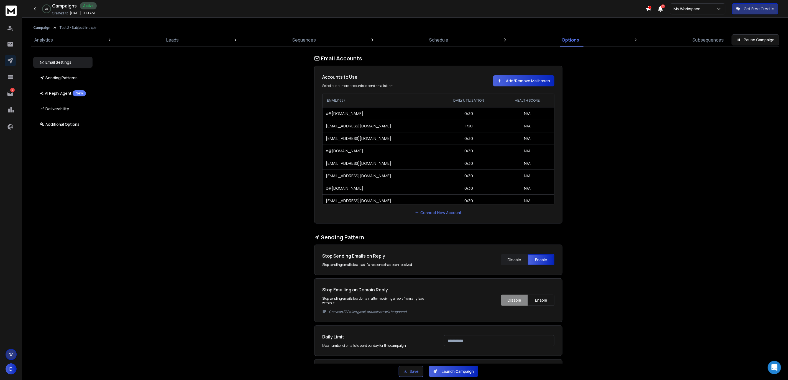
click at [449, 371] on button "Launch Campaign" at bounding box center [453, 371] width 49 height 11
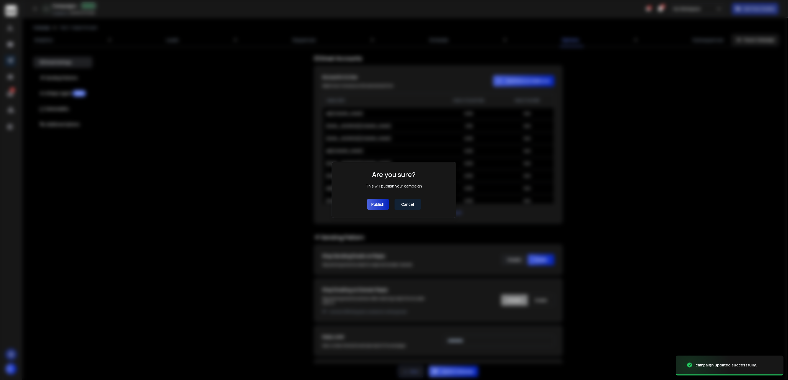
click at [372, 205] on button "Publish" at bounding box center [378, 204] width 22 height 11
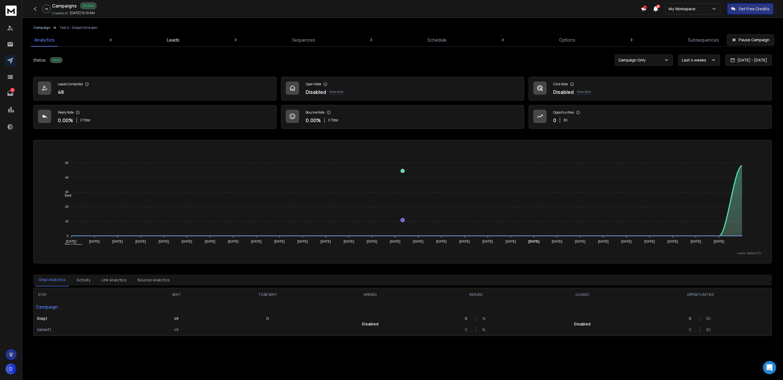
click at [181, 37] on link "Leads" at bounding box center [173, 39] width 19 height 13
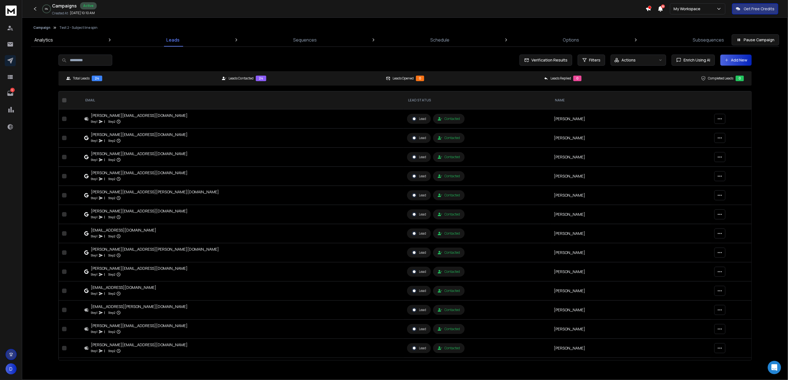
click at [43, 40] on p "Analytics" at bounding box center [43, 40] width 19 height 7
